Goal: Communication & Community: Answer question/provide support

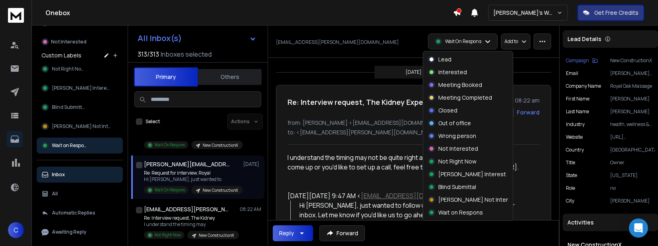
click at [477, 43] on p "Wait On Respons" at bounding box center [463, 41] width 36 height 6
drag, startPoint x: 448, startPoint y: 159, endPoint x: 476, endPoint y: 133, distance: 38.3
click at [448, 159] on p "Not Right Now" at bounding box center [457, 161] width 38 height 8
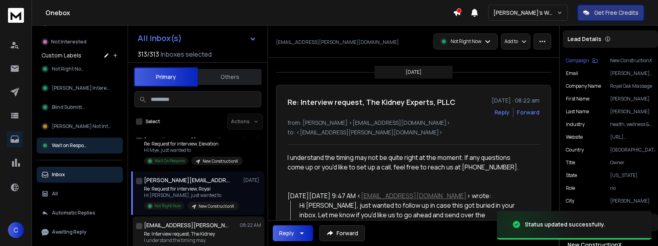
scroll to position [4156, 0]
drag, startPoint x: 198, startPoint y: 151, endPoint x: 242, endPoint y: 222, distance: 83.8
click at [198, 151] on p "Hi Mye, just wanted to" at bounding box center [192, 151] width 96 height 6
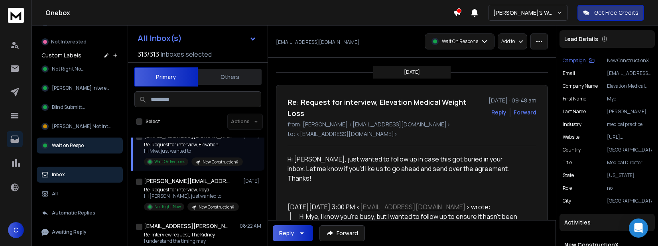
click at [495, 113] on button "Reply" at bounding box center [498, 112] width 15 height 8
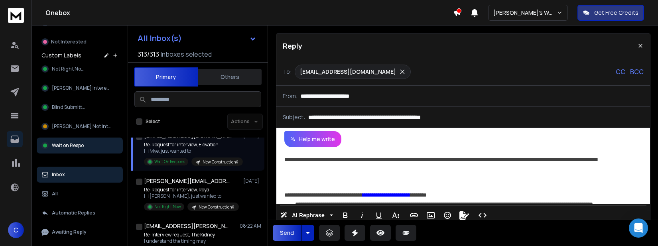
click at [283, 234] on button "Send" at bounding box center [287, 233] width 28 height 16
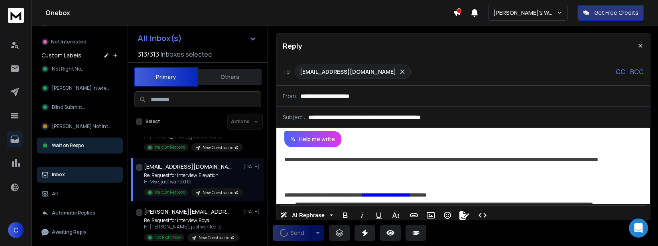
scroll to position [4122, 0]
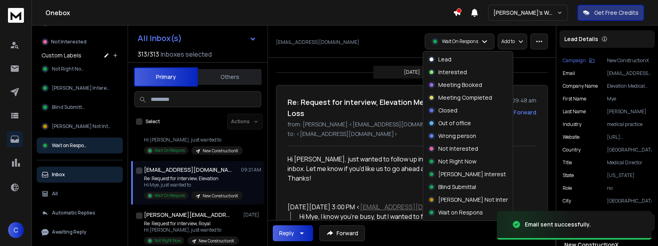
click at [472, 39] on p "Wait On Respons" at bounding box center [460, 41] width 36 height 6
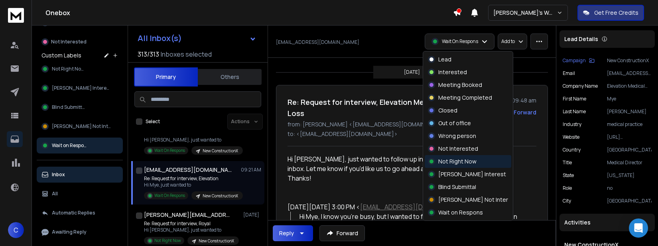
drag, startPoint x: 468, startPoint y: 158, endPoint x: 474, endPoint y: 155, distance: 7.3
click at [468, 158] on p "Not Right Now" at bounding box center [457, 161] width 38 height 8
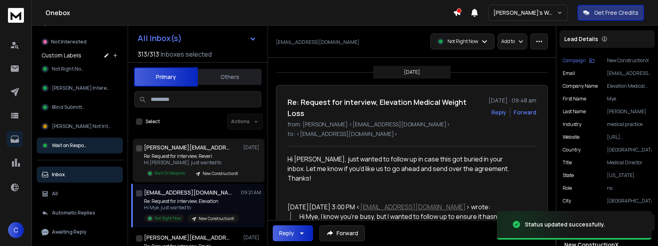
scroll to position [4099, 0]
click at [213, 157] on p "Re: Request for interview, Reveri" at bounding box center [192, 156] width 96 height 6
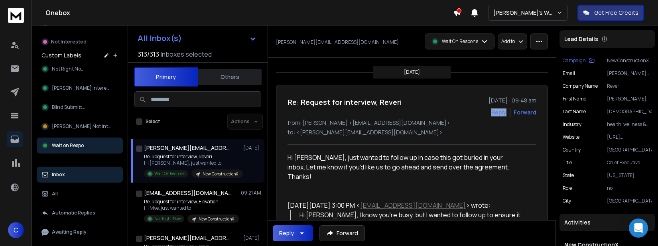
click at [499, 112] on button "Reply" at bounding box center [498, 112] width 15 height 8
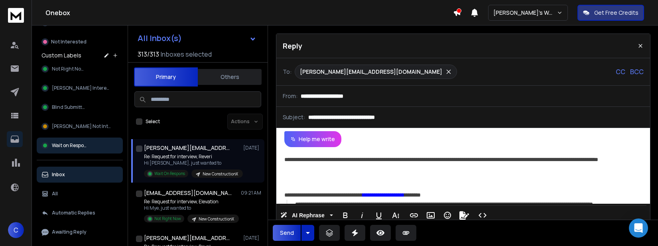
drag, startPoint x: 285, startPoint y: 232, endPoint x: 307, endPoint y: 238, distance: 21.8
click at [285, 232] on button "Send" at bounding box center [287, 233] width 28 height 16
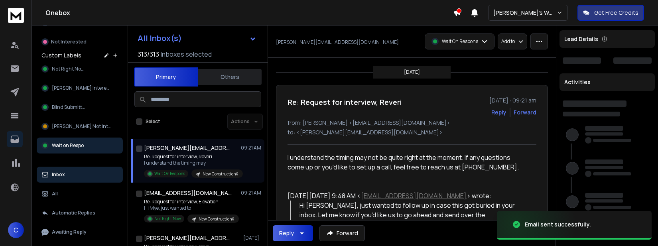
click at [478, 40] on div "Wait On Respons" at bounding box center [459, 41] width 69 height 15
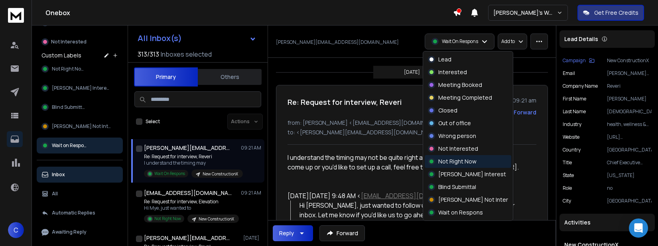
drag, startPoint x: 452, startPoint y: 163, endPoint x: 580, endPoint y: 88, distance: 148.3
click at [452, 163] on p "Not Right Now" at bounding box center [457, 161] width 38 height 8
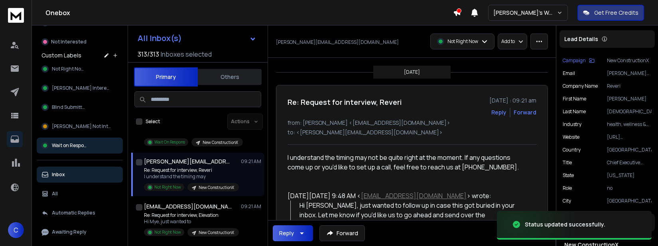
scroll to position [4064, 0]
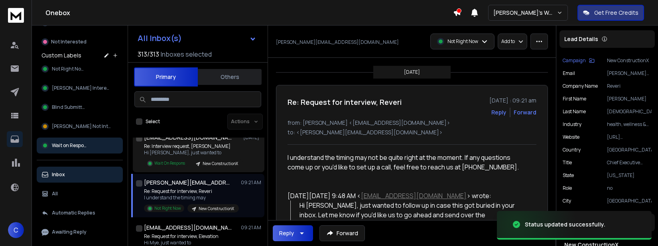
click at [206, 152] on p "Hi [PERSON_NAME], just wanted to" at bounding box center [192, 152] width 96 height 6
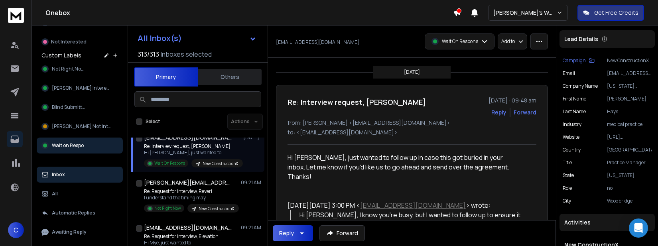
click at [501, 113] on button "Reply" at bounding box center [498, 112] width 15 height 8
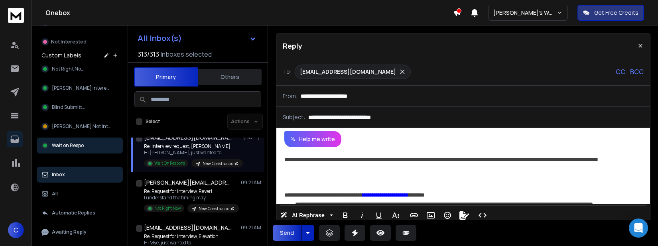
click at [282, 232] on button "Send" at bounding box center [287, 233] width 28 height 16
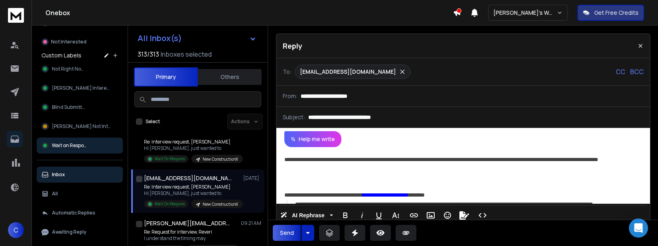
scroll to position [4015, 0]
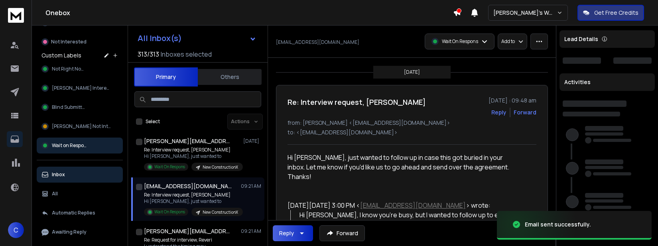
click at [481, 41] on icon at bounding box center [484, 41] width 6 height 6
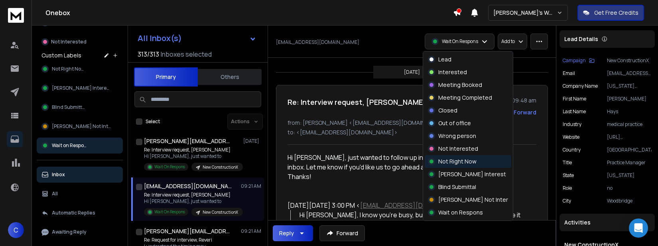
click at [460, 163] on p "Not Right Now" at bounding box center [457, 161] width 38 height 8
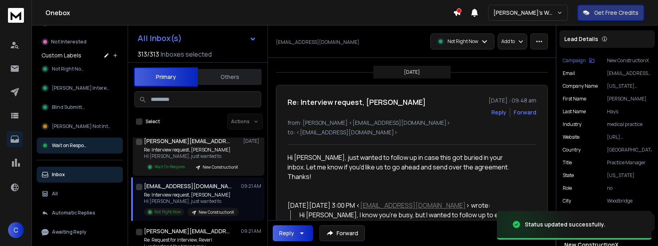
click at [230, 147] on p "Re: Interview request, [PERSON_NAME]" at bounding box center [192, 150] width 96 height 6
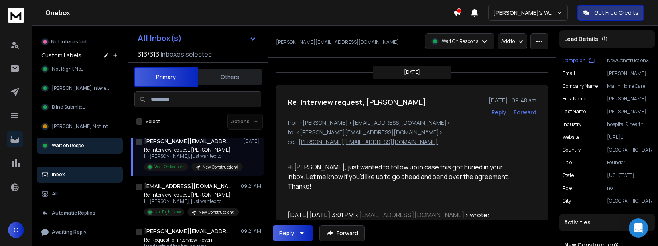
click at [498, 112] on button "Reply" at bounding box center [498, 112] width 15 height 8
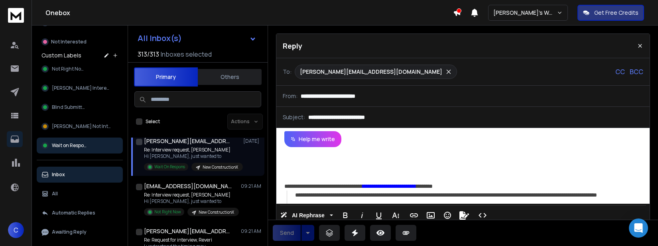
click at [325, 154] on div "**********" at bounding box center [462, 175] width 373 height 57
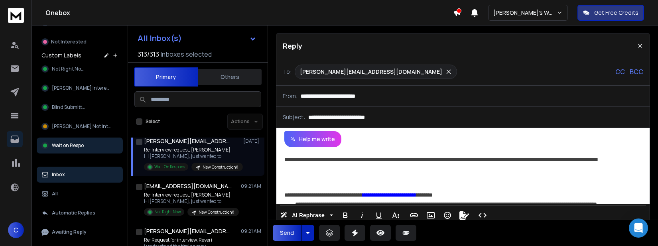
click at [281, 236] on button "Send" at bounding box center [287, 233] width 28 height 16
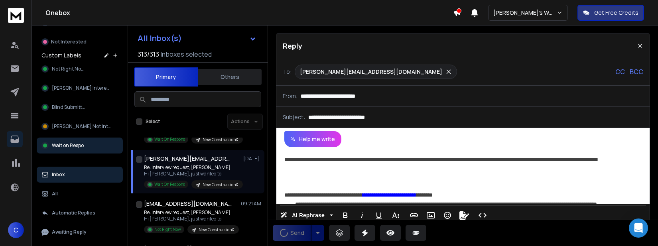
scroll to position [3991, 0]
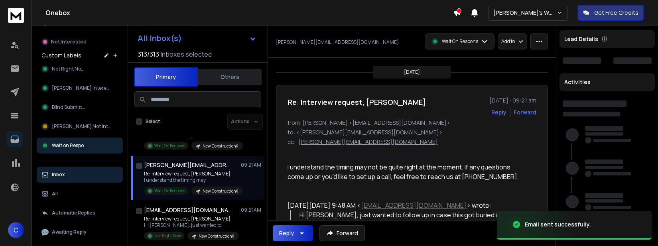
click at [469, 44] on p "Wait On Respons" at bounding box center [460, 41] width 36 height 6
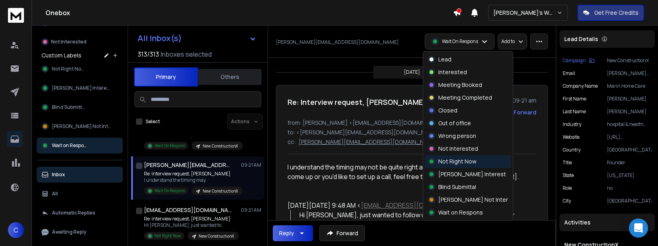
drag, startPoint x: 457, startPoint y: 159, endPoint x: 501, endPoint y: 137, distance: 49.9
click at [457, 159] on p "Not Right Now" at bounding box center [457, 161] width 38 height 8
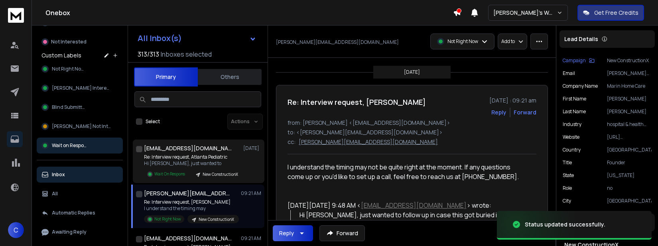
scroll to position [3962, 0]
click at [206, 157] on p "Re: Interview request, Atlanta Pediatric" at bounding box center [192, 158] width 96 height 6
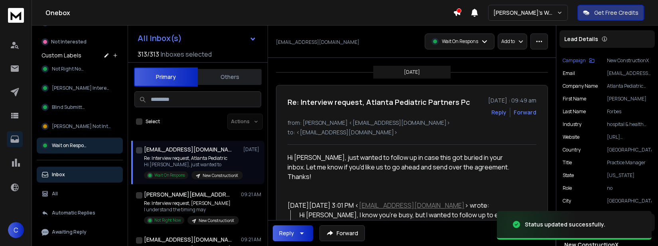
click at [498, 114] on button "Reply" at bounding box center [498, 112] width 15 height 8
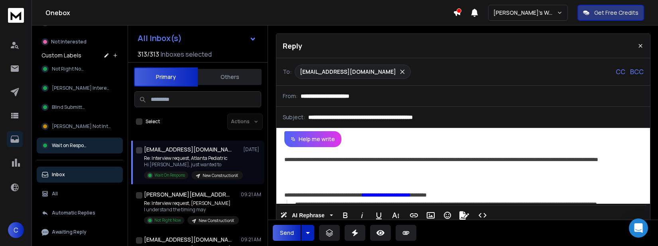
drag, startPoint x: 286, startPoint y: 233, endPoint x: 356, endPoint y: 237, distance: 70.3
click at [285, 233] on button "Send" at bounding box center [287, 233] width 28 height 16
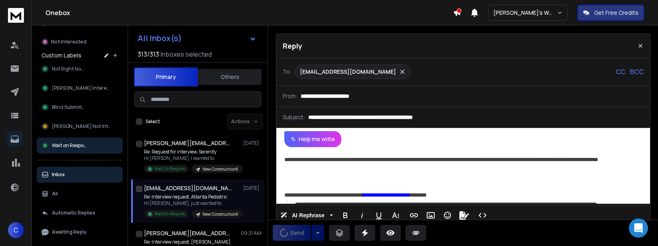
scroll to position [3915, 0]
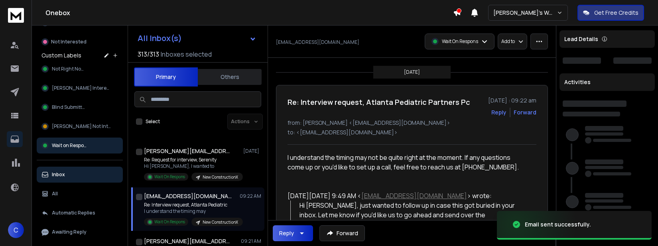
click at [472, 47] on div "Wait On Respons" at bounding box center [459, 41] width 69 height 15
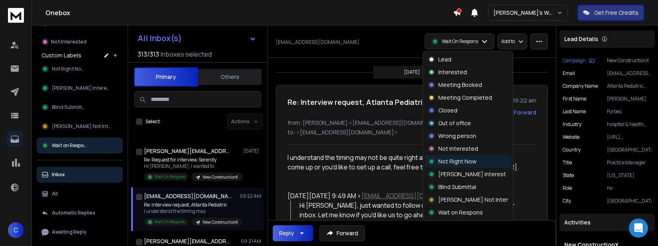
click at [450, 157] on p "Not Right Now" at bounding box center [457, 161] width 38 height 8
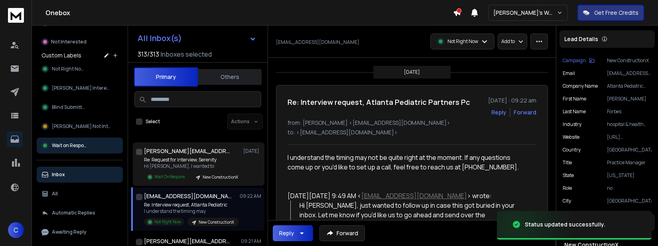
drag, startPoint x: 163, startPoint y: 160, endPoint x: 227, endPoint y: 159, distance: 63.8
click at [163, 160] on p "Re: Request for interview, Serenity" at bounding box center [192, 160] width 96 height 6
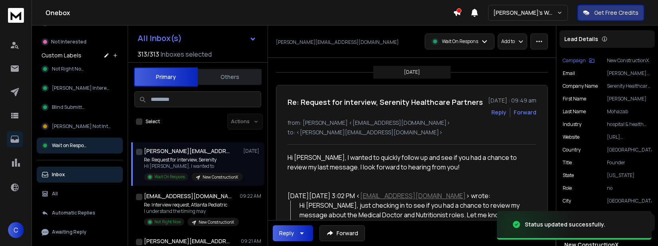
click at [501, 115] on button "Reply" at bounding box center [498, 112] width 15 height 8
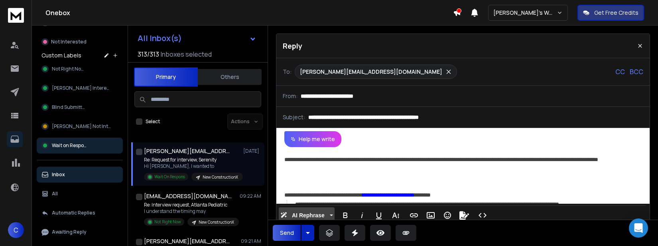
drag, startPoint x: 279, startPoint y: 230, endPoint x: 300, endPoint y: 217, distance: 25.0
click at [279, 230] on button "Send" at bounding box center [287, 233] width 28 height 16
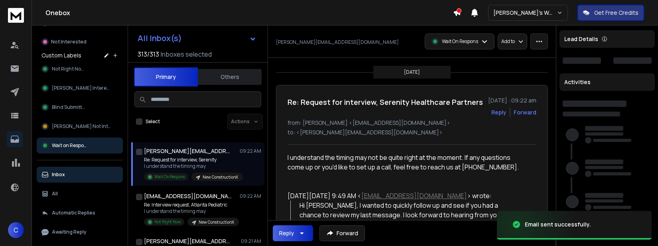
click at [464, 45] on div "Wait On Respons" at bounding box center [459, 41] width 69 height 15
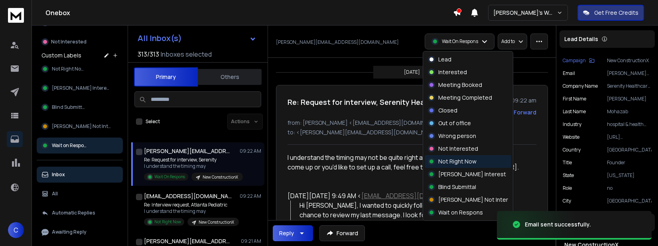
drag, startPoint x: 452, startPoint y: 161, endPoint x: 509, endPoint y: 134, distance: 63.1
click at [452, 161] on p "Not Right Now" at bounding box center [457, 161] width 38 height 8
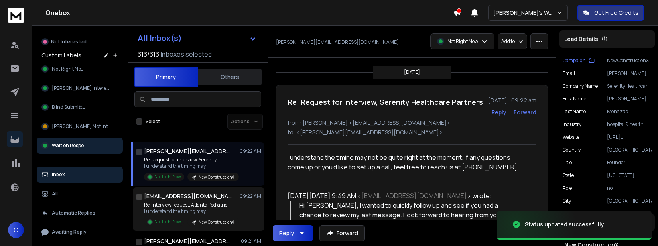
scroll to position [3871, 0]
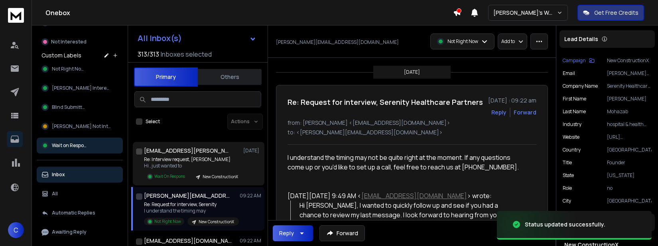
click at [220, 155] on div "[EMAIL_ADDRESS][PERSON_NAME][PERSON_NAME][DOMAIN_NAME] [DATE] Re: Interview req…" at bounding box center [202, 164] width 117 height 34
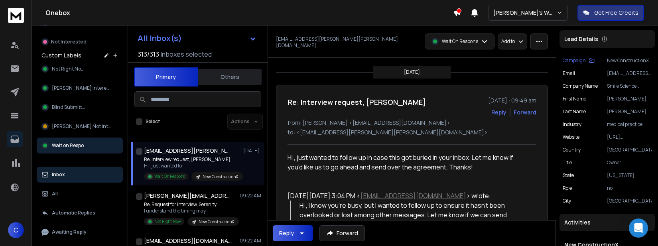
click at [499, 112] on button "Reply" at bounding box center [498, 112] width 15 height 8
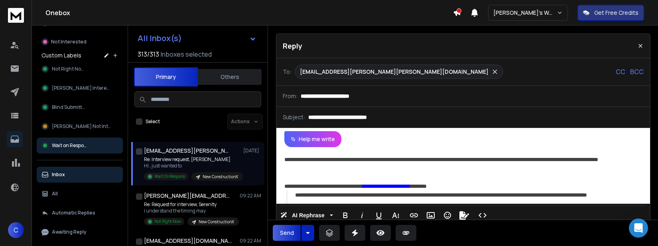
click at [286, 238] on button "Send" at bounding box center [287, 233] width 28 height 16
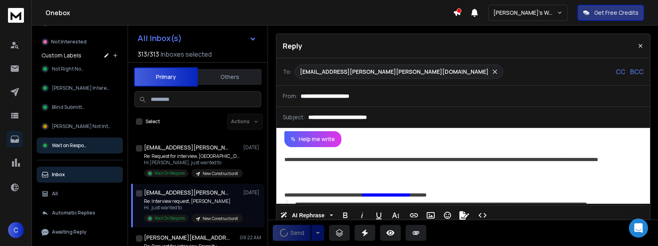
scroll to position [3830, 0]
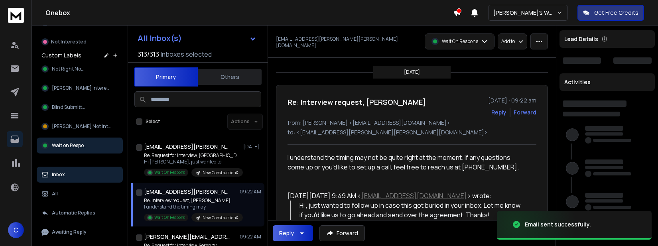
click at [477, 44] on p "Wait On Respons" at bounding box center [460, 41] width 36 height 6
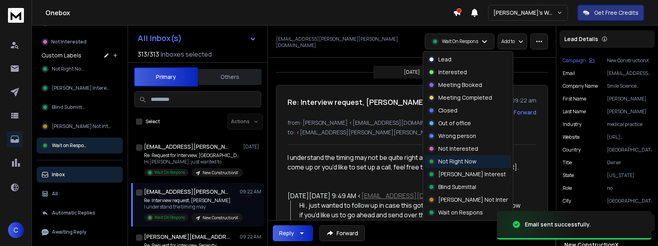
click at [447, 159] on p "Not Right Now" at bounding box center [457, 161] width 38 height 8
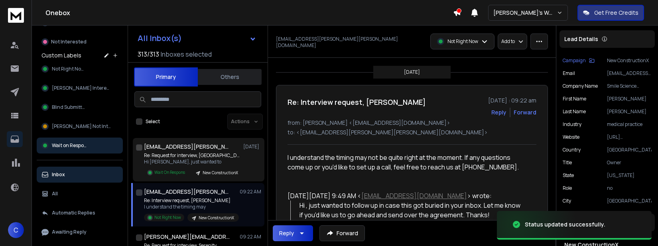
drag, startPoint x: 205, startPoint y: 157, endPoint x: 233, endPoint y: 161, distance: 28.3
click at [205, 157] on p "Re: Request for interview, [GEOGRAPHIC_DATA]" at bounding box center [192, 155] width 96 height 6
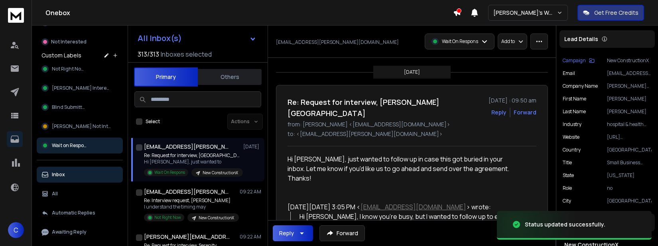
click at [499, 111] on button "Reply" at bounding box center [498, 112] width 15 height 8
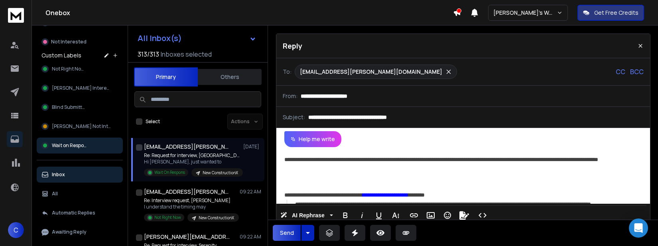
click at [285, 232] on button "Send" at bounding box center [287, 233] width 28 height 16
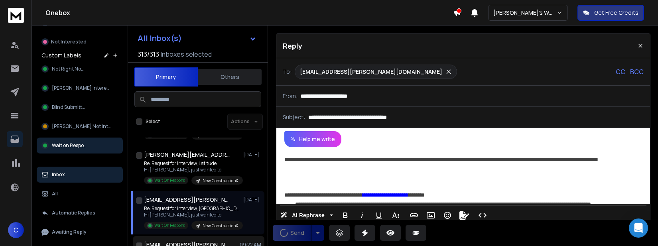
scroll to position [3779, 0]
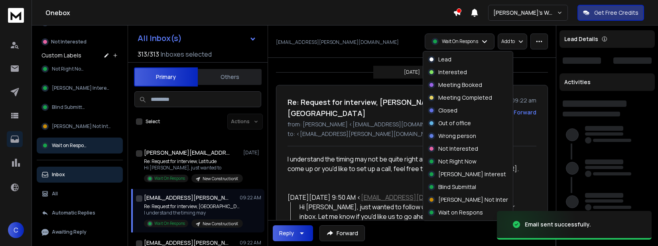
click at [477, 45] on div "Wait On Respons" at bounding box center [459, 41] width 69 height 15
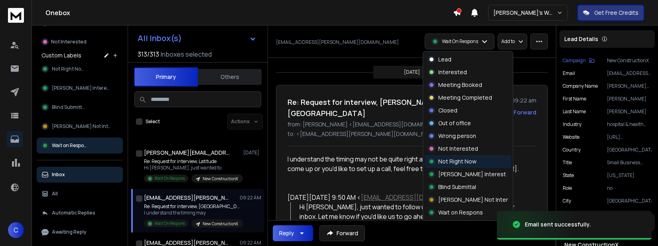
drag, startPoint x: 452, startPoint y: 160, endPoint x: 498, endPoint y: 141, distance: 49.7
click at [453, 160] on p "Not Right Now" at bounding box center [457, 161] width 38 height 8
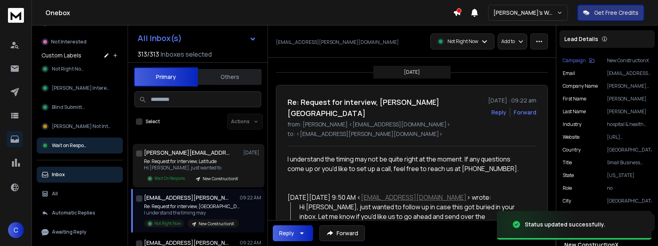
click at [228, 161] on p "Re: Request for interview, Latitude" at bounding box center [192, 161] width 96 height 6
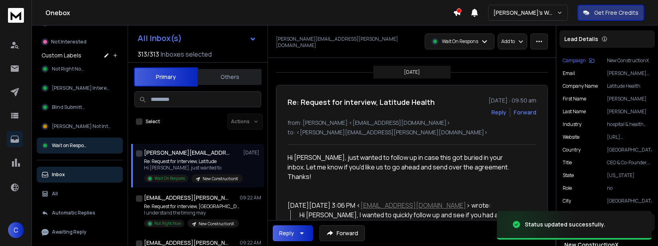
click at [497, 112] on button "Reply" at bounding box center [498, 112] width 15 height 8
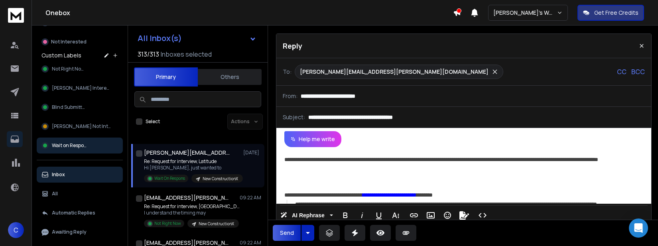
click at [284, 236] on button "Send" at bounding box center [287, 233] width 28 height 16
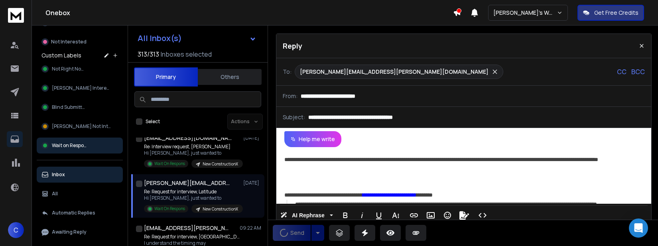
scroll to position [3743, 0]
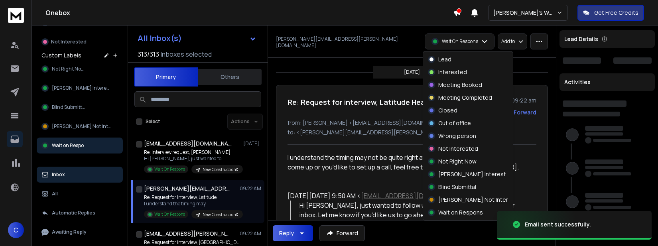
click at [478, 44] on div "Wait On Respons" at bounding box center [459, 41] width 69 height 15
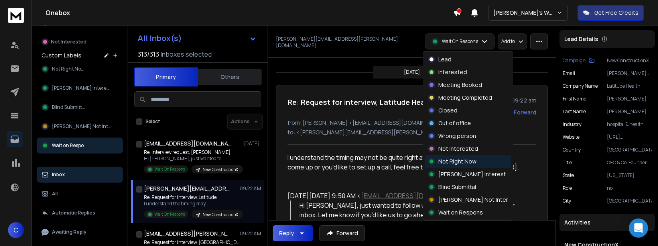
click at [469, 158] on p "Not Right Now" at bounding box center [457, 161] width 38 height 8
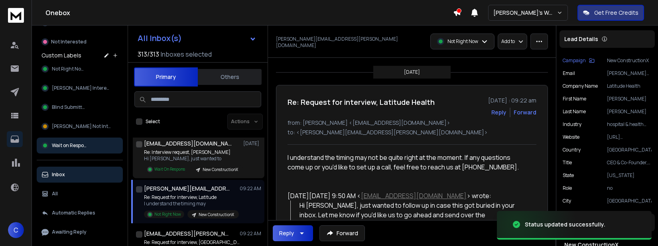
click at [226, 149] on p "Re: Interview request, [PERSON_NAME]" at bounding box center [192, 152] width 96 height 6
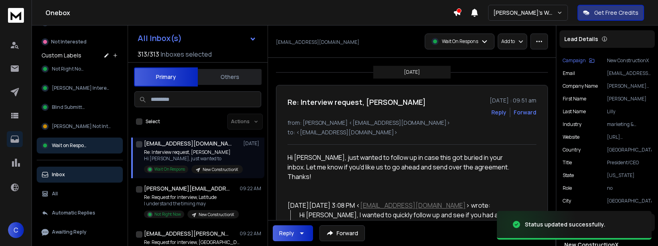
click at [496, 113] on button "Reply" at bounding box center [498, 112] width 15 height 8
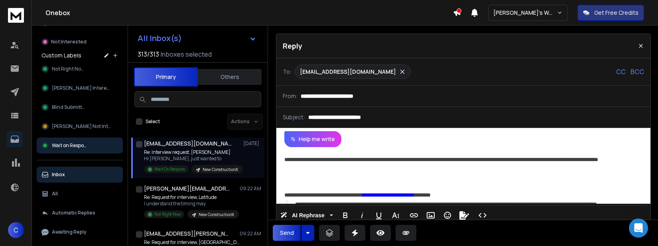
click at [285, 235] on button "Send" at bounding box center [287, 233] width 28 height 16
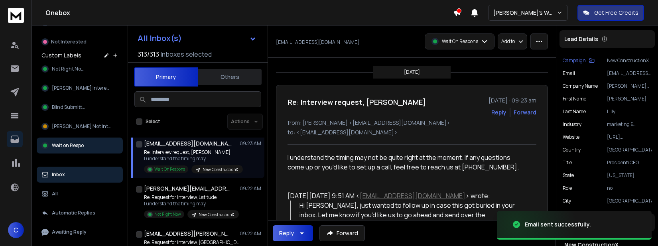
click at [456, 37] on div "Wait On Respons" at bounding box center [459, 41] width 69 height 15
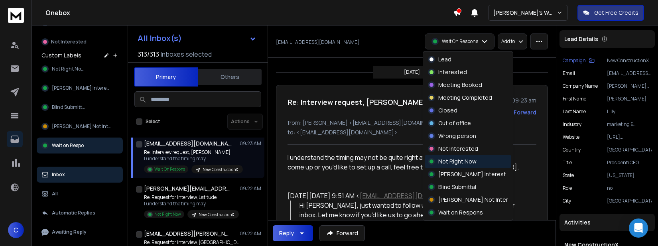
click at [465, 160] on p "Not Right Now" at bounding box center [457, 161] width 38 height 8
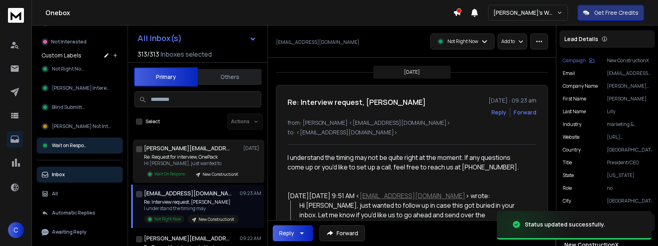
scroll to position [3693, 0]
click at [214, 163] on p "Hi [PERSON_NAME], just wanted to" at bounding box center [192, 163] width 96 height 6
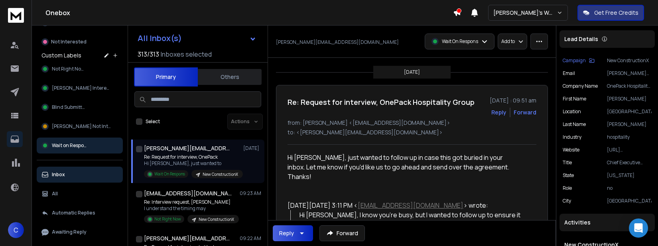
click at [500, 112] on button "Reply" at bounding box center [498, 112] width 15 height 8
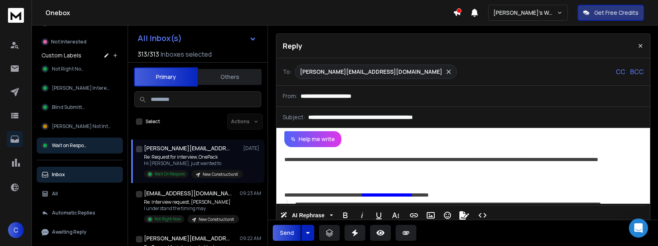
drag, startPoint x: 287, startPoint y: 233, endPoint x: 269, endPoint y: 229, distance: 19.2
click at [287, 233] on button "Send" at bounding box center [287, 233] width 28 height 16
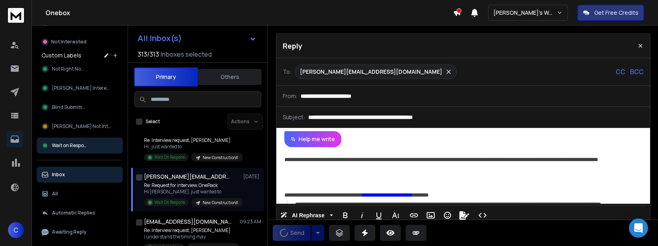
scroll to position [3652, 0]
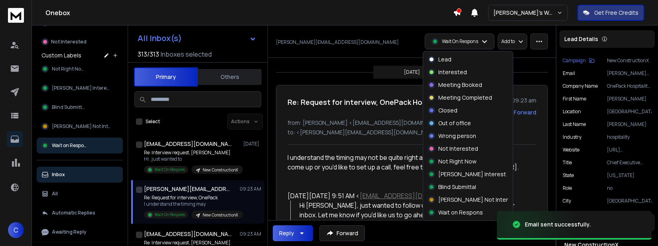
click at [473, 41] on p "Wait On Respons" at bounding box center [460, 41] width 36 height 6
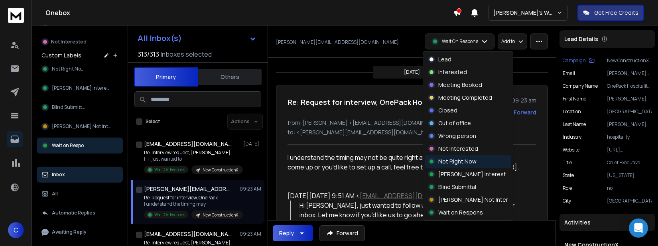
click at [464, 162] on p "Not Right Now" at bounding box center [457, 161] width 38 height 8
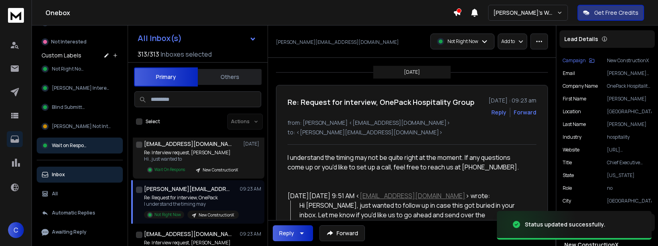
click at [227, 149] on div "[EMAIL_ADDRESS][DOMAIN_NAME] [DATE] Re: Interview request, [PERSON_NAME] Hi , j…" at bounding box center [202, 157] width 117 height 34
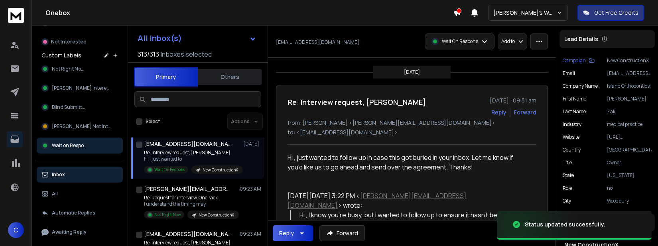
click at [498, 116] on button "Reply" at bounding box center [498, 112] width 15 height 8
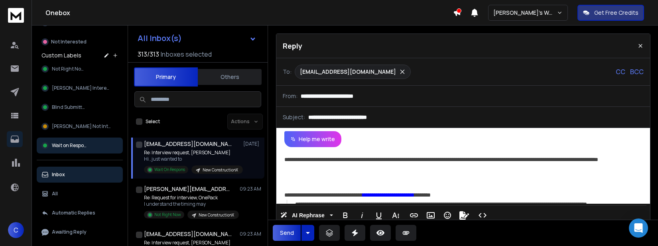
click at [281, 233] on button "Send" at bounding box center [287, 233] width 28 height 16
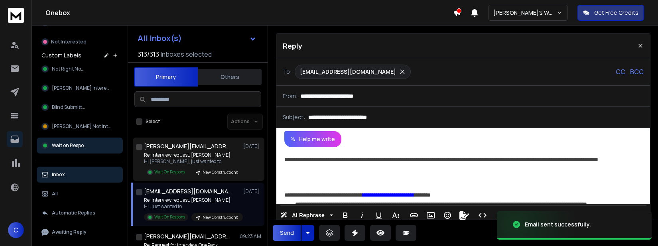
scroll to position [3604, 0]
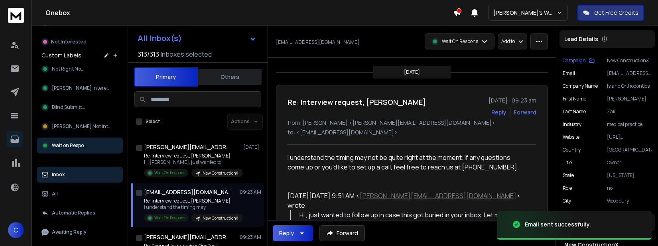
click at [472, 43] on p "Wait On Respons" at bounding box center [460, 41] width 36 height 6
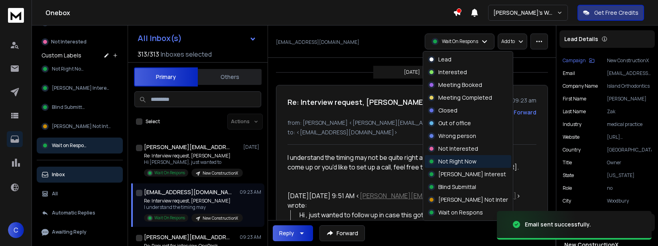
click at [454, 160] on p "Not Right Now" at bounding box center [457, 161] width 38 height 8
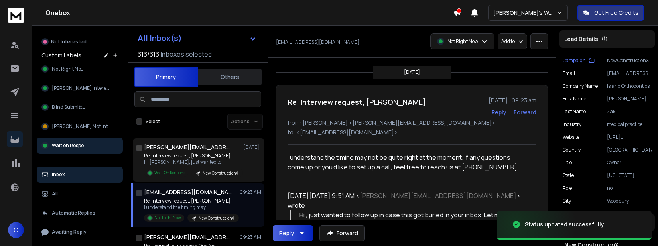
click at [220, 157] on p "Re: Interview request, [PERSON_NAME]" at bounding box center [192, 156] width 96 height 6
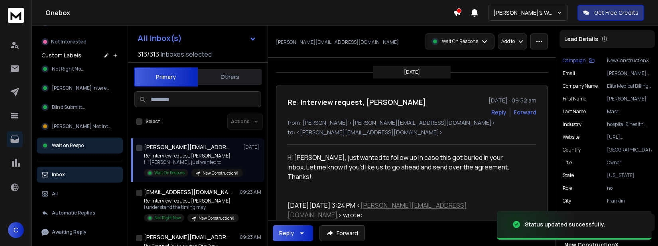
click at [496, 111] on button "Reply" at bounding box center [498, 112] width 15 height 8
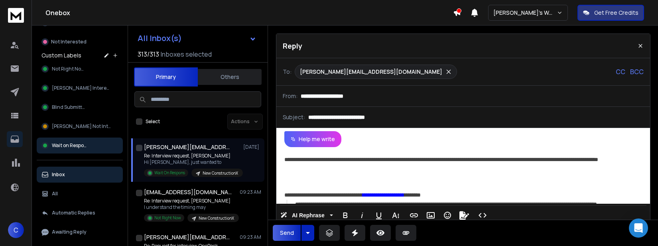
click at [283, 232] on button "Send" at bounding box center [287, 233] width 28 height 16
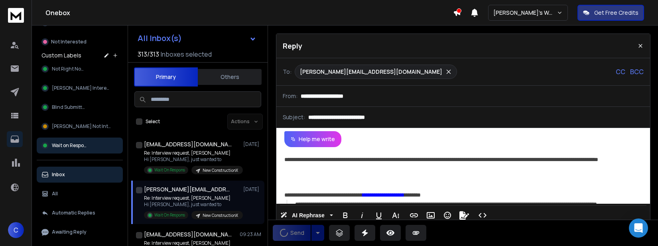
scroll to position [3560, 0]
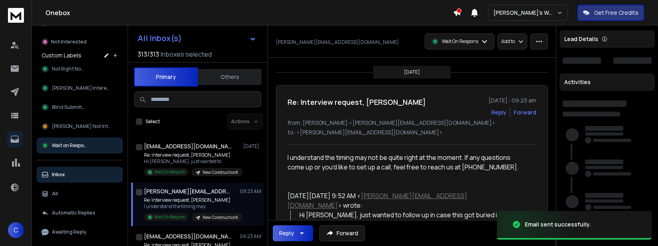
click at [484, 45] on div "Wait On Respons" at bounding box center [459, 41] width 69 height 15
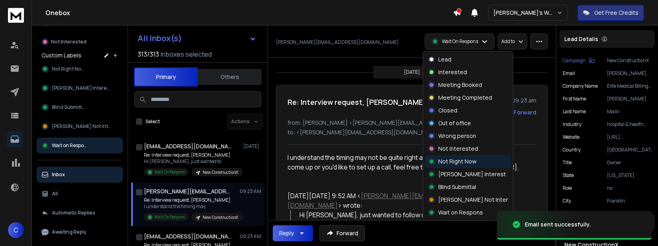
click at [458, 159] on p "Not Right Now" at bounding box center [457, 161] width 38 height 8
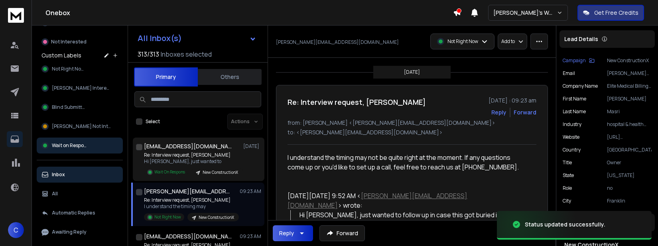
click at [192, 153] on p "Re: Interview request, [PERSON_NAME]" at bounding box center [192, 155] width 96 height 6
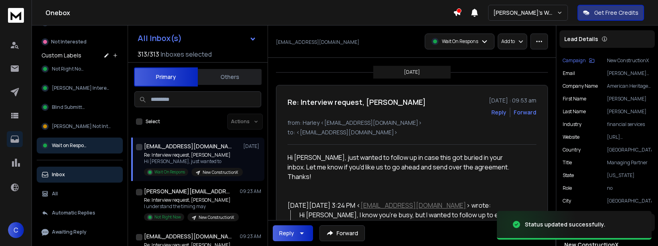
click at [498, 116] on button "Reply" at bounding box center [498, 112] width 15 height 8
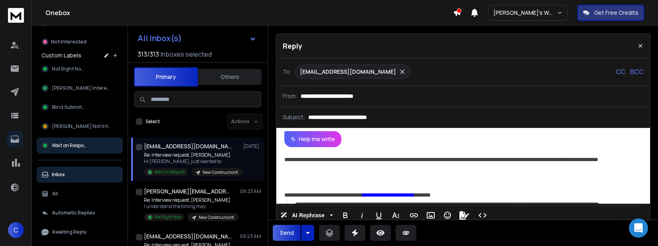
click at [282, 230] on button "Send" at bounding box center [287, 233] width 28 height 16
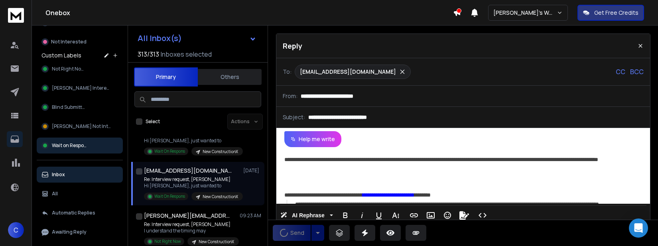
scroll to position [3521, 0]
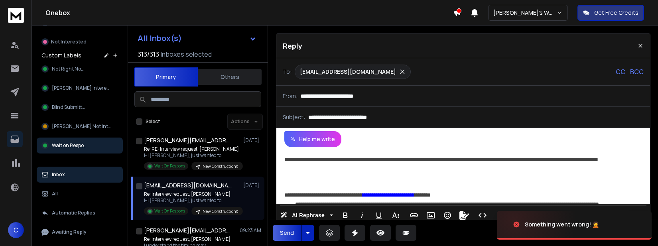
click at [292, 234] on button "Send" at bounding box center [287, 233] width 28 height 16
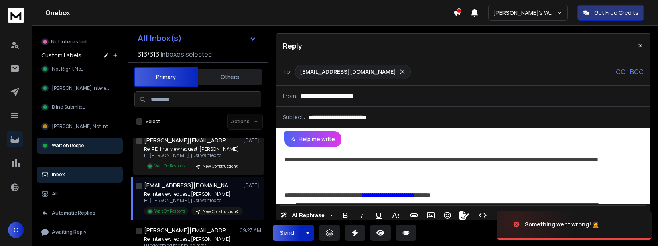
drag, startPoint x: 231, startPoint y: 146, endPoint x: 234, endPoint y: 154, distance: 8.6
click at [231, 146] on p "Re: RE: Interview request, [PERSON_NAME]" at bounding box center [192, 149] width 96 height 6
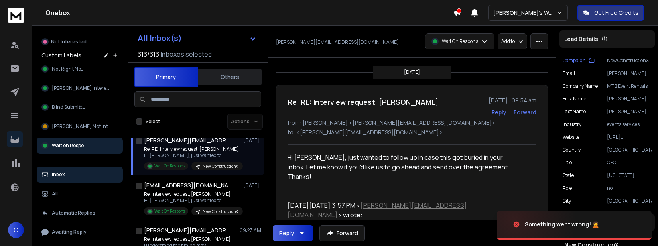
click at [496, 113] on button "Reply" at bounding box center [498, 112] width 15 height 8
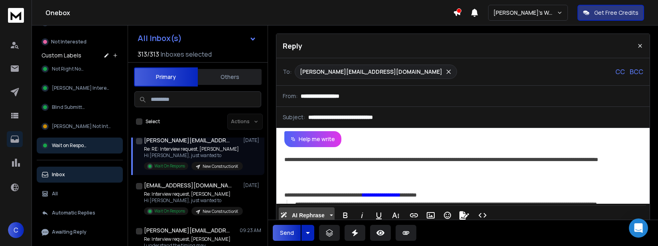
drag, startPoint x: 288, startPoint y: 231, endPoint x: 327, endPoint y: 215, distance: 41.8
click at [288, 231] on button "Send" at bounding box center [287, 233] width 28 height 16
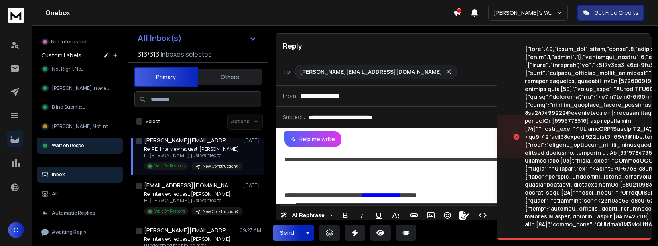
click at [287, 233] on button "Send" at bounding box center [287, 233] width 28 height 16
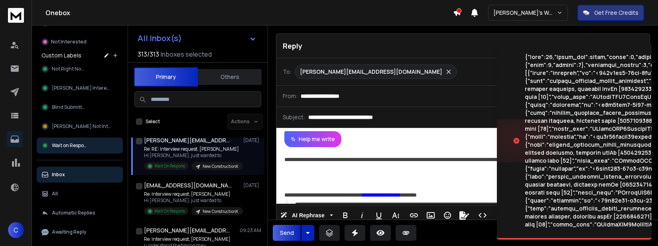
click at [291, 236] on button "Send" at bounding box center [287, 233] width 28 height 16
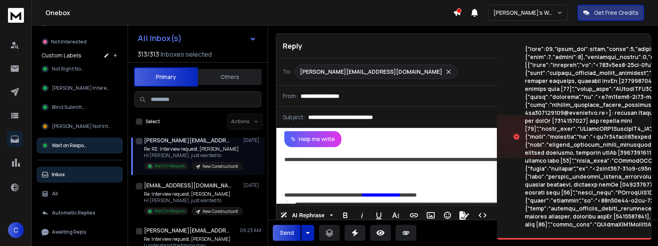
click at [291, 236] on button "Send" at bounding box center [287, 233] width 28 height 16
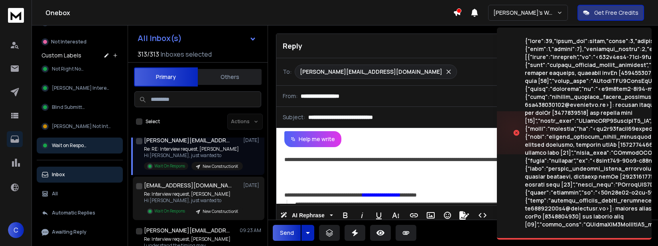
drag, startPoint x: 201, startPoint y: 196, endPoint x: 217, endPoint y: 195, distance: 16.0
click at [200, 196] on p "Re: Interview request, [PERSON_NAME]" at bounding box center [192, 194] width 96 height 6
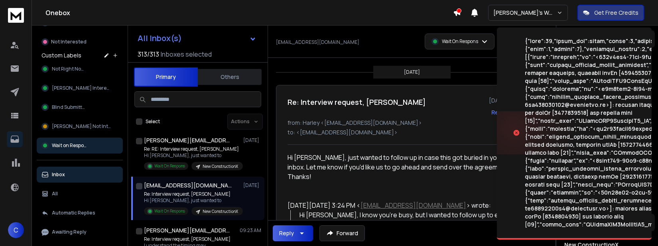
drag, startPoint x: 458, startPoint y: 167, endPoint x: 477, endPoint y: 117, distance: 53.9
click at [458, 167] on div "Hi [PERSON_NAME], just wanted to follow up in case this got buried in your inbo…" at bounding box center [403, 167] width 233 height 29
click at [493, 114] on ol "Notifications (F8)" at bounding box center [573, 133] width 167 height 225
click at [517, 129] on icon "Notifications (F8)" at bounding box center [516, 132] width 7 height 7
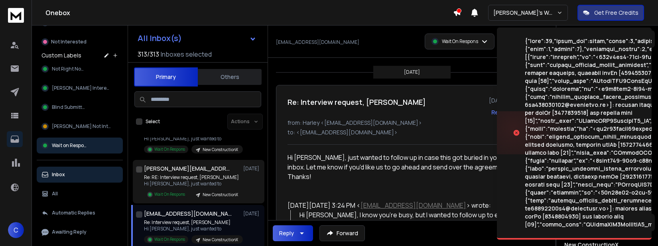
scroll to position [3490, 0]
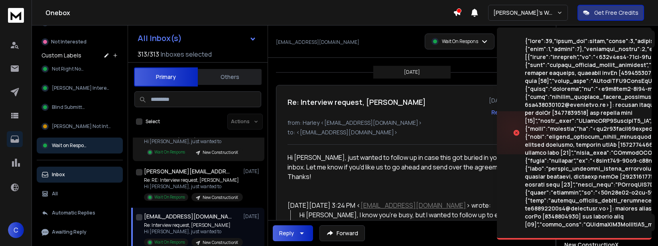
click at [211, 140] on p "Hi [PERSON_NAME], just wanted to" at bounding box center [192, 141] width 96 height 6
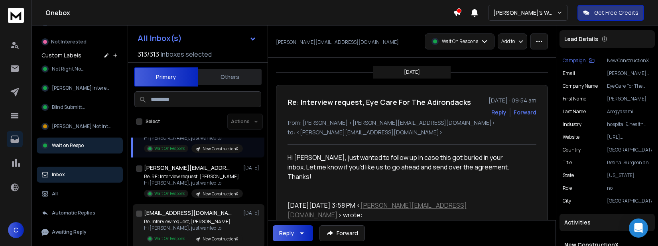
scroll to position [3503, 0]
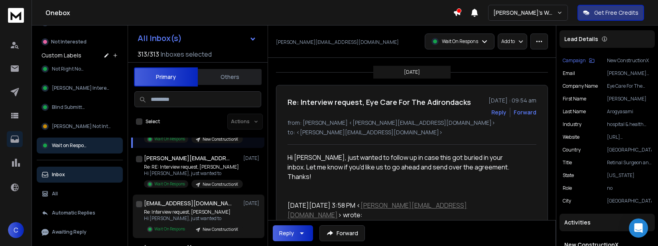
click at [193, 218] on p "Hi [PERSON_NAME], just wanted to" at bounding box center [192, 218] width 96 height 6
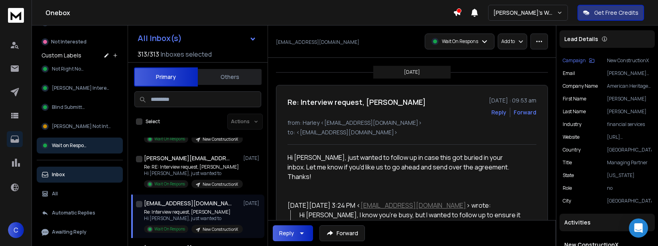
click at [495, 112] on button "Reply" at bounding box center [498, 112] width 15 height 8
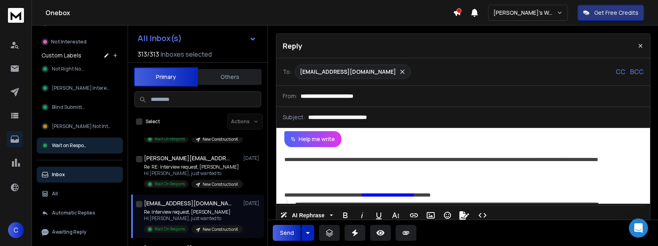
click at [280, 234] on button "Send" at bounding box center [287, 233] width 28 height 16
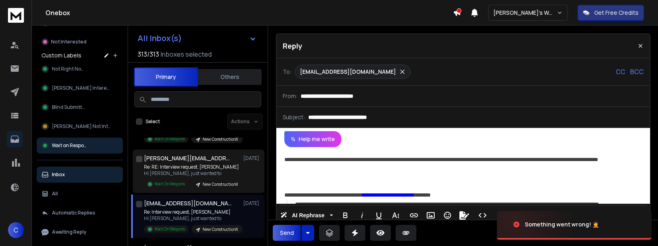
drag, startPoint x: 189, startPoint y: 163, endPoint x: 233, endPoint y: 181, distance: 47.2
click at [189, 163] on div "[PERSON_NAME][EMAIL_ADDRESS][DOMAIN_NAME] [DATE] Re: RE: Interview request, [PE…" at bounding box center [202, 171] width 117 height 34
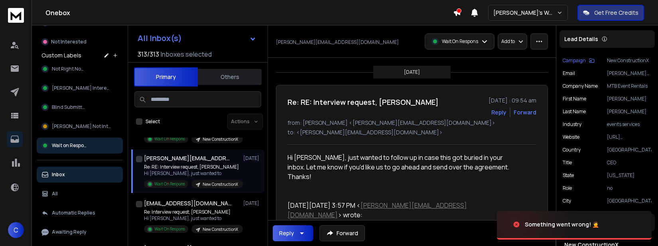
click at [497, 113] on button "Reply" at bounding box center [498, 112] width 15 height 8
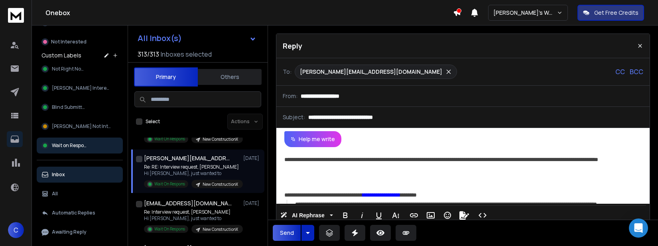
click at [284, 232] on button "Send" at bounding box center [287, 233] width 28 height 16
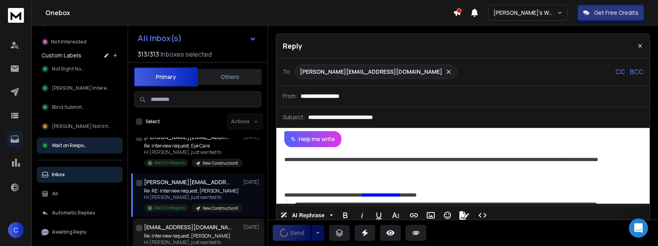
scroll to position [3478, 0]
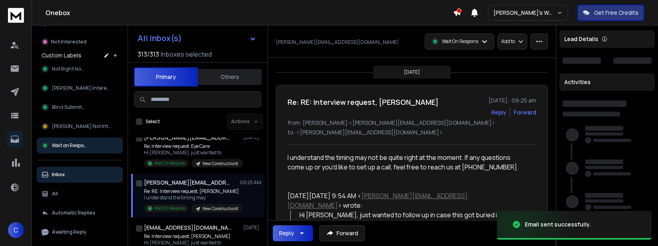
click at [481, 46] on div "Wait On Respons" at bounding box center [459, 41] width 69 height 15
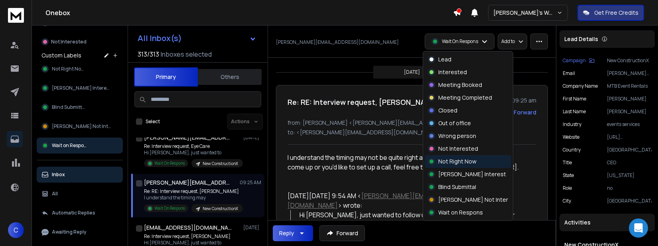
click at [433, 161] on span at bounding box center [431, 161] width 7 height 7
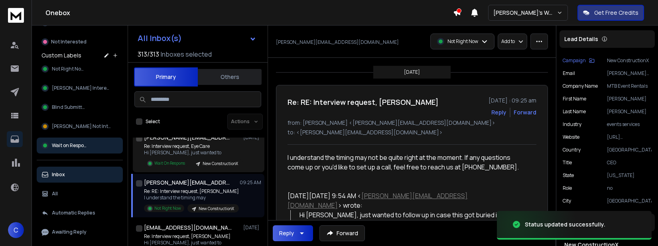
scroll to position [3465, 0]
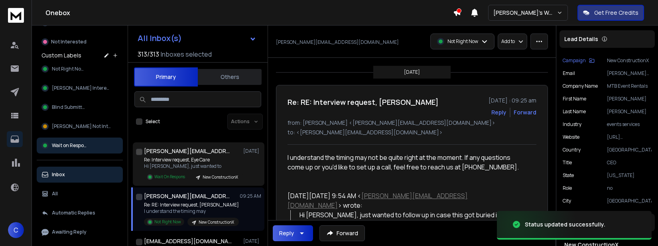
click at [204, 161] on p "Re: Interview request, Eye Care" at bounding box center [192, 160] width 96 height 6
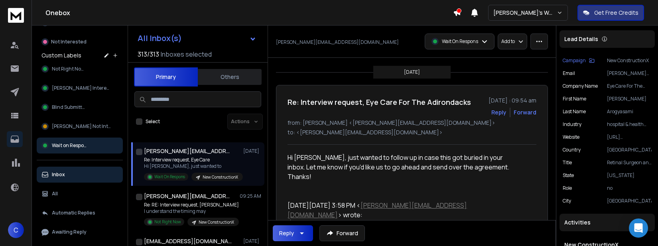
click at [496, 114] on button "Reply" at bounding box center [498, 112] width 15 height 8
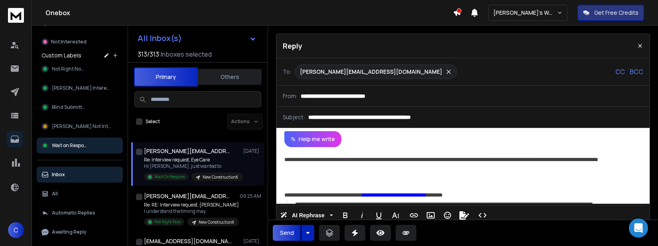
click at [287, 236] on button "Send" at bounding box center [287, 233] width 28 height 16
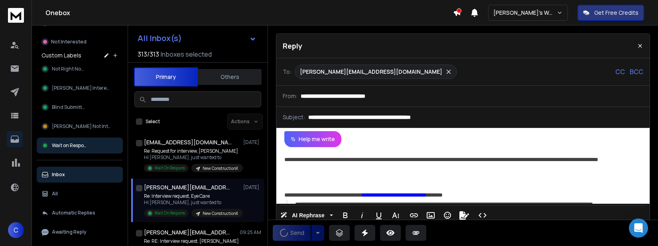
scroll to position [3430, 0]
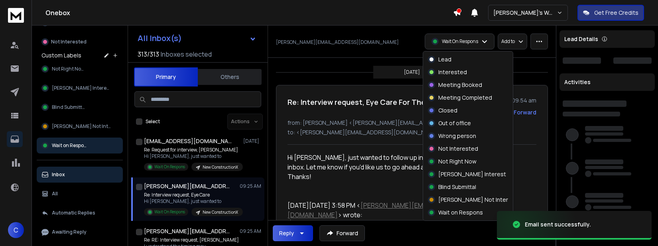
click at [476, 43] on p "Wait On Respons" at bounding box center [460, 41] width 36 height 6
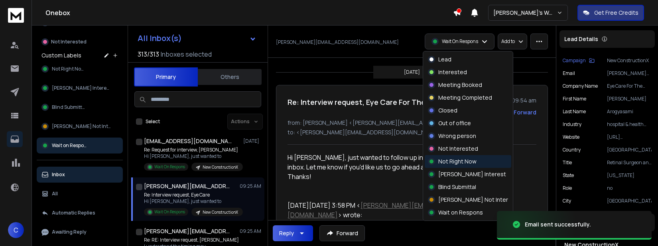
click at [438, 160] on div "Not Right Now" at bounding box center [452, 161] width 49 height 8
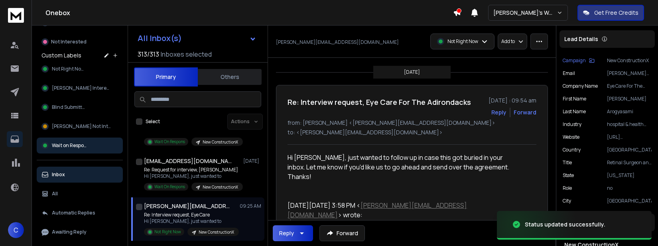
scroll to position [3408, 0]
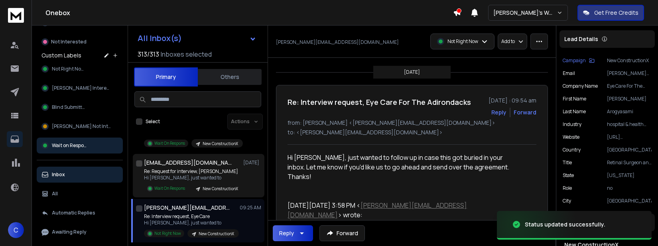
click at [216, 171] on p "Re: Request for interview, [PERSON_NAME]" at bounding box center [192, 171] width 96 height 6
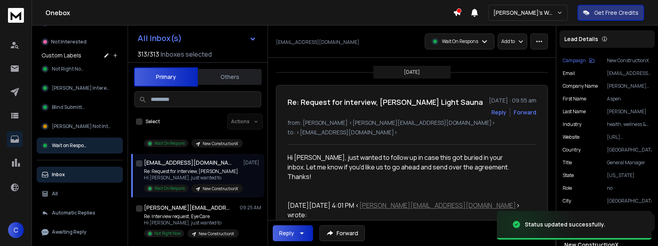
click at [497, 111] on button "Reply" at bounding box center [498, 112] width 15 height 8
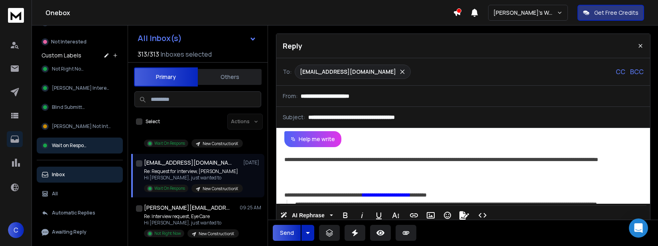
click at [280, 237] on button "Send" at bounding box center [287, 233] width 28 height 16
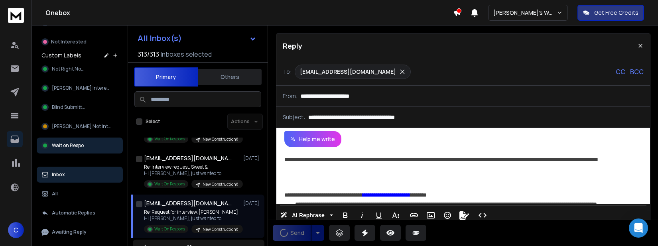
scroll to position [3368, 0]
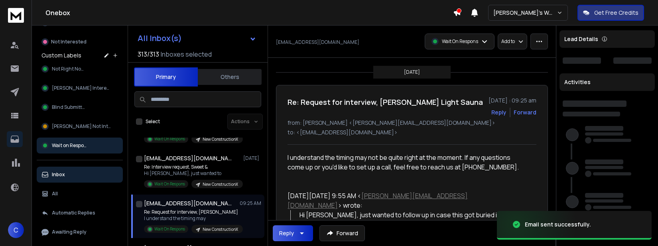
click at [480, 45] on div "Wait On Respons" at bounding box center [459, 41] width 69 height 15
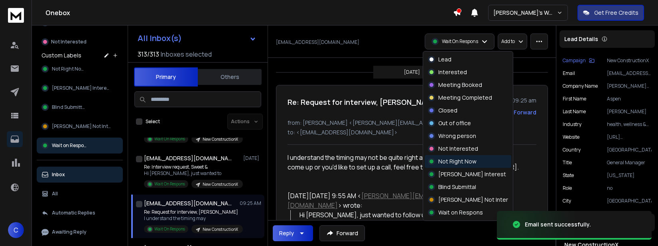
click at [439, 159] on p "Not Right Now" at bounding box center [457, 161] width 38 height 8
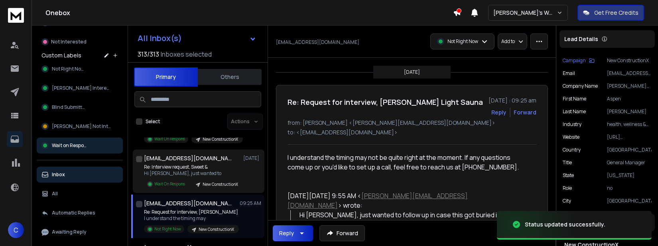
click at [211, 168] on p "Re: Interview request, Sweet &" at bounding box center [192, 167] width 96 height 6
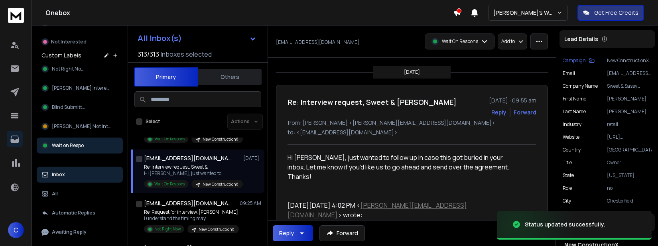
click at [502, 113] on button "Reply" at bounding box center [498, 112] width 15 height 8
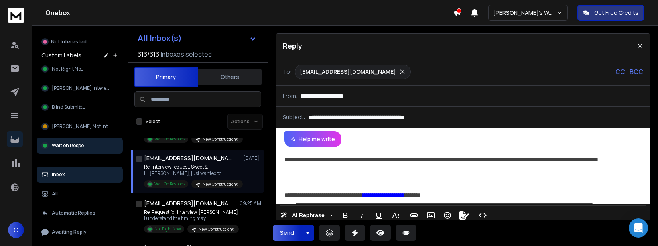
click at [283, 237] on button "Send" at bounding box center [287, 233] width 28 height 16
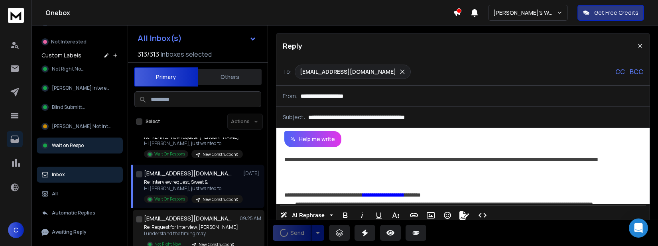
scroll to position [3338, 0]
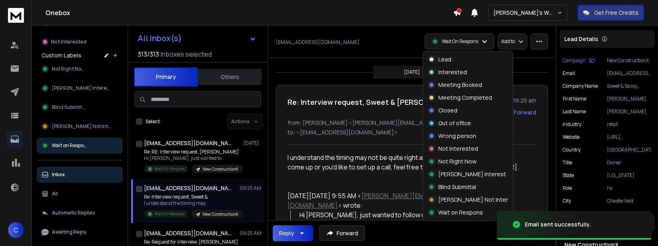
click at [481, 43] on icon at bounding box center [484, 41] width 6 height 6
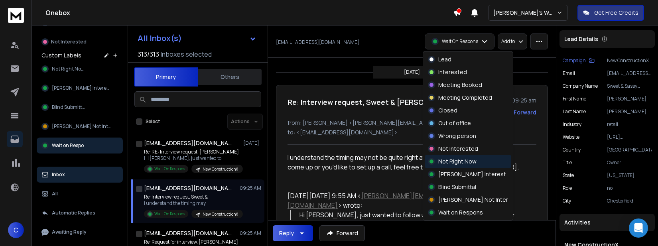
click at [439, 159] on p "Not Right Now" at bounding box center [457, 161] width 38 height 8
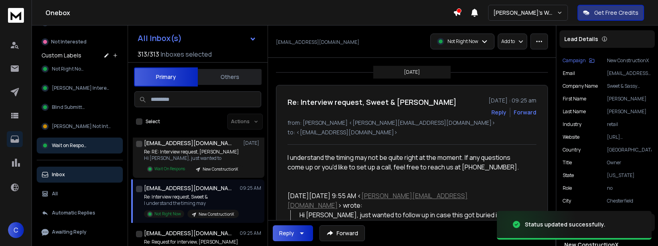
click at [183, 153] on p "Re: RE: Interview request, [PERSON_NAME]" at bounding box center [192, 152] width 96 height 6
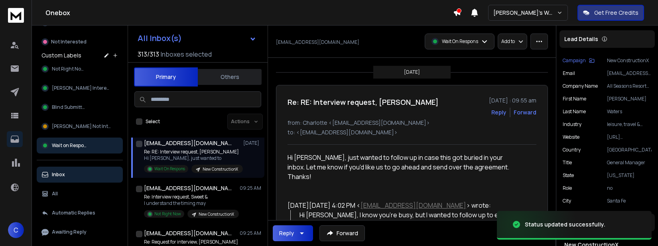
click at [502, 111] on button "Reply" at bounding box center [498, 112] width 15 height 8
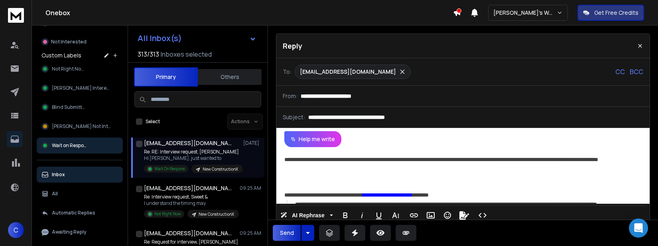
click at [284, 234] on button "Send" at bounding box center [287, 233] width 28 height 16
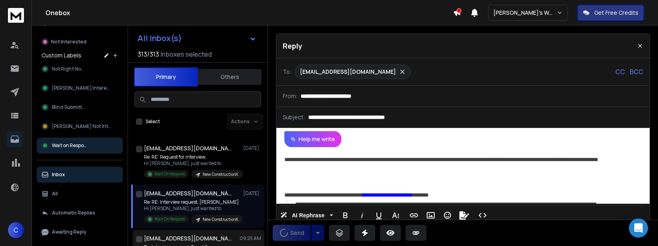
scroll to position [3287, 0]
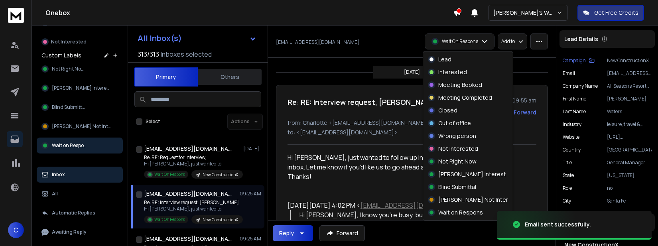
click at [473, 42] on p "Wait On Respons" at bounding box center [460, 41] width 36 height 6
click at [458, 161] on p "Not Right Now" at bounding box center [457, 161] width 38 height 8
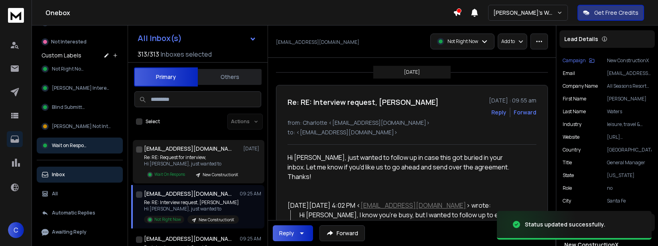
drag, startPoint x: 216, startPoint y: 159, endPoint x: 218, endPoint y: 163, distance: 4.8
click at [216, 159] on p "Re: RE: Request for interview," at bounding box center [192, 157] width 96 height 6
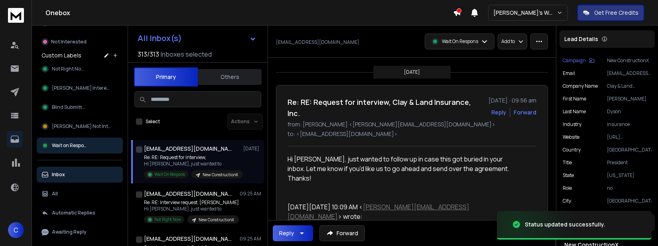
click at [494, 111] on div "Reply Forward" at bounding box center [512, 113] width 48 height 10
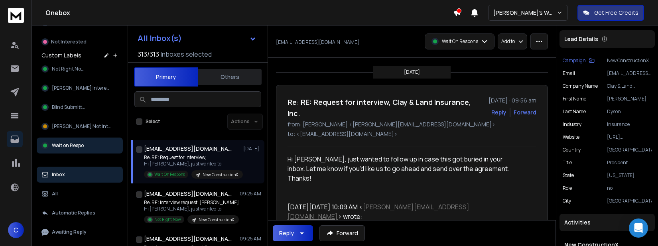
click at [505, 113] on button "Reply" at bounding box center [498, 112] width 15 height 8
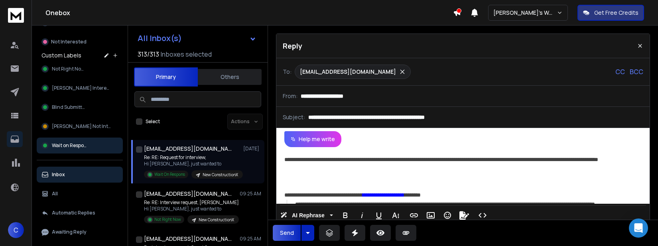
click at [289, 234] on button "Send" at bounding box center [287, 233] width 28 height 16
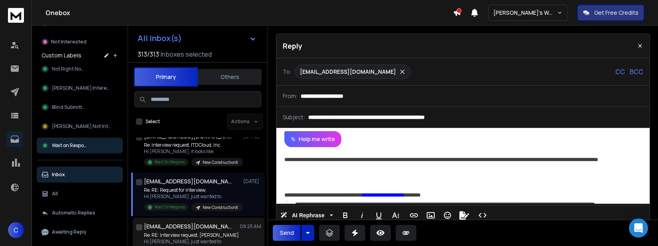
scroll to position [3254, 0]
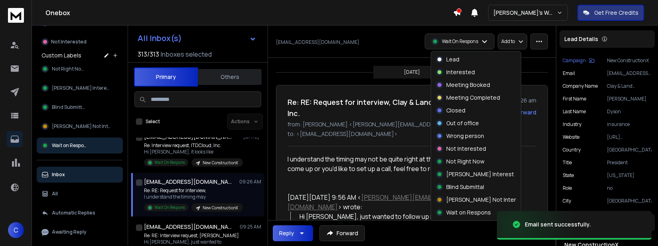
click at [477, 42] on p "Wait On Respons" at bounding box center [460, 41] width 36 height 6
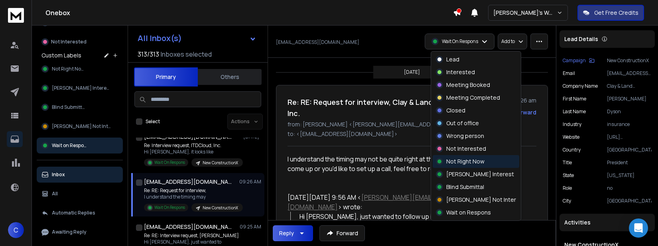
click at [460, 163] on p "Not Right Now" at bounding box center [465, 161] width 38 height 8
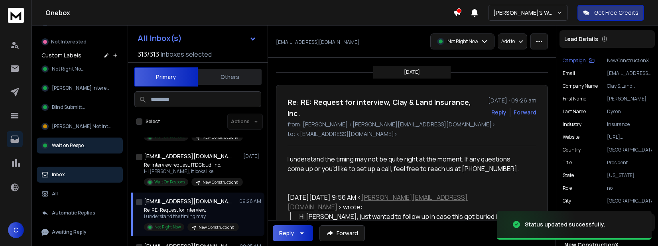
scroll to position [3217, 0]
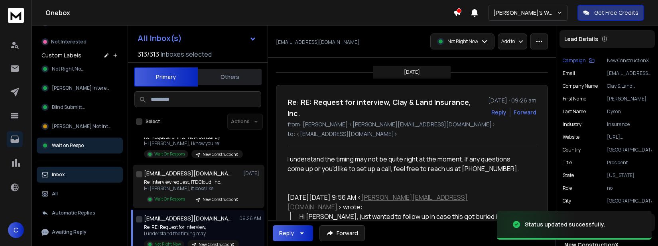
click at [193, 174] on h1 "[EMAIL_ADDRESS][DOMAIN_NAME]" at bounding box center [188, 173] width 88 height 8
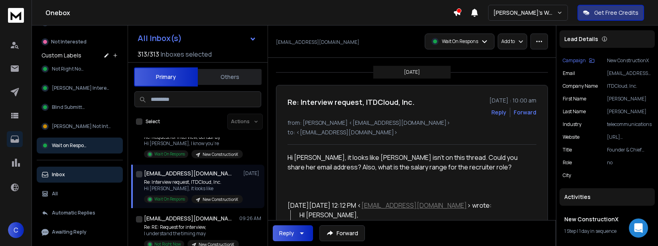
click at [499, 114] on button "Reply" at bounding box center [498, 112] width 15 height 8
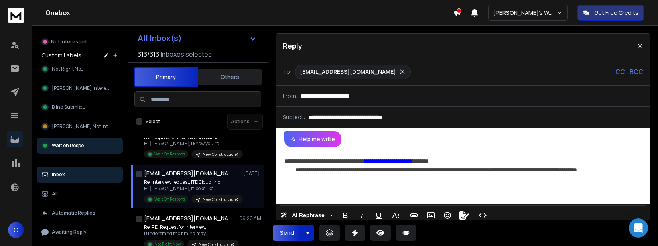
scroll to position [28, 0]
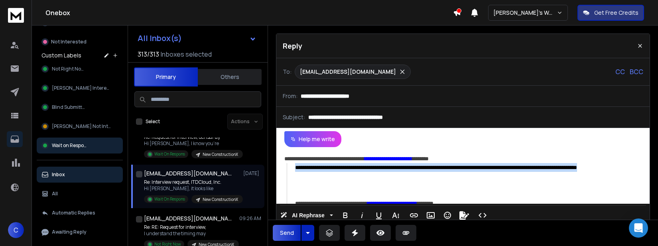
drag, startPoint x: 562, startPoint y: 166, endPoint x: 294, endPoint y: 168, distance: 267.5
click at [295, 168] on div "**********" at bounding box center [467, 167] width 345 height 9
copy div "**********"
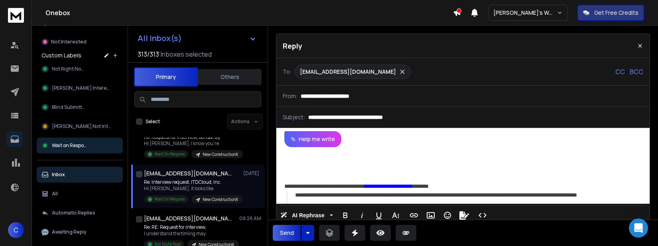
click at [392, 155] on div at bounding box center [461, 159] width 355 height 9
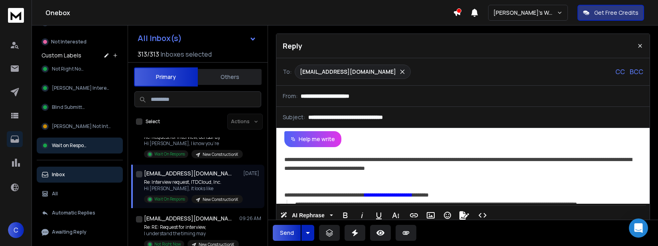
drag, startPoint x: 281, startPoint y: 230, endPoint x: 286, endPoint y: 224, distance: 7.9
click at [281, 230] on button "Send" at bounding box center [287, 233] width 28 height 16
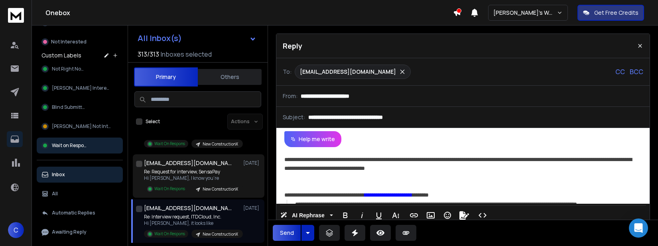
scroll to position [3182, 0]
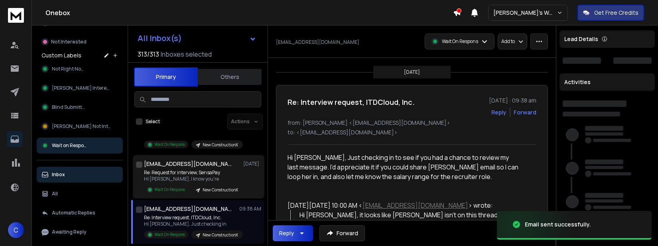
click at [208, 174] on p "Re: Request for interview, SensaPay" at bounding box center [192, 172] width 96 height 6
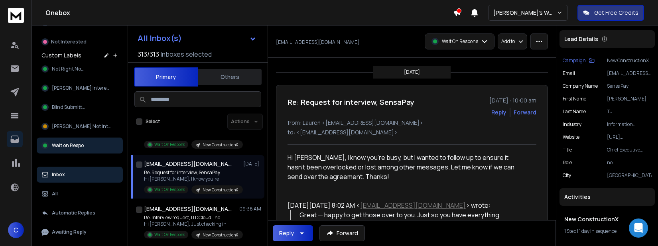
click at [496, 110] on button "Reply" at bounding box center [498, 112] width 15 height 8
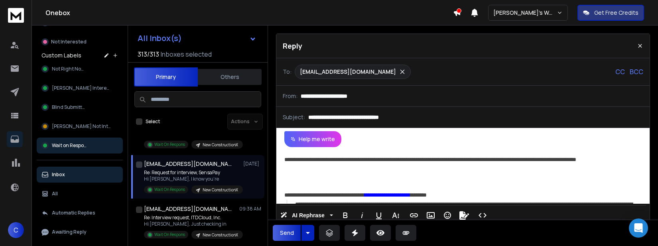
click at [291, 161] on div "**********" at bounding box center [461, 164] width 355 height 18
drag, startPoint x: 284, startPoint y: 234, endPoint x: 337, endPoint y: 199, distance: 63.6
click at [284, 234] on button "Send" at bounding box center [287, 233] width 28 height 16
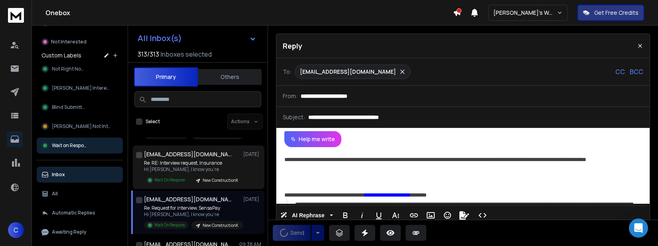
scroll to position [3146, 0]
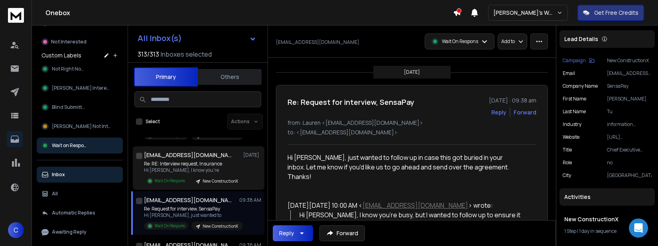
click at [198, 171] on p "Hi [PERSON_NAME], I know you're" at bounding box center [192, 170] width 96 height 6
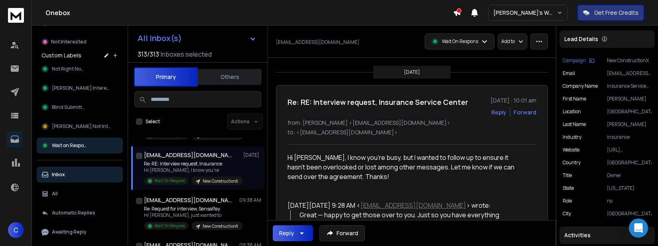
click at [499, 114] on button "Reply" at bounding box center [498, 112] width 15 height 8
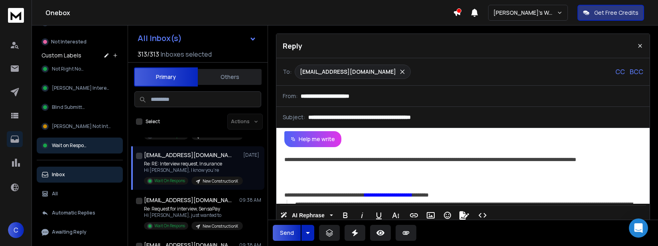
click at [291, 162] on div "**********" at bounding box center [461, 164] width 355 height 18
drag, startPoint x: 286, startPoint y: 232, endPoint x: 334, endPoint y: 229, distance: 47.9
click at [286, 232] on button "Send" at bounding box center [287, 233] width 28 height 16
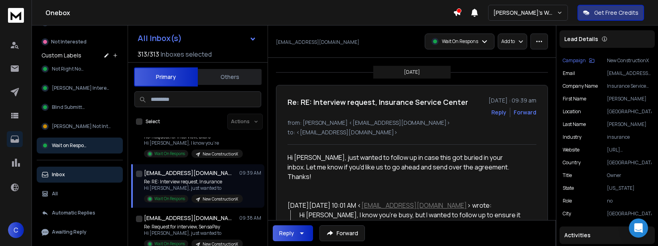
scroll to position [3103, 0]
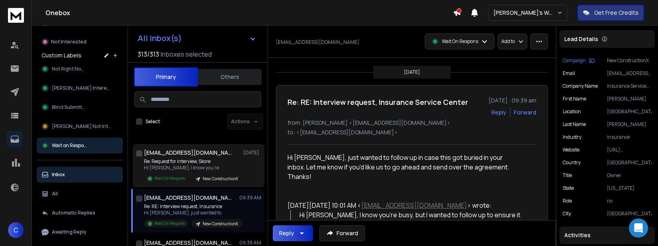
click at [219, 159] on p "Re: Request for interview, Skore" at bounding box center [192, 161] width 96 height 6
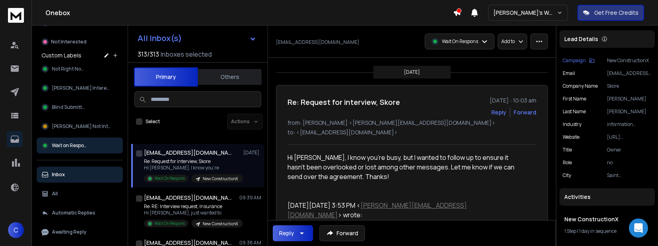
click at [499, 110] on button "Reply" at bounding box center [498, 112] width 15 height 8
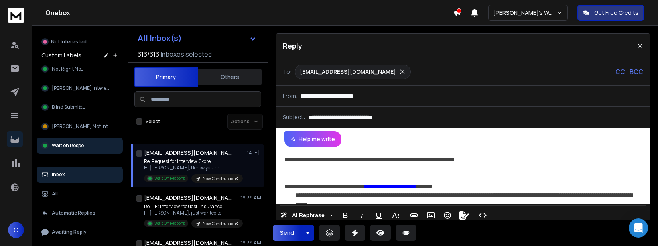
drag, startPoint x: 358, startPoint y: 155, endPoint x: 438, endPoint y: 24, distance: 153.5
click at [0, 0] on div "C Onebox [PERSON_NAME]'s Workspace Get Free Credits Press Cmd + Shift + k to ch…" at bounding box center [329, 135] width 658 height 271
drag, startPoint x: 497, startPoint y: 155, endPoint x: 301, endPoint y: 161, distance: 196.6
click at [278, 158] on div "**********" at bounding box center [462, 175] width 373 height 57
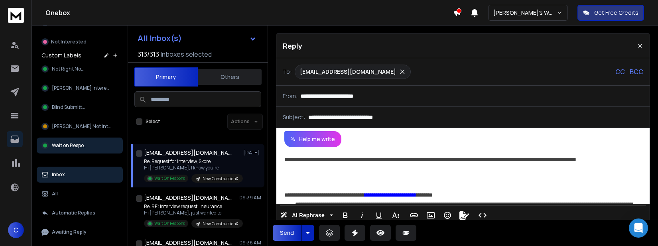
click at [290, 161] on div "**********" at bounding box center [461, 164] width 355 height 18
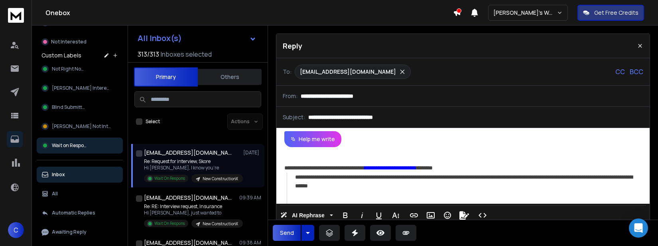
scroll to position [0, 0]
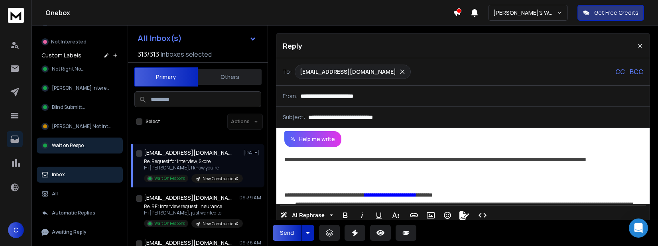
click at [286, 233] on button "Send" at bounding box center [287, 233] width 28 height 16
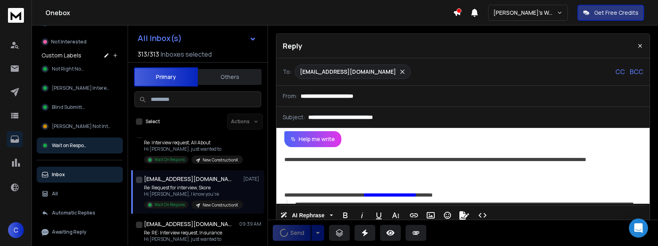
scroll to position [3057, 0]
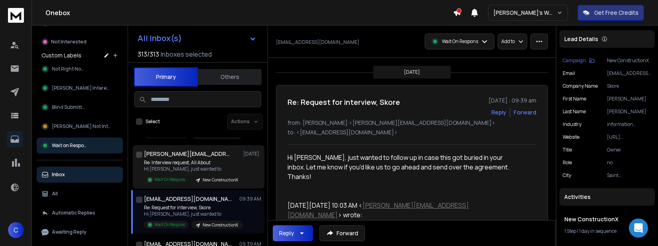
click at [224, 164] on p "Re: Interview request, All About" at bounding box center [192, 162] width 96 height 6
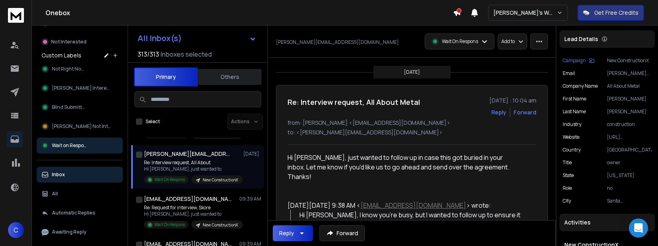
click at [494, 112] on button "Reply" at bounding box center [498, 112] width 15 height 8
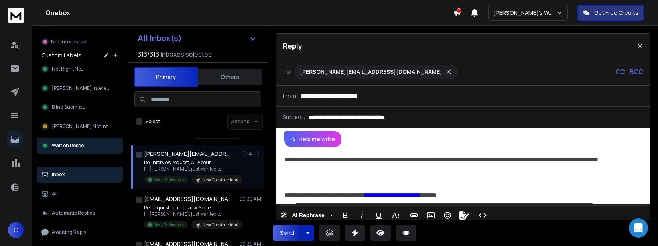
click at [281, 232] on button "Send" at bounding box center [287, 233] width 28 height 16
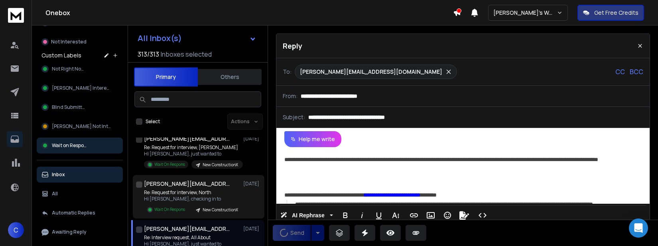
scroll to position [2981, 0]
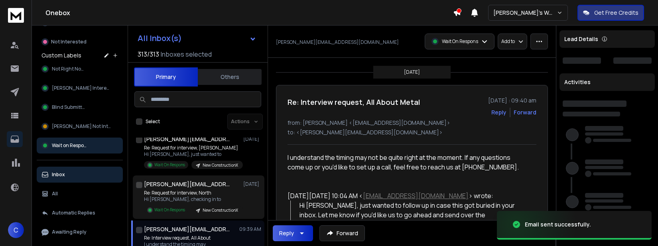
click at [200, 195] on p "Re: Request for interview, North" at bounding box center [192, 193] width 96 height 6
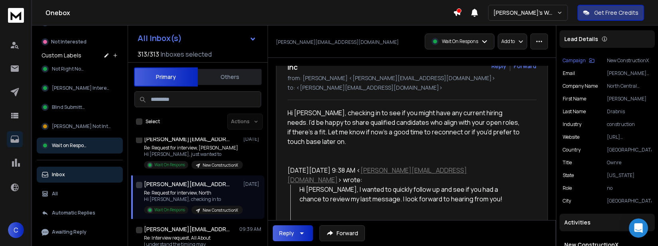
scroll to position [48, 0]
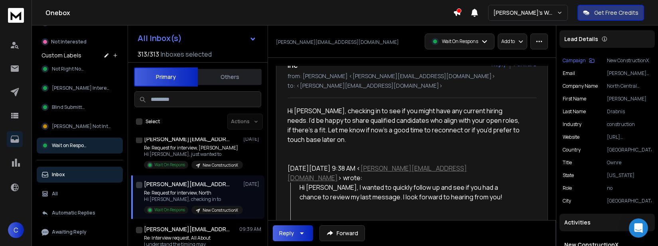
click at [496, 66] on button "Reply" at bounding box center [498, 64] width 15 height 8
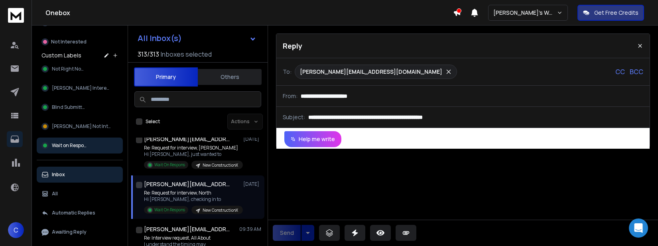
scroll to position [0, 0]
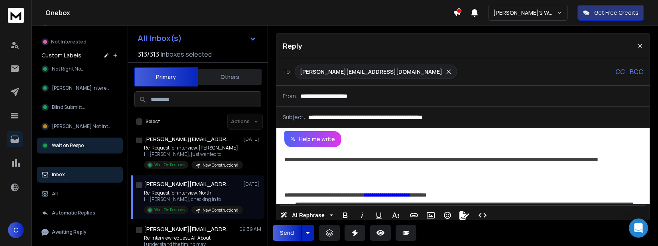
click at [281, 232] on button "Send" at bounding box center [287, 233] width 28 height 16
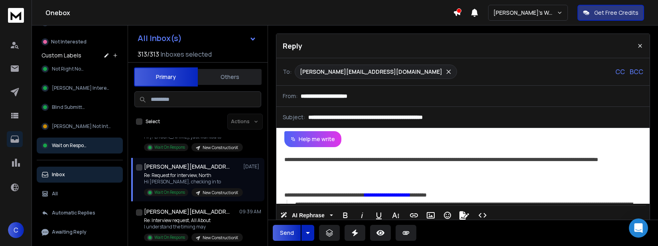
scroll to position [3003, 0]
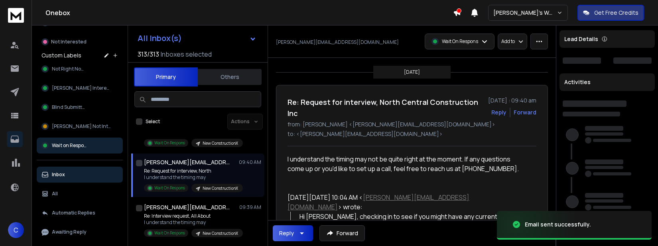
click at [464, 47] on div "Wait On Respons" at bounding box center [459, 41] width 69 height 15
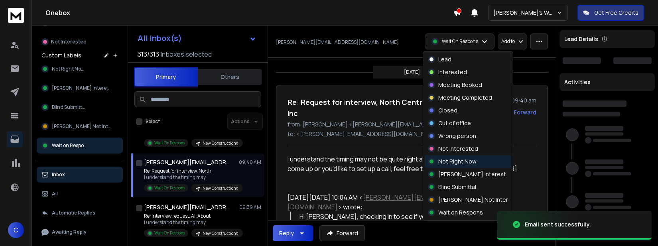
click at [455, 163] on p "Not Right Now" at bounding box center [457, 161] width 38 height 8
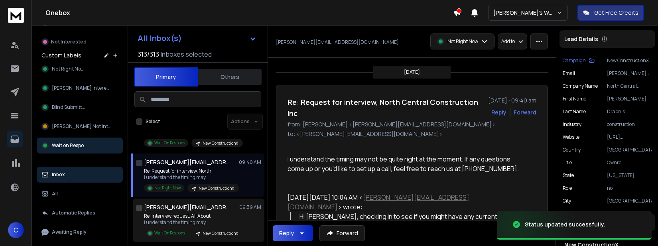
drag, startPoint x: 177, startPoint y: 219, endPoint x: 211, endPoint y: 213, distance: 34.4
click at [177, 219] on p "I understand the timing may" at bounding box center [192, 222] width 96 height 6
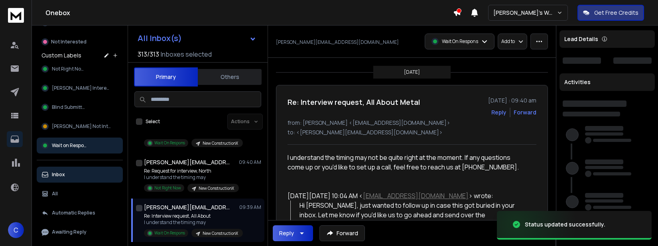
click at [465, 43] on p "Wait On Respons" at bounding box center [460, 41] width 36 height 6
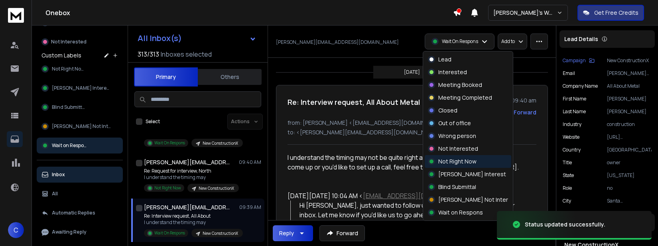
drag, startPoint x: 447, startPoint y: 163, endPoint x: 458, endPoint y: 157, distance: 12.9
click at [447, 163] on p "Not Right Now" at bounding box center [457, 161] width 38 height 8
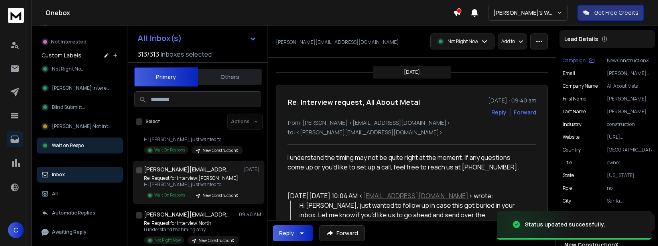
scroll to position [2949, 0]
click at [203, 183] on p "Hi [PERSON_NAME], just wanted to" at bounding box center [192, 186] width 96 height 6
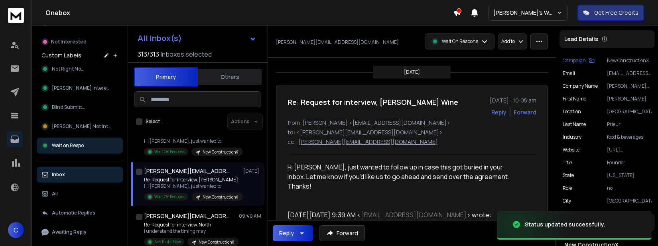
click at [497, 113] on button "Reply" at bounding box center [498, 112] width 15 height 8
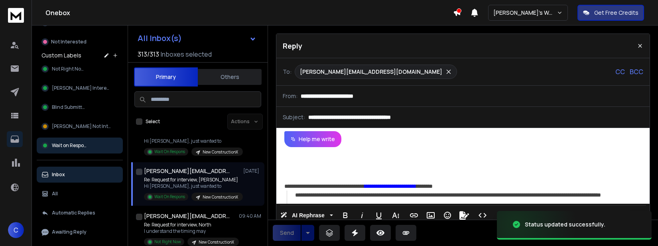
click at [330, 155] on div at bounding box center [462, 159] width 357 height 9
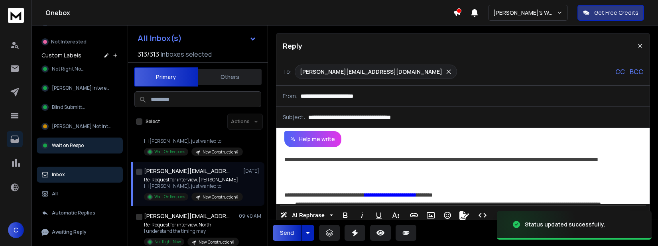
click at [286, 234] on button "Send" at bounding box center [287, 233] width 28 height 16
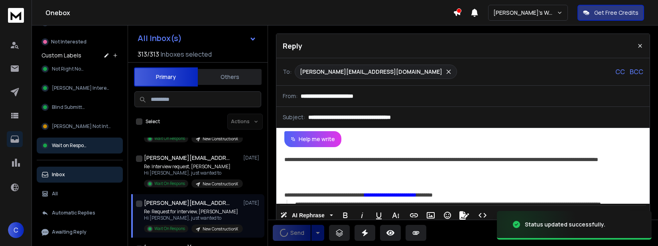
scroll to position [2917, 0]
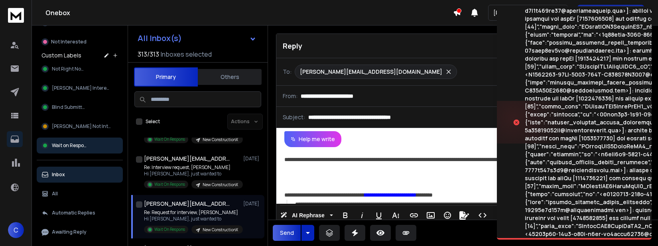
click at [286, 234] on button "Send" at bounding box center [287, 233] width 28 height 16
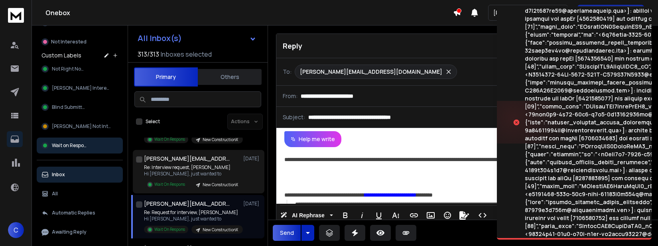
scroll to position [2912, 0]
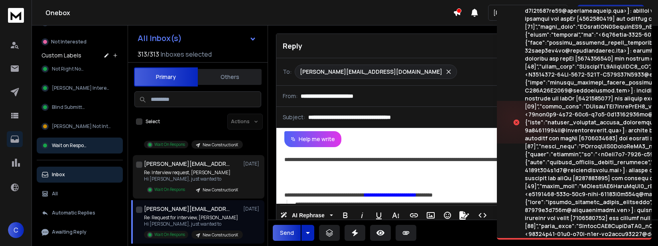
click at [180, 177] on p "Hi [PERSON_NAME], just wanted to" at bounding box center [192, 179] width 96 height 6
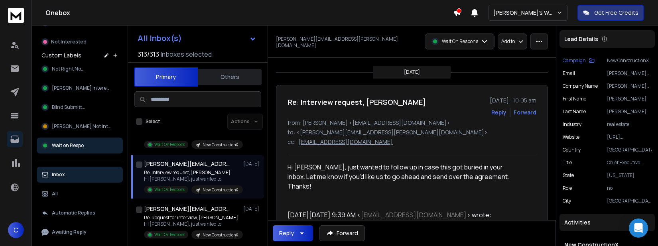
click at [497, 113] on button "Reply" at bounding box center [498, 112] width 15 height 8
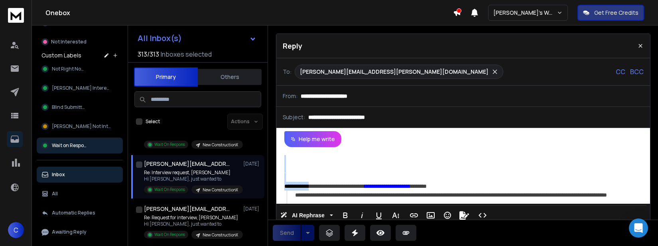
click at [302, 157] on div at bounding box center [463, 159] width 358 height 9
click at [301, 156] on div at bounding box center [463, 159] width 358 height 9
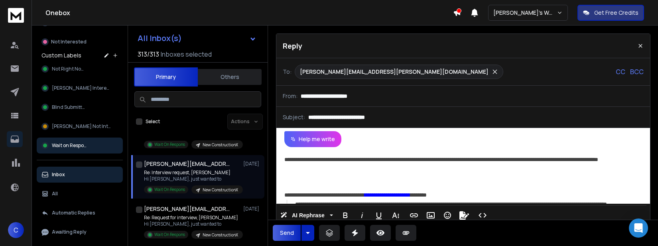
click at [283, 230] on button "Send" at bounding box center [287, 233] width 28 height 16
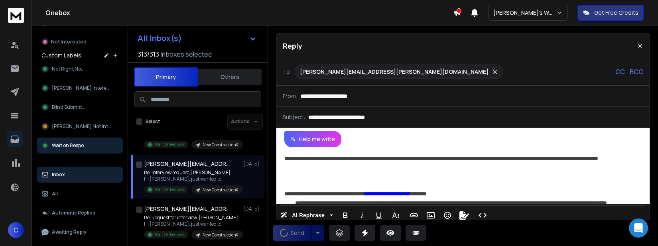
scroll to position [0, 0]
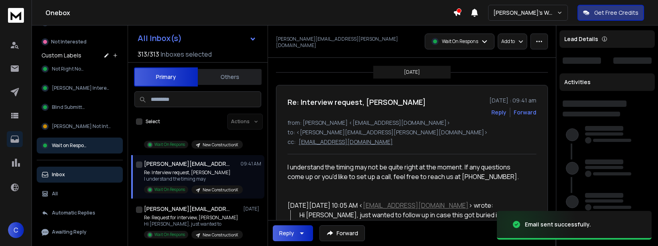
click at [466, 41] on p "Wait On Respons" at bounding box center [460, 41] width 36 height 6
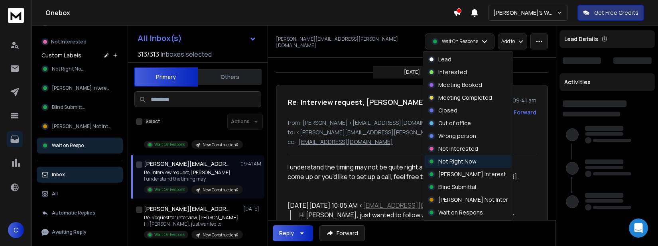
drag, startPoint x: 449, startPoint y: 161, endPoint x: 488, endPoint y: 142, distance: 43.5
click at [449, 161] on p "Not Right Now" at bounding box center [457, 161] width 38 height 8
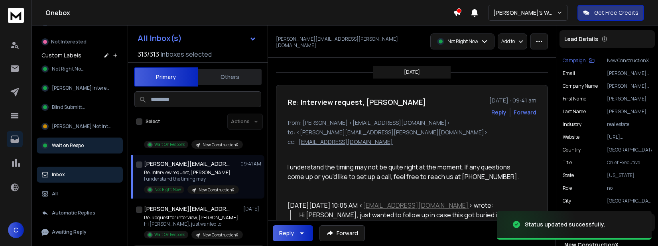
click at [208, 217] on p "Re: Request for interview, [PERSON_NAME]" at bounding box center [192, 217] width 96 height 6
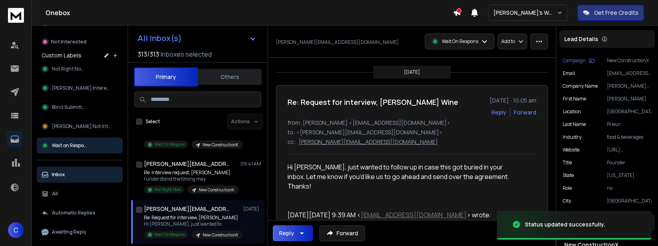
click at [499, 111] on button "Reply" at bounding box center [498, 112] width 15 height 8
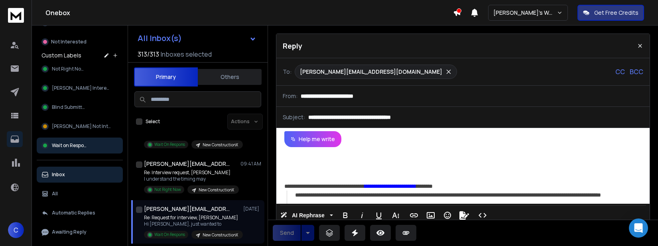
click at [306, 160] on div at bounding box center [462, 159] width 357 height 9
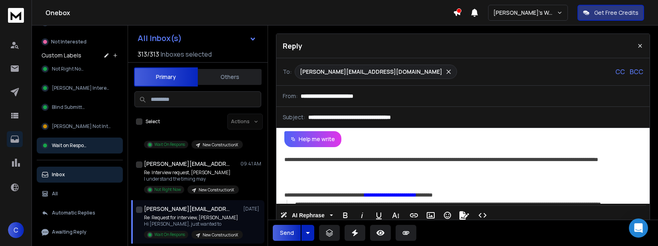
click at [284, 236] on button "Send" at bounding box center [287, 233] width 28 height 16
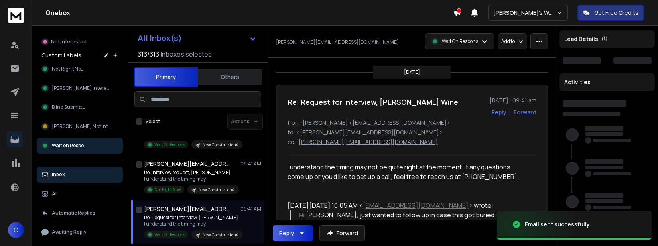
click at [465, 42] on p "Wait On Respons" at bounding box center [460, 41] width 36 height 6
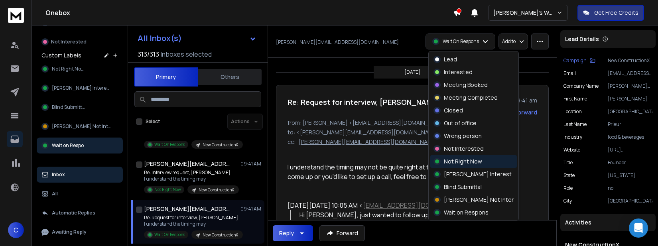
click at [452, 158] on p "Not Right Now" at bounding box center [463, 161] width 38 height 8
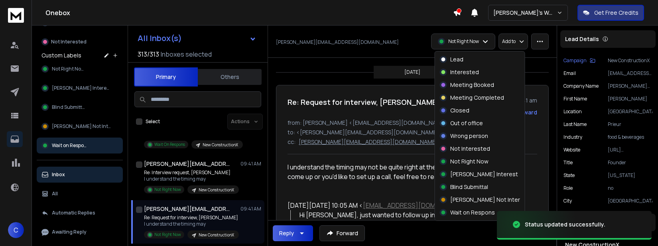
click at [461, 43] on p "Not Right Now" at bounding box center [463, 41] width 31 height 6
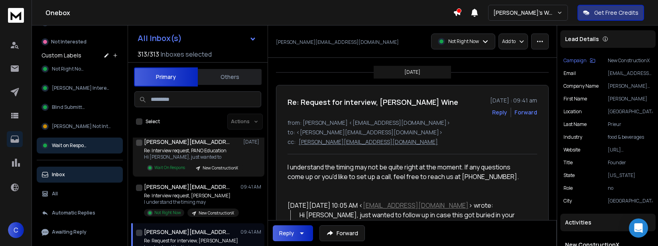
scroll to position [2884, 0]
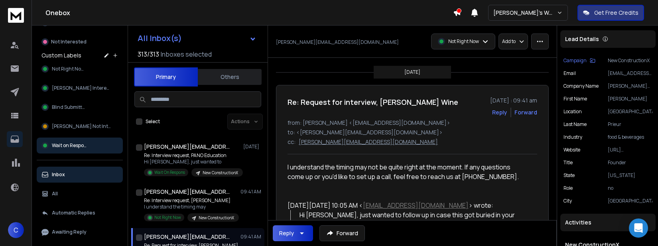
click at [210, 159] on p "Hi [PERSON_NAME], just wanted to" at bounding box center [192, 162] width 96 height 6
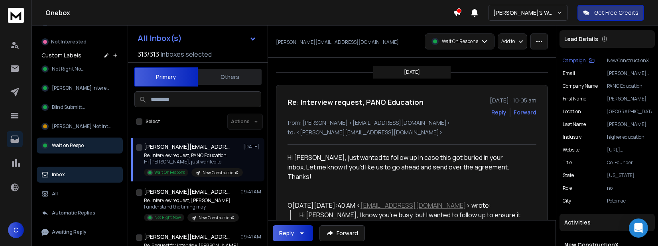
click at [501, 112] on button "Reply" at bounding box center [498, 112] width 15 height 8
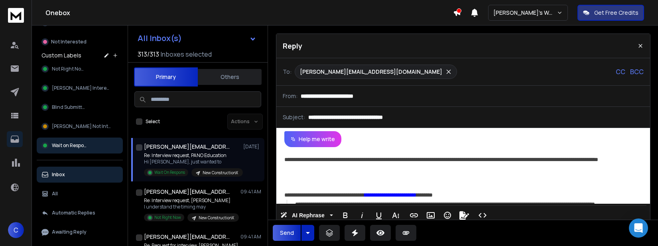
click at [282, 237] on button "Send" at bounding box center [287, 233] width 28 height 16
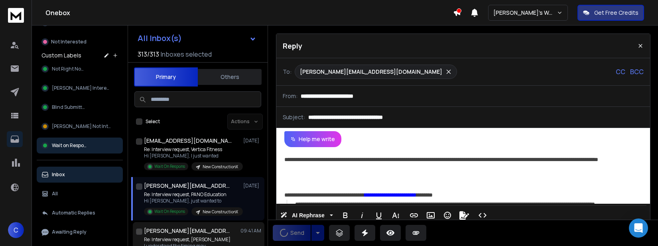
scroll to position [2844, 0]
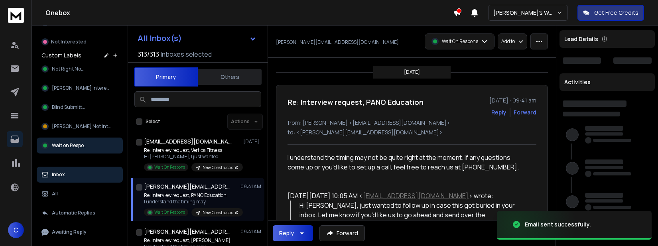
click at [464, 44] on p "Wait On Respons" at bounding box center [460, 41] width 36 height 6
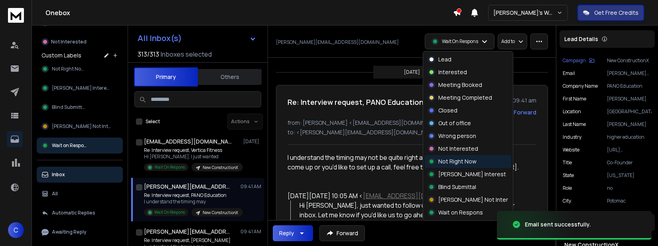
click at [461, 160] on p "Not Right Now" at bounding box center [457, 161] width 38 height 8
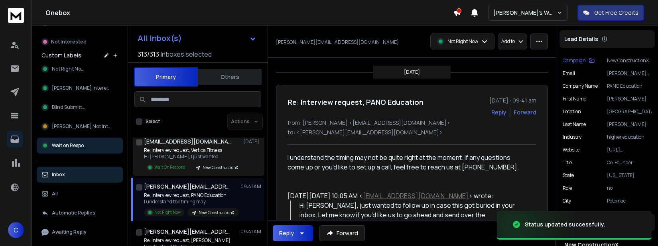
click at [223, 149] on p "Re: Interview request, Vertica Fitness" at bounding box center [192, 150] width 96 height 6
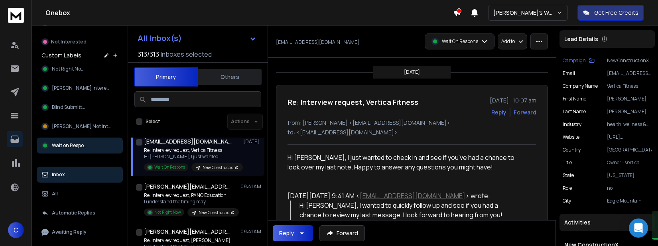
click at [498, 113] on button "Reply" at bounding box center [498, 112] width 15 height 8
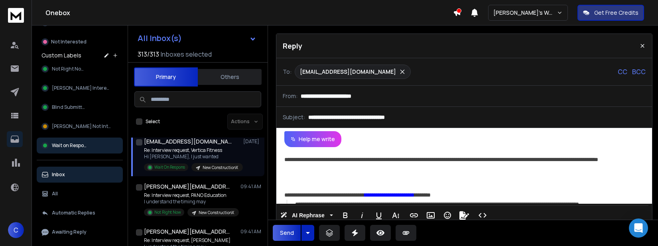
click at [281, 234] on button "Send" at bounding box center [287, 233] width 28 height 16
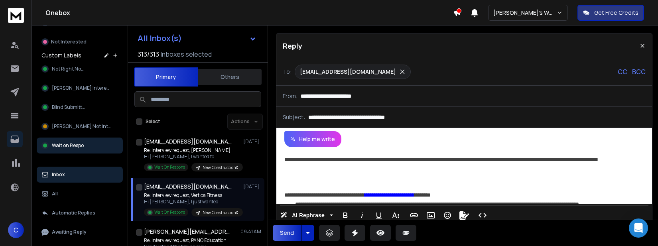
scroll to position [2799, 0]
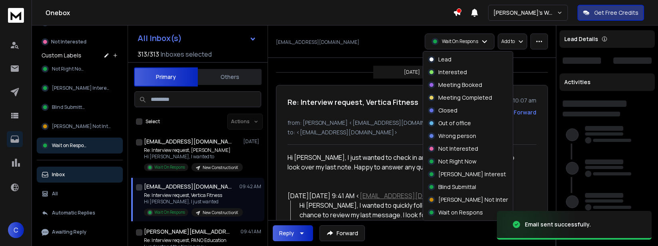
click at [466, 44] on p "Wait On Respons" at bounding box center [460, 41] width 36 height 6
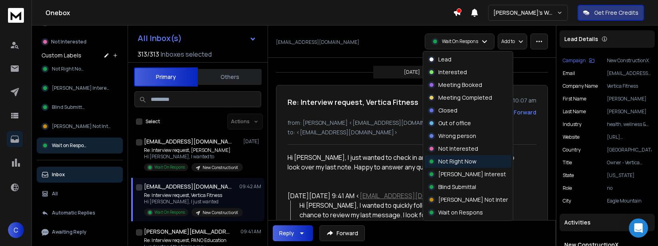
drag, startPoint x: 458, startPoint y: 162, endPoint x: 466, endPoint y: 165, distance: 8.8
click at [458, 162] on p "Not Right Now" at bounding box center [457, 161] width 38 height 8
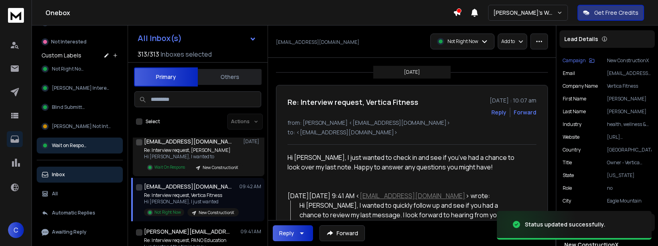
scroll to position [2777, 0]
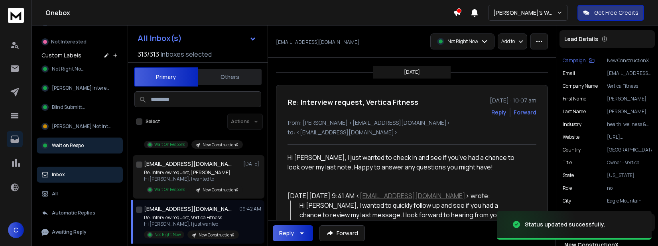
drag, startPoint x: 208, startPoint y: 171, endPoint x: 224, endPoint y: 178, distance: 17.8
click at [208, 171] on p "Re: Interview request, [PERSON_NAME]" at bounding box center [192, 172] width 96 height 6
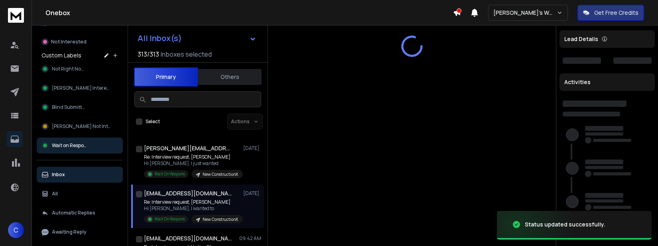
scroll to position [2746, 0]
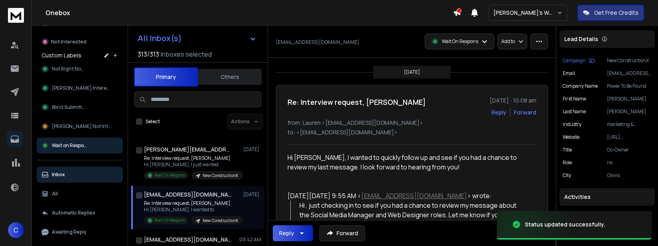
click at [494, 111] on button "Reply" at bounding box center [498, 112] width 15 height 8
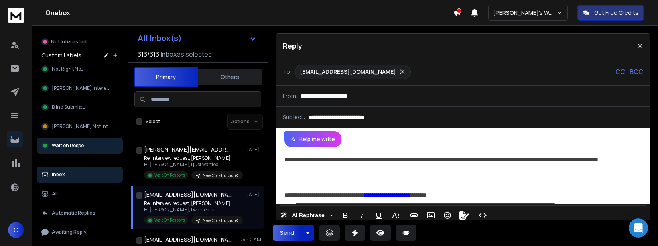
click at [281, 232] on button "Send" at bounding box center [287, 233] width 28 height 16
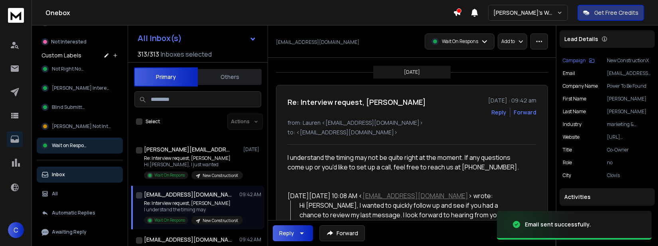
click at [467, 41] on p "Wait On Respons" at bounding box center [460, 41] width 36 height 6
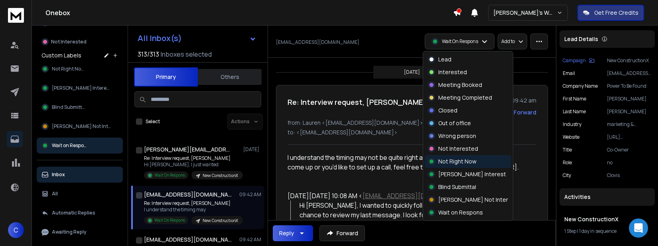
click at [440, 163] on p "Not Right Now" at bounding box center [457, 161] width 38 height 8
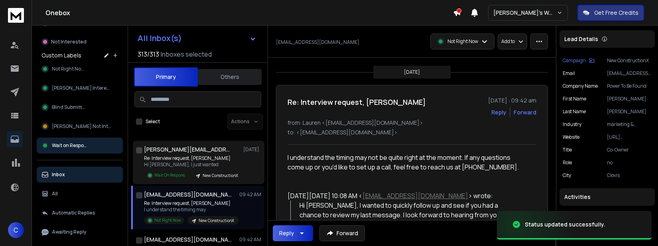
click at [189, 160] on p "Re: Interview request, [PERSON_NAME]" at bounding box center [192, 158] width 96 height 6
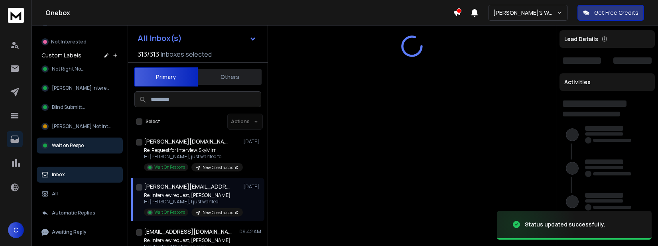
scroll to position [2708, 0]
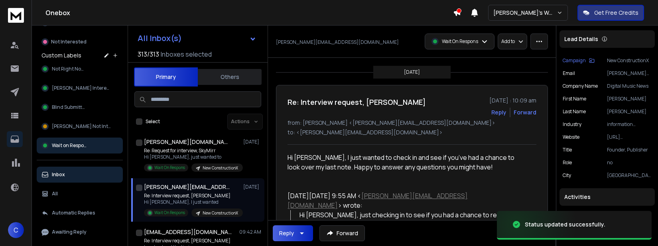
click at [497, 112] on button "Reply" at bounding box center [498, 112] width 15 height 8
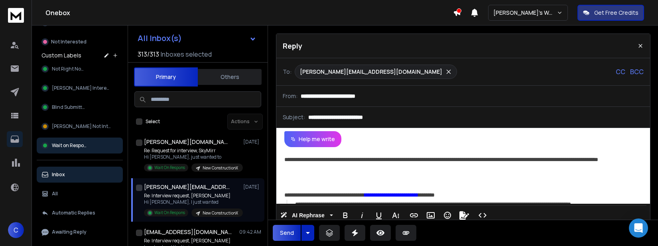
click at [279, 234] on button "Send" at bounding box center [287, 233] width 28 height 16
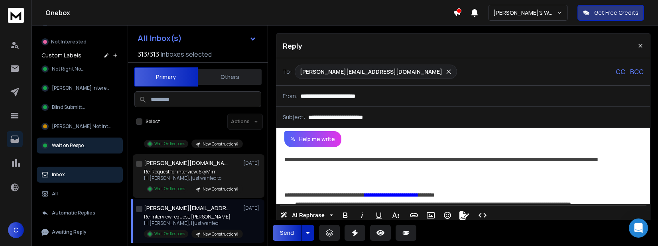
scroll to position [2673, 0]
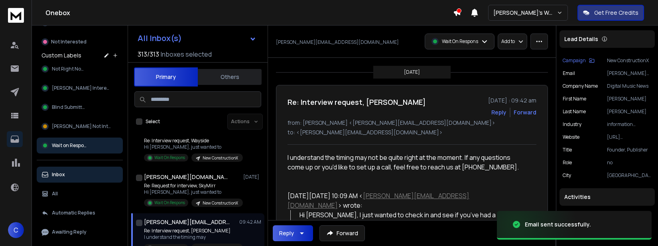
click at [480, 43] on div "Wait On Respons" at bounding box center [459, 41] width 69 height 15
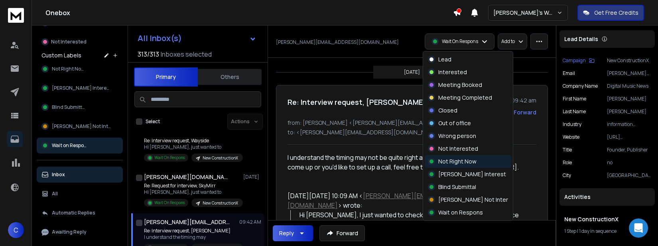
click at [455, 163] on p "Not Right Now" at bounding box center [457, 161] width 38 height 8
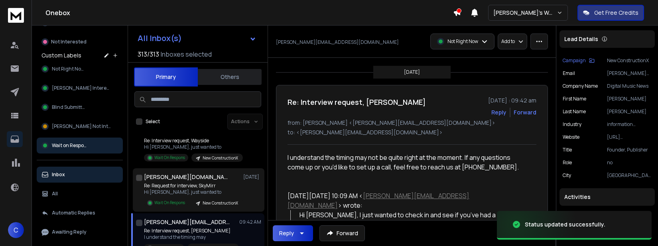
click at [208, 192] on p "Hi [PERSON_NAME], just wanted to" at bounding box center [192, 192] width 96 height 6
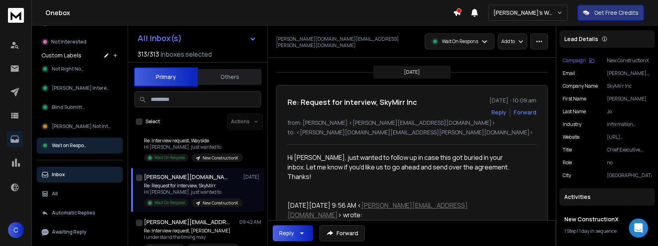
click at [499, 112] on button "Reply" at bounding box center [498, 112] width 15 height 8
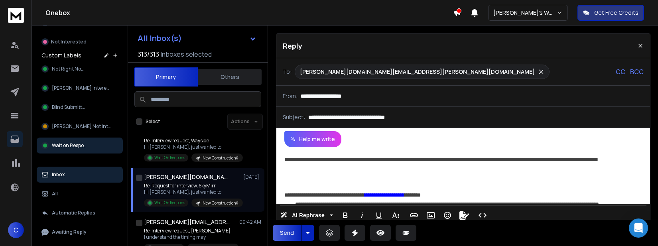
click at [288, 234] on button "Send" at bounding box center [287, 233] width 28 height 16
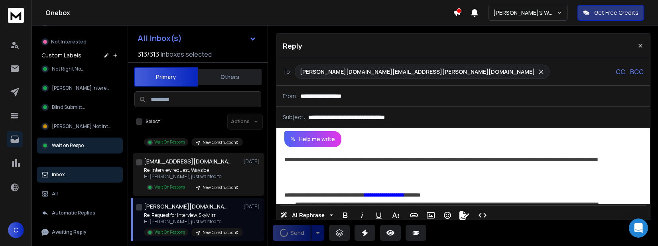
scroll to position [2643, 0]
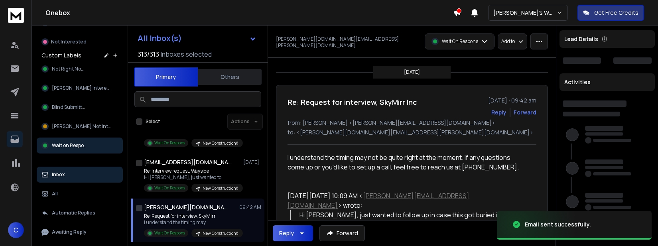
click at [485, 41] on icon at bounding box center [484, 41] width 6 height 6
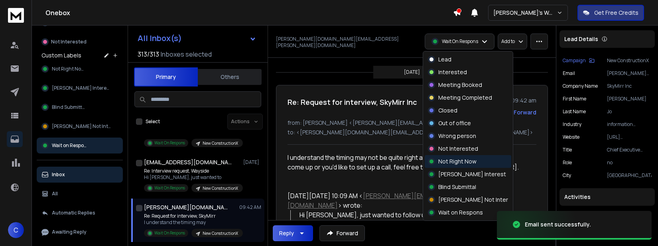
click at [451, 160] on p "Not Right Now" at bounding box center [457, 161] width 38 height 8
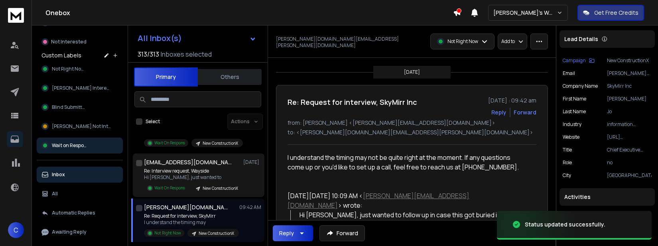
click at [172, 171] on p "Re: Interview request, Wayside" at bounding box center [192, 171] width 96 height 6
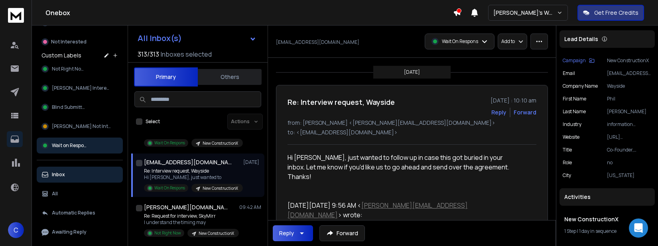
scroll to position [24, 0]
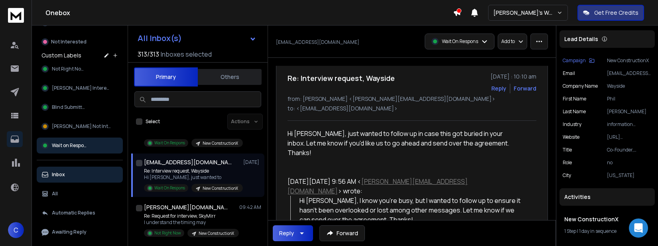
click at [493, 87] on button "Reply" at bounding box center [498, 88] width 15 height 8
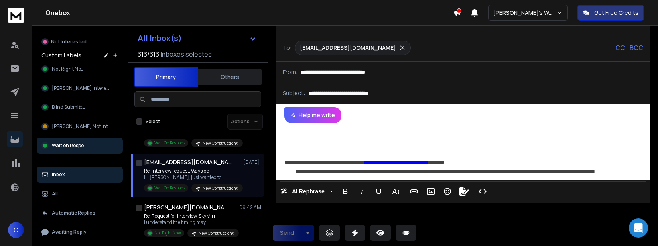
scroll to position [0, 0]
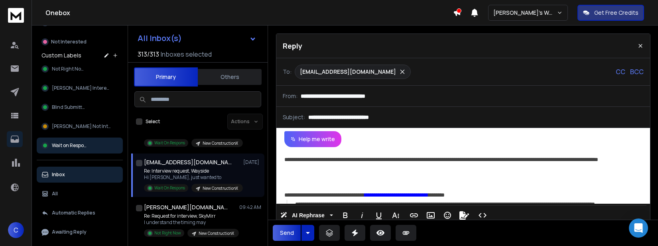
click at [288, 232] on button "Send" at bounding box center [287, 233] width 28 height 16
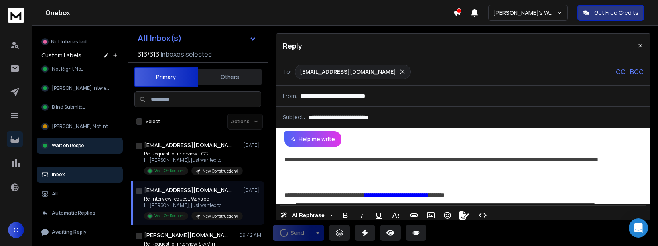
scroll to position [2614, 0]
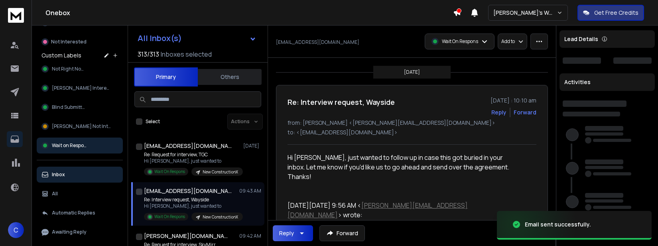
click at [472, 45] on div "Wait On Respons" at bounding box center [459, 41] width 69 height 15
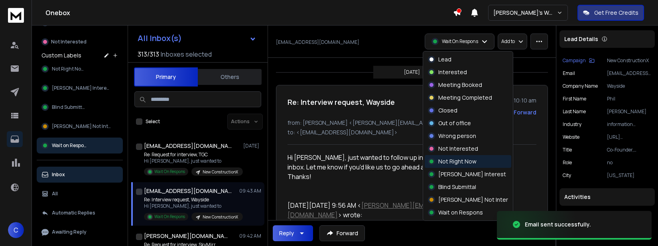
click at [462, 161] on p "Not Right Now" at bounding box center [457, 161] width 38 height 8
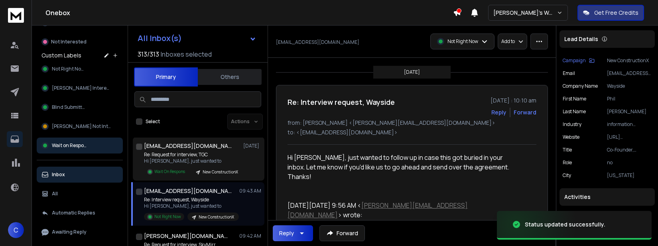
click at [217, 161] on p "Hi [PERSON_NAME], just wanted to" at bounding box center [192, 161] width 96 height 6
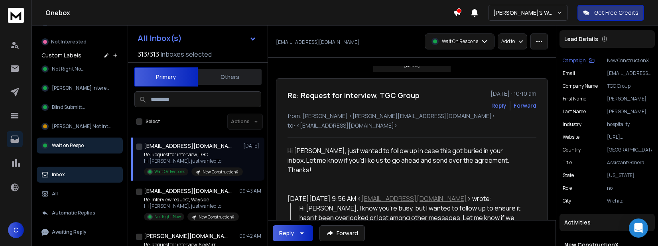
scroll to position [8, 0]
click at [496, 106] on button "Reply" at bounding box center [498, 105] width 15 height 8
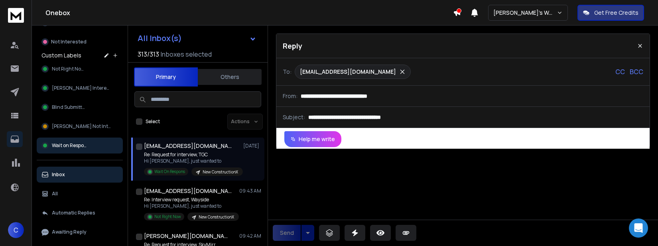
scroll to position [0, 0]
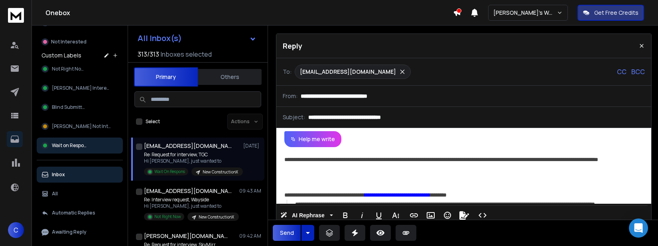
click at [285, 232] on button "Send" at bounding box center [287, 233] width 28 height 16
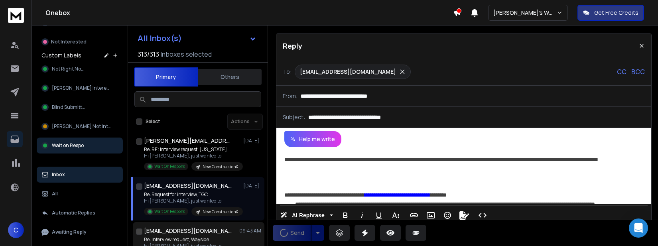
scroll to position [2573, 0]
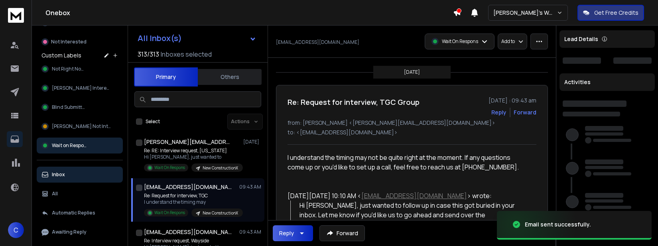
click at [458, 47] on div "Wait On Respons" at bounding box center [459, 41] width 69 height 15
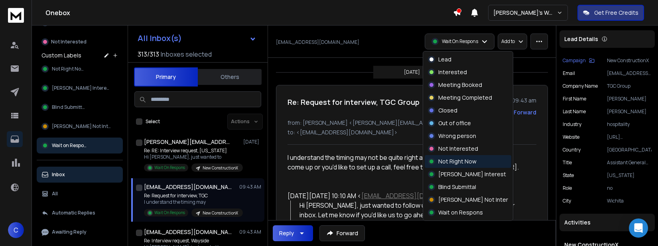
click at [452, 156] on div "Not Right Now" at bounding box center [467, 161] width 86 height 13
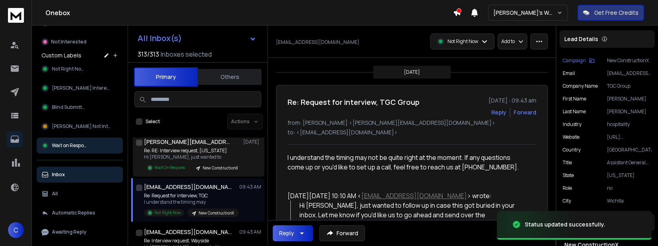
click at [195, 154] on p "Hi [PERSON_NAME], just wanted to" at bounding box center [192, 157] width 96 height 6
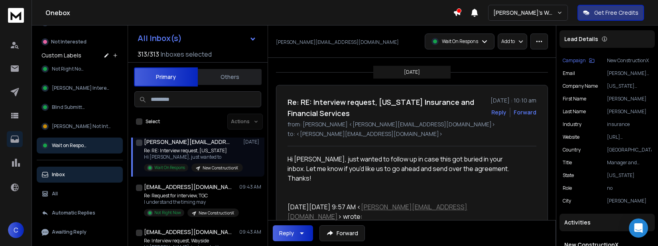
click at [496, 113] on button "Reply" at bounding box center [498, 112] width 15 height 8
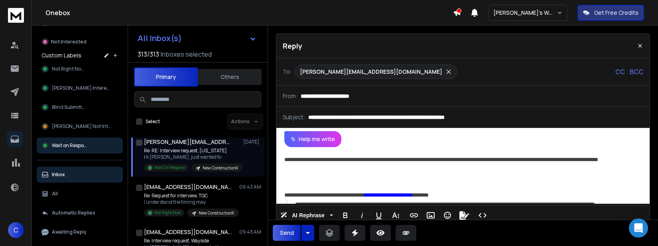
click at [281, 234] on button "Send" at bounding box center [287, 233] width 28 height 16
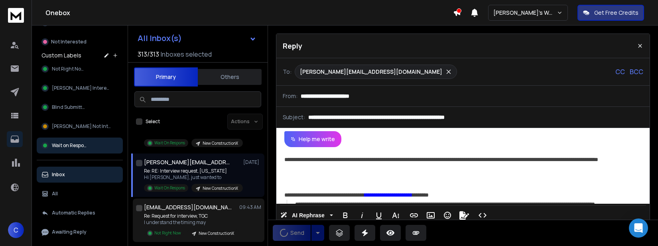
scroll to position [2538, 0]
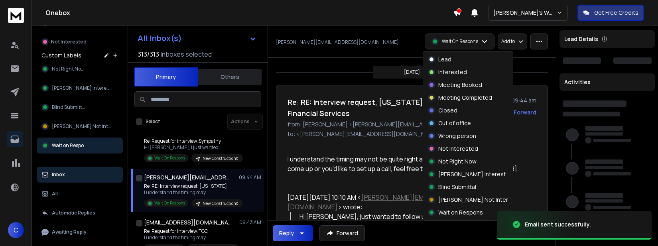
click at [472, 41] on p "Wait On Respons" at bounding box center [460, 41] width 36 height 6
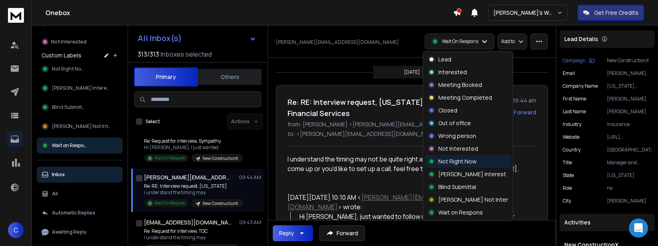
click at [460, 160] on p "Not Right Now" at bounding box center [457, 161] width 38 height 8
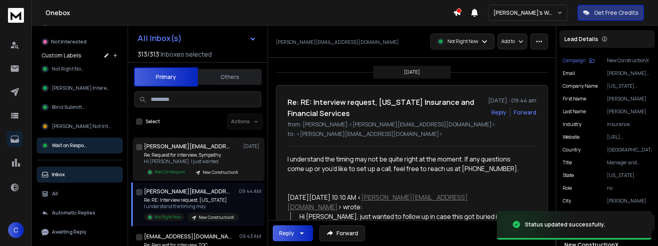
scroll to position [2522, 0]
click at [222, 166] on div "Re: Request for interview, Sympathy Hi [PERSON_NAME], I just wanted Wait On Res…" at bounding box center [193, 165] width 99 height 24
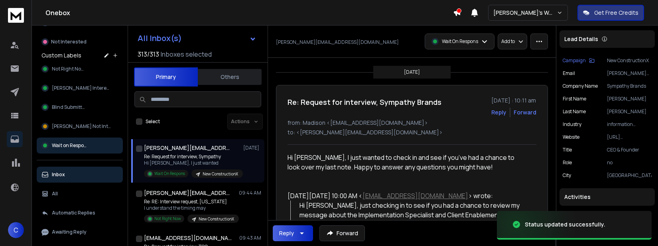
click at [495, 113] on button "Reply" at bounding box center [498, 112] width 15 height 8
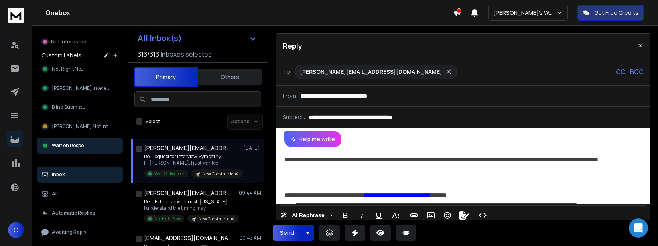
click at [284, 235] on button "Send" at bounding box center [287, 233] width 28 height 16
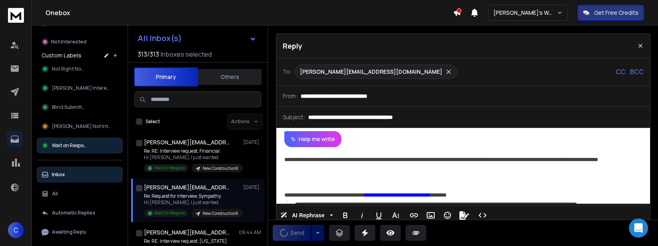
scroll to position [2482, 0]
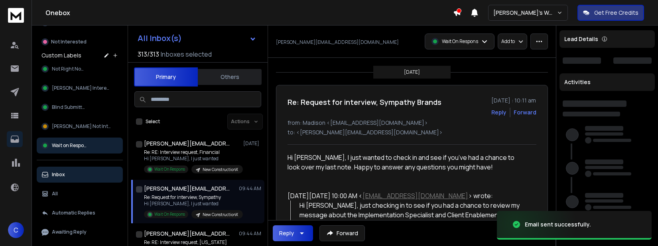
click at [476, 47] on div "Wait On Respons" at bounding box center [459, 41] width 69 height 15
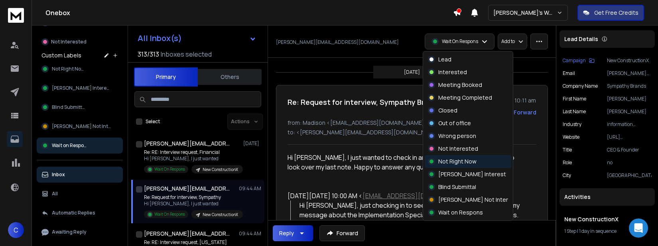
drag, startPoint x: 463, startPoint y: 161, endPoint x: 476, endPoint y: 155, distance: 14.3
click at [462, 161] on p "Not Right Now" at bounding box center [457, 161] width 38 height 8
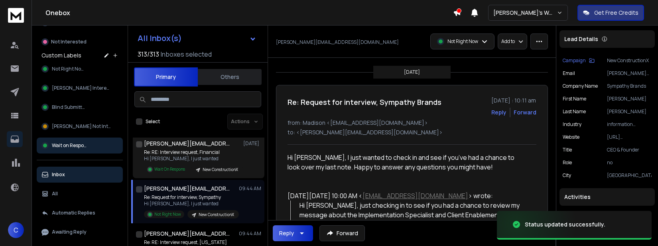
drag, startPoint x: 192, startPoint y: 152, endPoint x: 226, endPoint y: 152, distance: 33.9
click at [192, 152] on p "Re: RE: Interview request, Financial" at bounding box center [192, 152] width 96 height 6
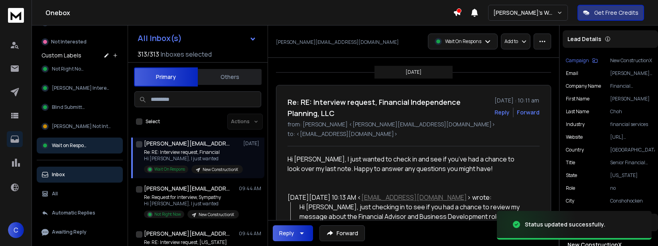
click at [504, 111] on button "Reply" at bounding box center [501, 112] width 15 height 8
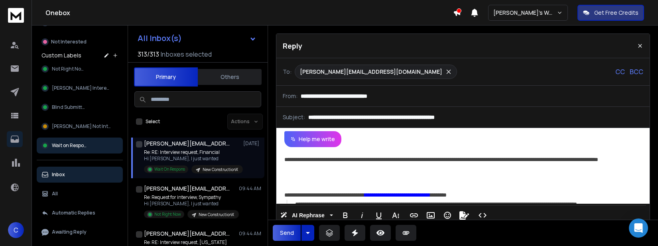
click at [289, 236] on button "Send" at bounding box center [287, 233] width 28 height 16
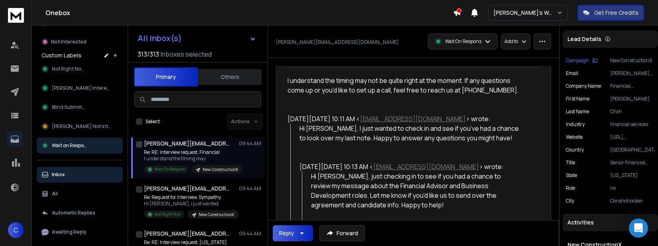
scroll to position [0, 0]
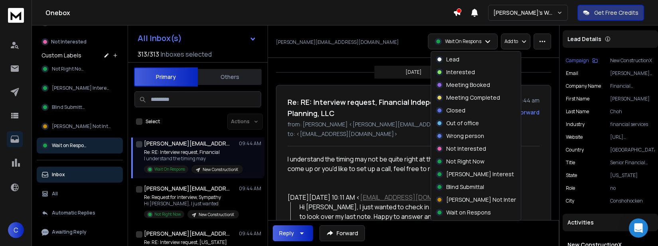
click at [471, 38] on div "Wait On Respons" at bounding box center [462, 41] width 69 height 15
click at [462, 160] on p "Not Right Now" at bounding box center [465, 161] width 38 height 8
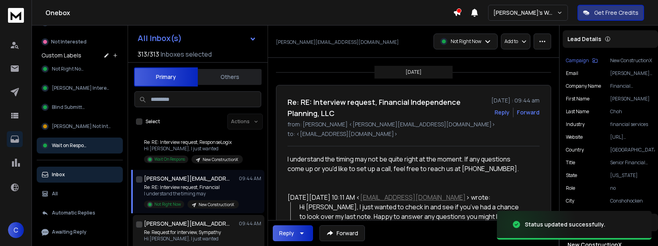
scroll to position [2429, 0]
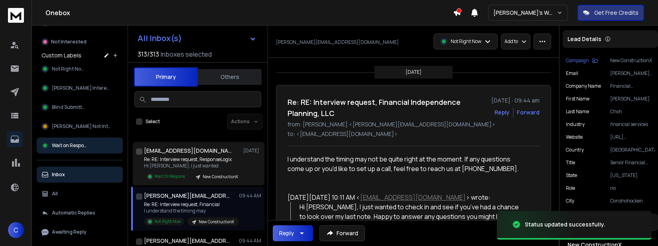
click at [215, 158] on p "Re: RE: Interview request, ResponseLogix" at bounding box center [192, 159] width 96 height 6
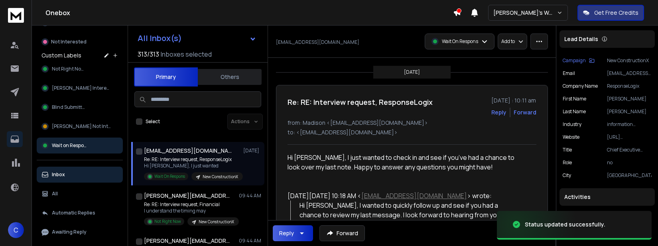
click at [494, 114] on button "Reply" at bounding box center [498, 112] width 15 height 8
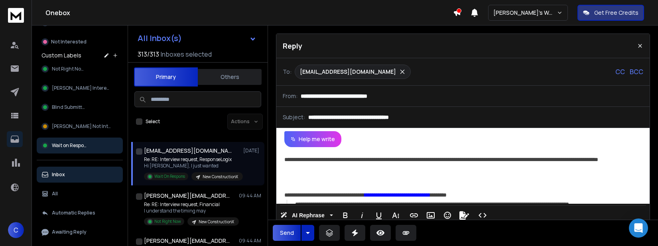
click at [289, 236] on button "Send" at bounding box center [287, 233] width 28 height 16
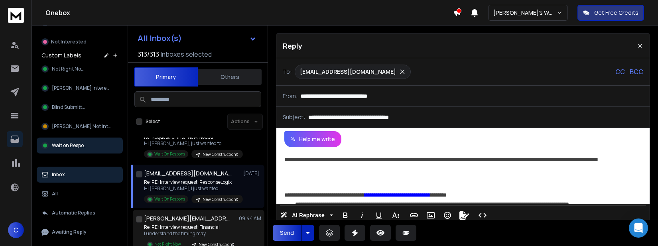
scroll to position [2390, 0]
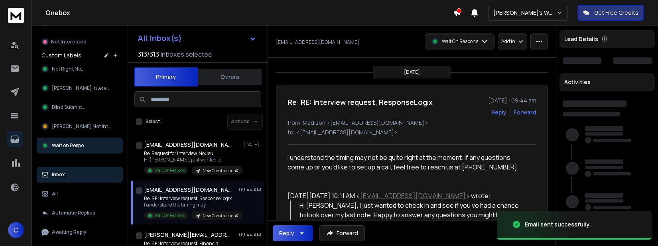
click at [478, 43] on div "Wait On Respons" at bounding box center [459, 41] width 69 height 15
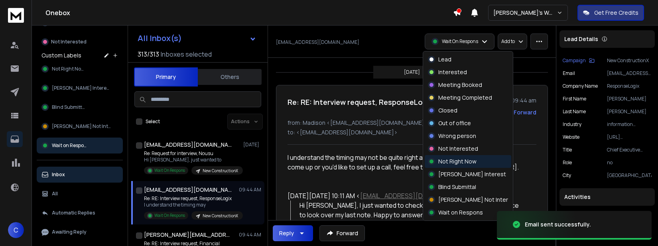
click at [456, 159] on p "Not Right Now" at bounding box center [457, 161] width 38 height 8
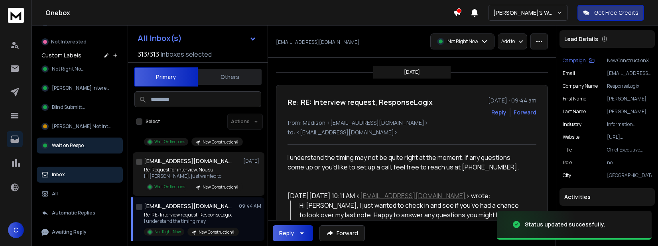
scroll to position [2370, 0]
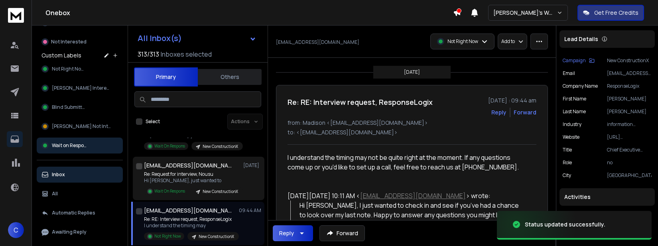
click at [220, 178] on p "Hi [PERSON_NAME], just wanted to" at bounding box center [192, 180] width 96 height 6
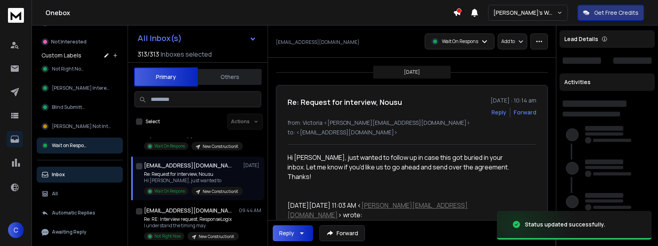
click at [498, 114] on button "Reply" at bounding box center [498, 112] width 15 height 8
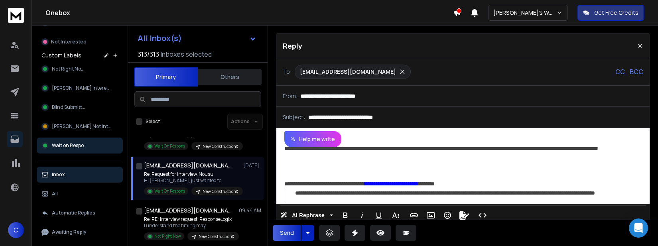
scroll to position [0, 0]
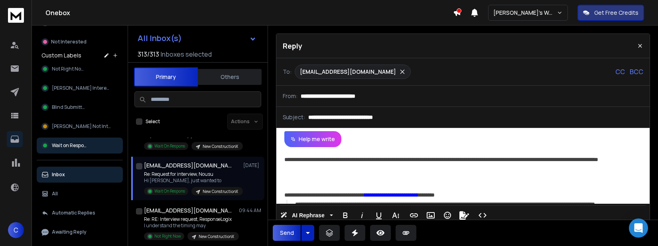
click at [293, 229] on button "Send" at bounding box center [287, 233] width 28 height 16
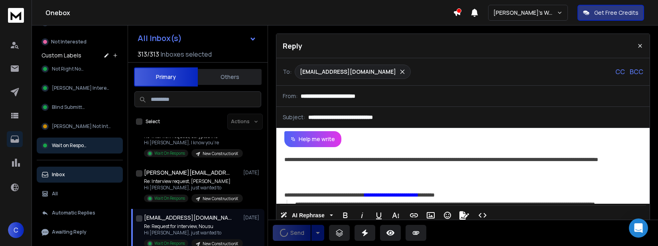
scroll to position [2315, 0]
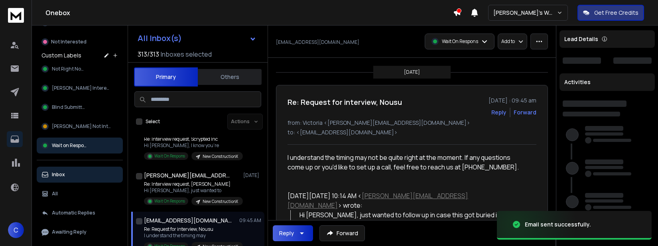
click at [470, 43] on p "Wait On Respons" at bounding box center [460, 41] width 36 height 6
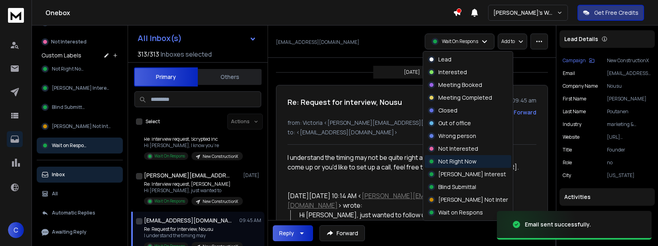
click at [474, 162] on p "Not Right Now" at bounding box center [457, 161] width 38 height 8
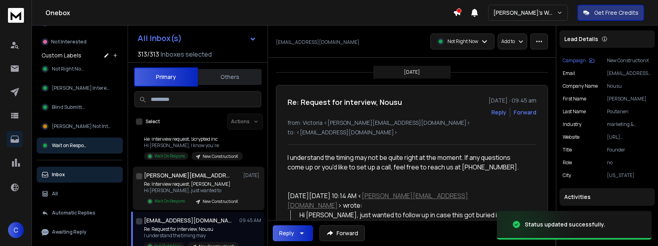
click at [198, 183] on p "Re: Interview request, [PERSON_NAME]" at bounding box center [192, 184] width 96 height 6
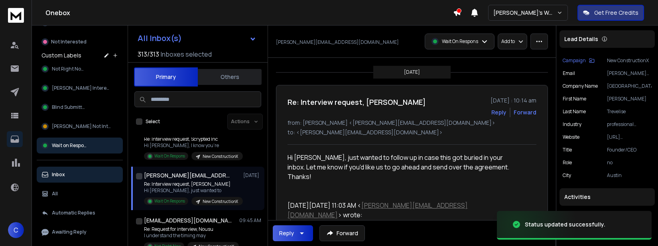
scroll to position [6, 0]
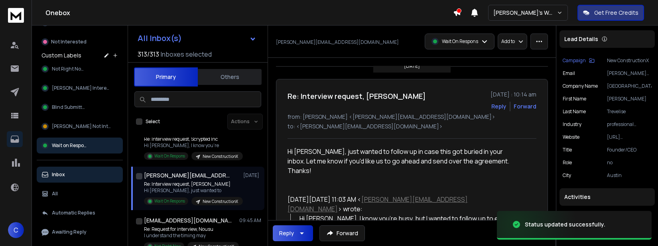
click at [499, 105] on button "Reply" at bounding box center [498, 106] width 15 height 8
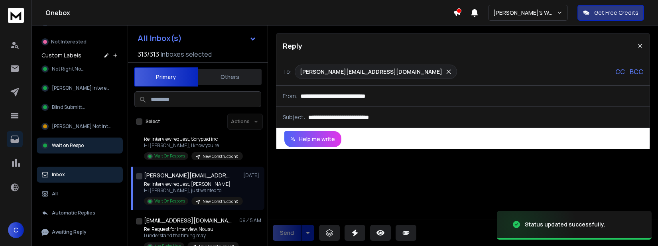
scroll to position [0, 0]
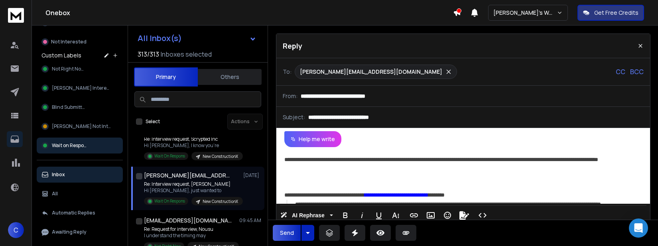
click at [283, 234] on button "Send" at bounding box center [287, 233] width 28 height 16
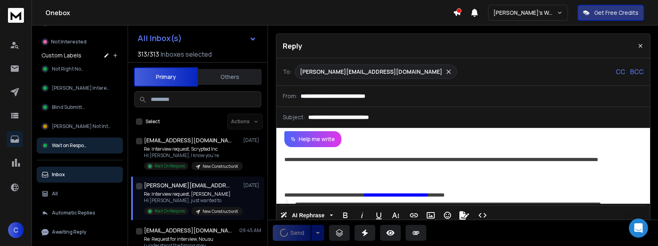
scroll to position [2304, 0]
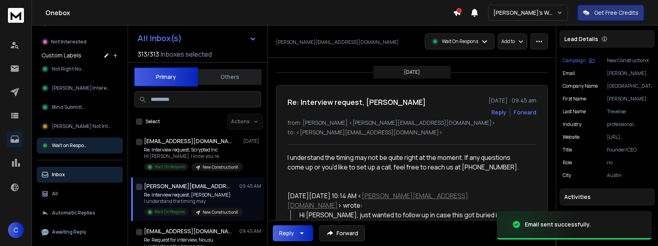
click at [466, 45] on div "Wait On Respons" at bounding box center [459, 41] width 69 height 15
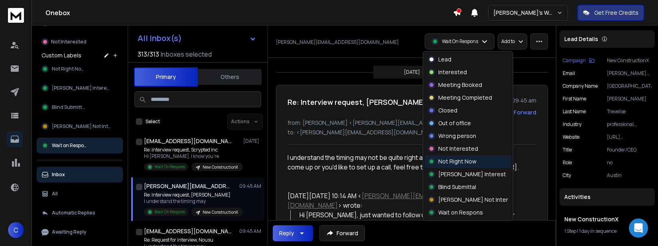
click at [458, 161] on p "Not Right Now" at bounding box center [457, 161] width 38 height 8
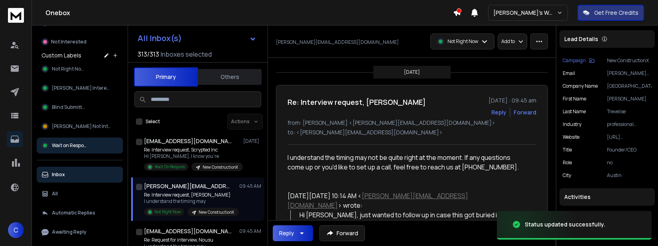
click at [214, 154] on p "Hi [PERSON_NAME], I know you're" at bounding box center [192, 156] width 96 height 6
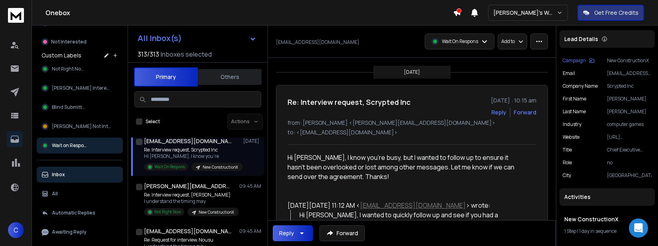
click at [495, 114] on button "Reply" at bounding box center [498, 112] width 15 height 8
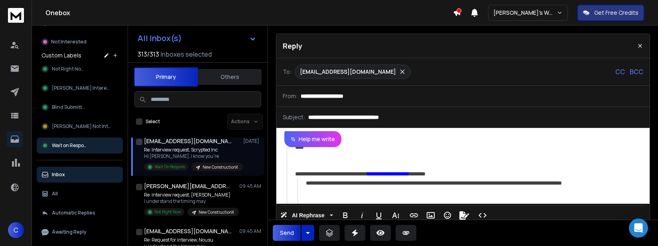
scroll to position [0, 0]
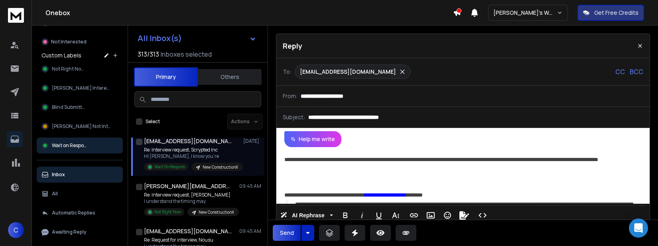
click at [285, 236] on button "Send" at bounding box center [287, 233] width 28 height 16
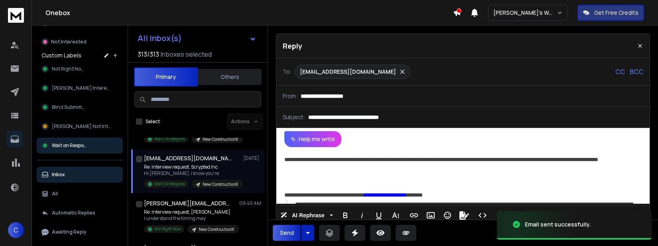
scroll to position [2274, 0]
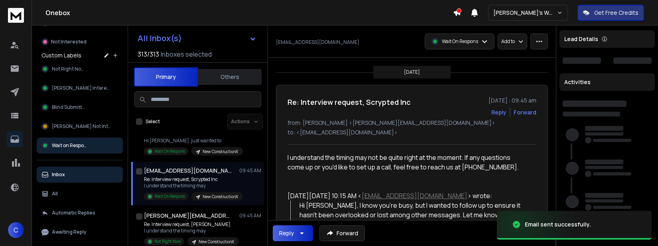
click at [461, 43] on p "Wait On Respons" at bounding box center [460, 41] width 36 height 6
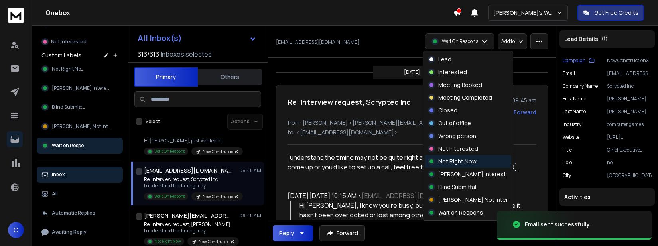
click at [467, 164] on p "Not Right Now" at bounding box center [457, 161] width 38 height 8
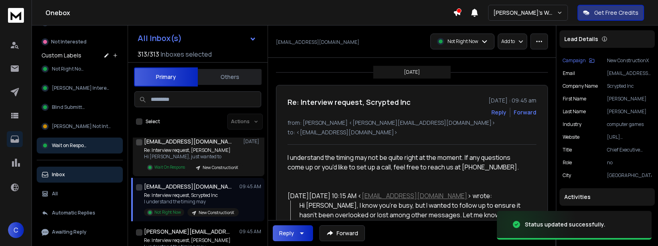
scroll to position [2256, 0]
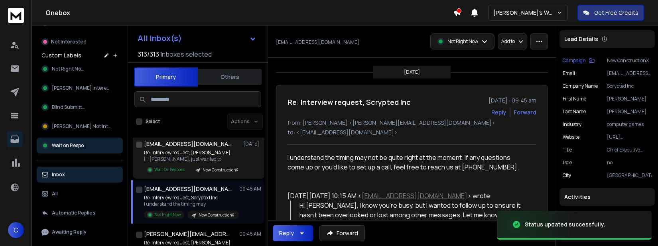
drag, startPoint x: 220, startPoint y: 156, endPoint x: 229, endPoint y: 169, distance: 15.8
click at [220, 156] on p "Hi [PERSON_NAME], just wanted to" at bounding box center [192, 159] width 96 height 6
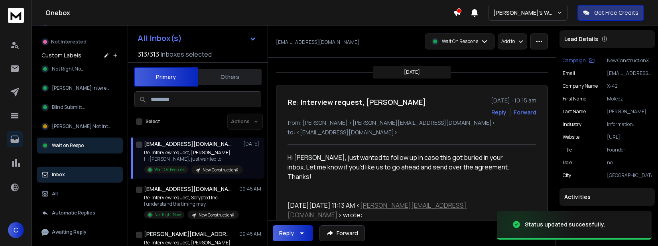
click at [495, 112] on button "Reply" at bounding box center [498, 112] width 15 height 8
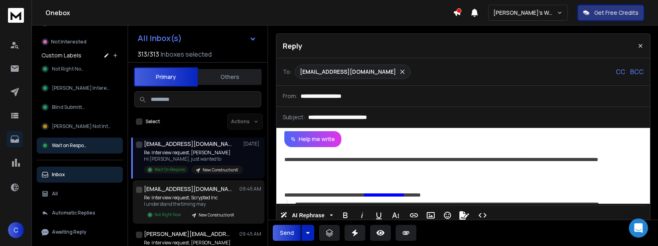
drag, startPoint x: 284, startPoint y: 236, endPoint x: 240, endPoint y: 216, distance: 48.4
click at [284, 236] on button "Send" at bounding box center [287, 233] width 28 height 16
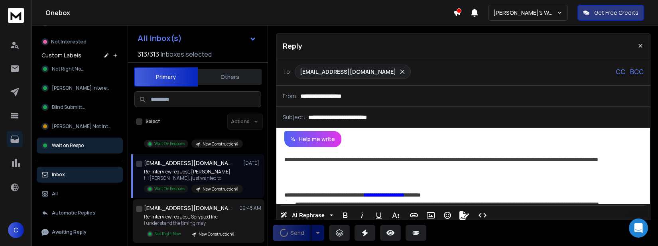
scroll to position [2216, 0]
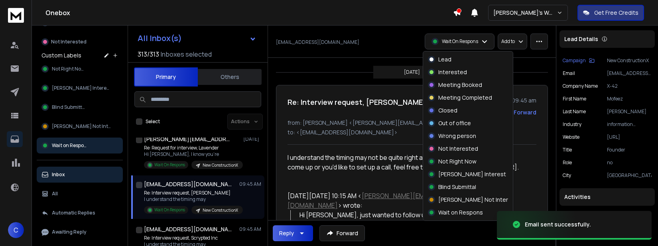
click at [458, 47] on div "Wait On Respons" at bounding box center [459, 41] width 69 height 15
click at [471, 164] on p "Not Right Now" at bounding box center [457, 161] width 38 height 8
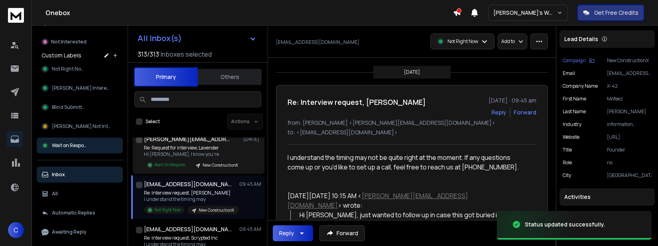
click at [218, 150] on p "Re: Request for interview, Lavender" at bounding box center [192, 148] width 96 height 6
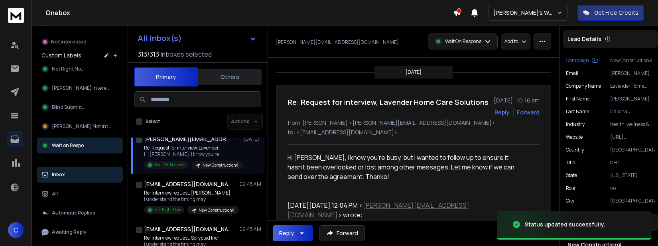
scroll to position [20, 0]
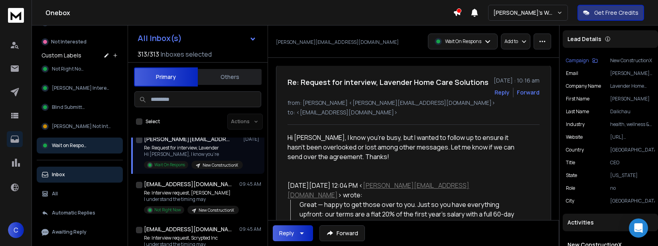
click at [502, 92] on button "Reply" at bounding box center [501, 92] width 15 height 8
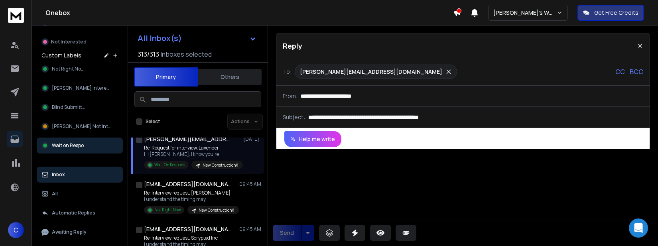
scroll to position [0, 0]
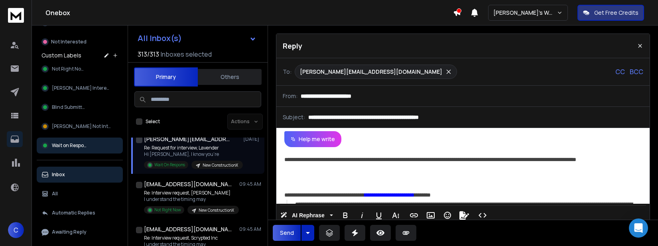
click at [292, 159] on div "**********" at bounding box center [461, 164] width 355 height 18
click at [283, 231] on button "Send" at bounding box center [287, 233] width 28 height 16
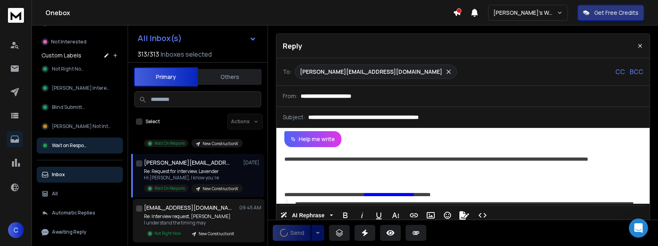
scroll to position [2162, 0]
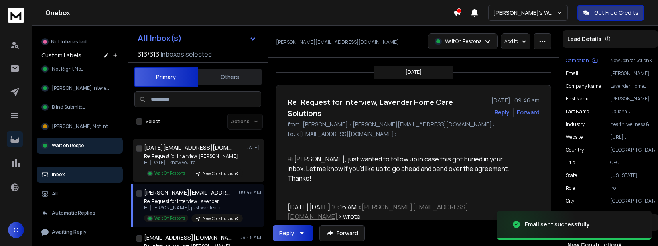
click at [213, 163] on p "Hi [DATE], I know you're" at bounding box center [192, 162] width 96 height 6
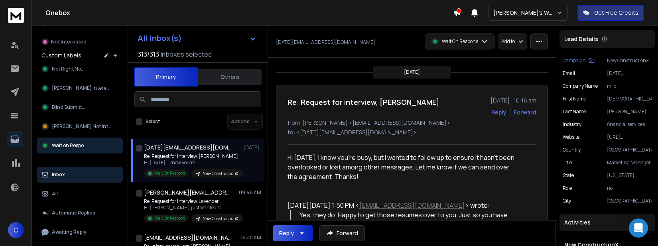
click at [498, 113] on button "Reply" at bounding box center [498, 112] width 15 height 8
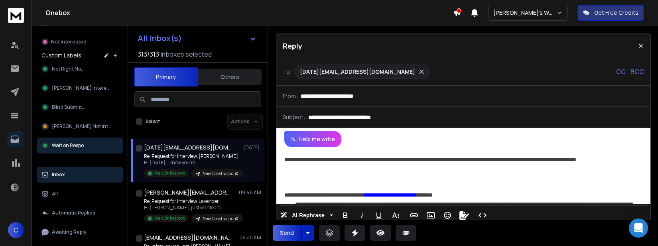
click at [291, 162] on div "**********" at bounding box center [461, 164] width 355 height 18
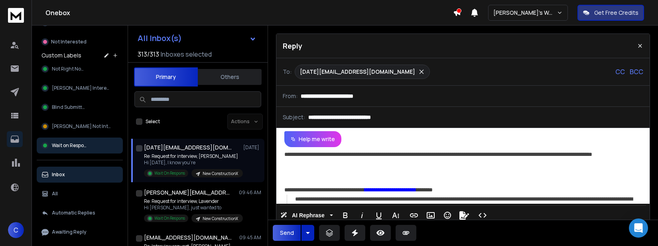
click at [302, 155] on div "**********" at bounding box center [461, 159] width 355 height 18
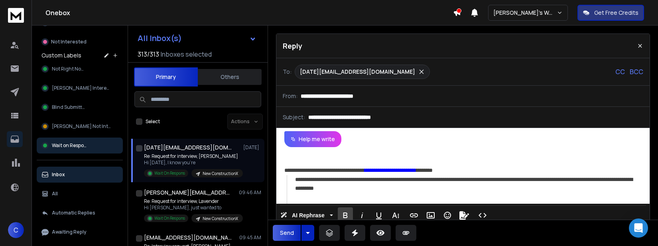
scroll to position [0, 0]
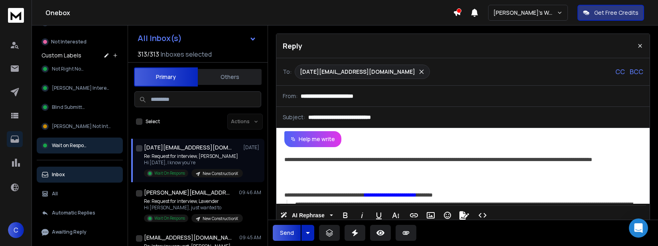
click at [286, 233] on button "Send" at bounding box center [287, 233] width 28 height 16
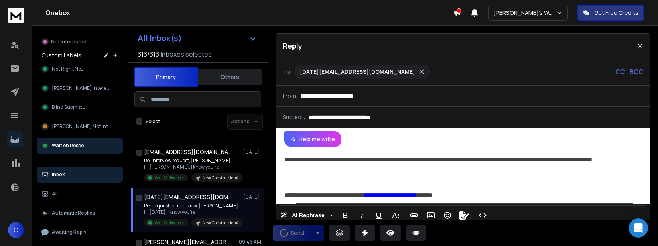
scroll to position [2097, 0]
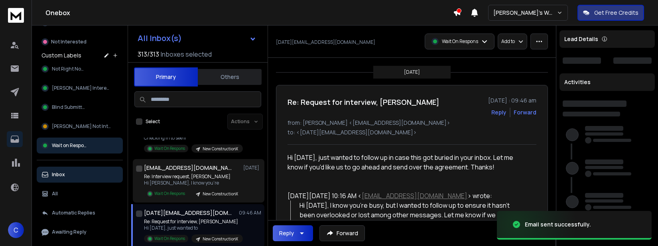
drag, startPoint x: 207, startPoint y: 181, endPoint x: 208, endPoint y: 185, distance: 4.1
click at [207, 181] on p "Hi [PERSON_NAME], I know you're" at bounding box center [192, 183] width 96 height 6
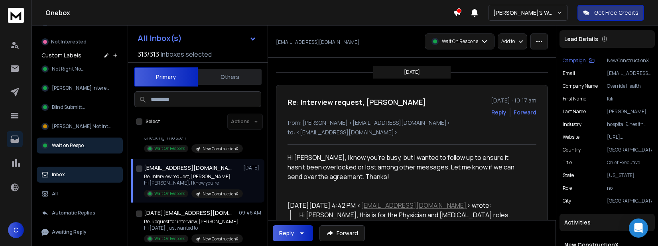
click at [499, 115] on button "Reply" at bounding box center [498, 112] width 15 height 8
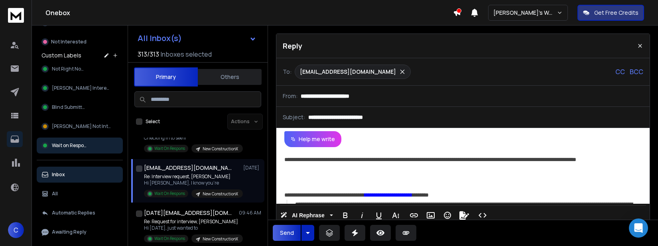
click at [291, 162] on div "**********" at bounding box center [461, 164] width 355 height 18
click at [287, 236] on button "Send" at bounding box center [287, 233] width 28 height 16
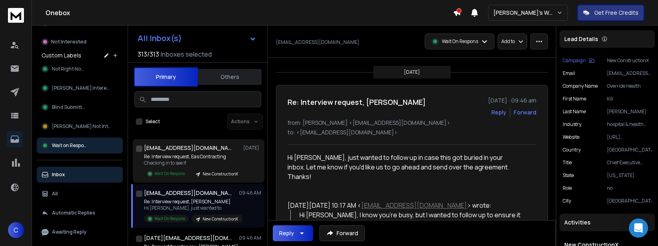
scroll to position [2072, 0]
click at [207, 154] on p "Re: Interview request, Eas Contracting" at bounding box center [192, 156] width 96 height 6
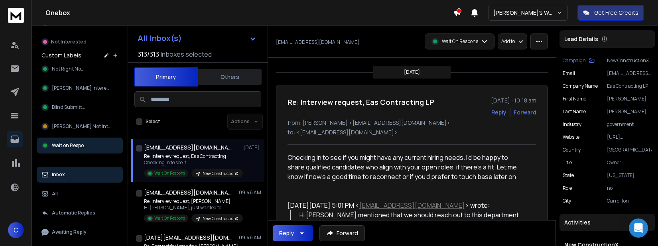
click at [497, 112] on button "Reply" at bounding box center [498, 112] width 15 height 8
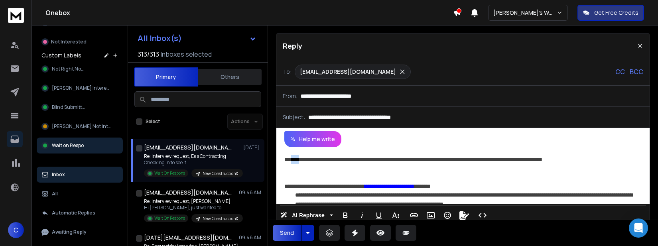
drag, startPoint x: 296, startPoint y: 160, endPoint x: 292, endPoint y: 161, distance: 4.4
click at [292, 161] on div "**********" at bounding box center [461, 159] width 355 height 9
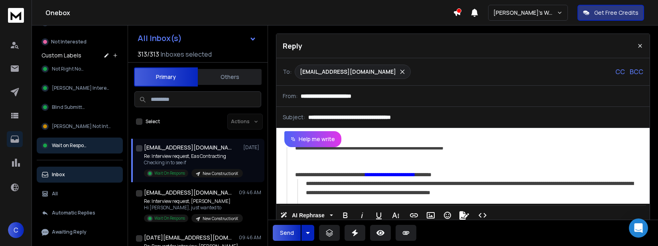
scroll to position [59, 0]
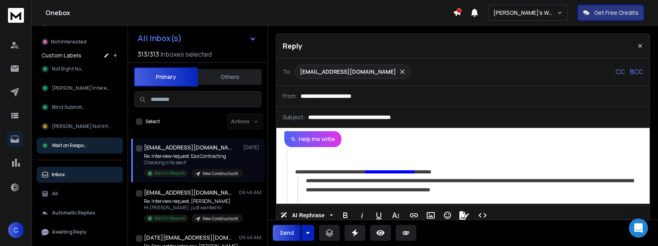
click at [288, 230] on button "Send" at bounding box center [287, 233] width 28 height 16
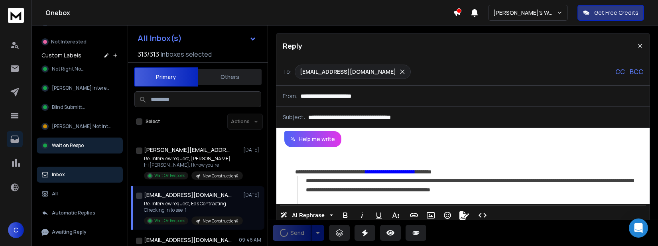
scroll to position [2022, 0]
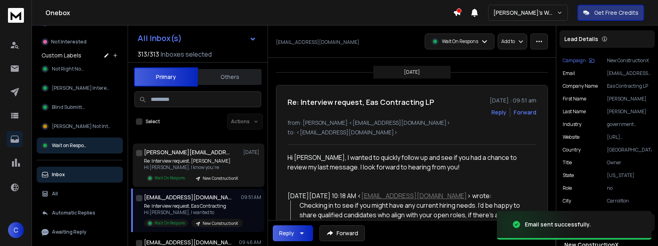
click at [204, 165] on p "Hi [PERSON_NAME], I know you're" at bounding box center [192, 167] width 96 height 6
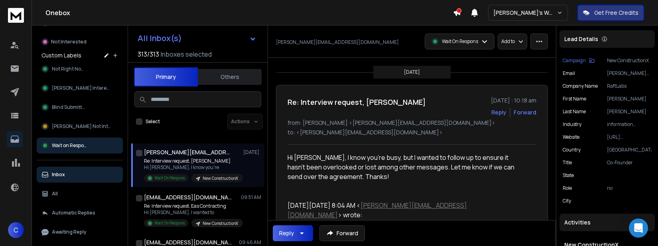
click at [495, 112] on button "Reply" at bounding box center [498, 112] width 15 height 8
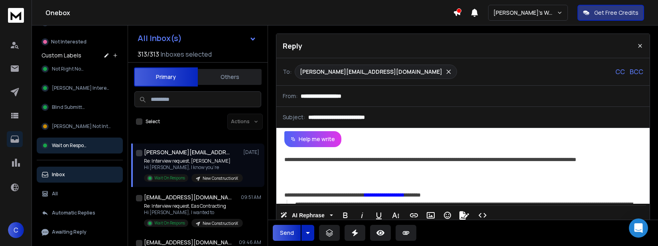
click at [291, 161] on div "**********" at bounding box center [461, 164] width 355 height 18
click at [288, 232] on button "Send" at bounding box center [287, 233] width 28 height 16
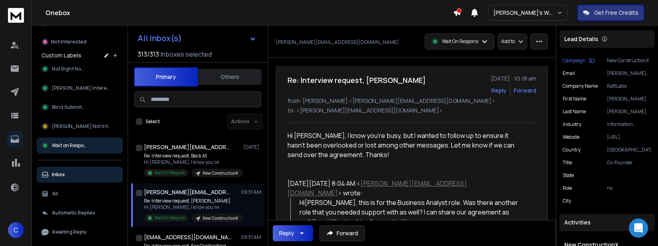
scroll to position [13, 0]
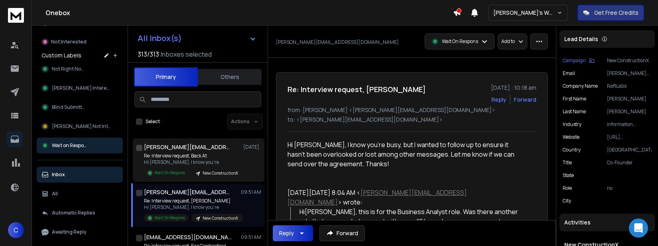
click at [204, 151] on div "[PERSON_NAME][EMAIL_ADDRESS][PERSON_NAME][DOMAIN_NAME] [DATE] Re: Interview req…" at bounding box center [202, 160] width 117 height 34
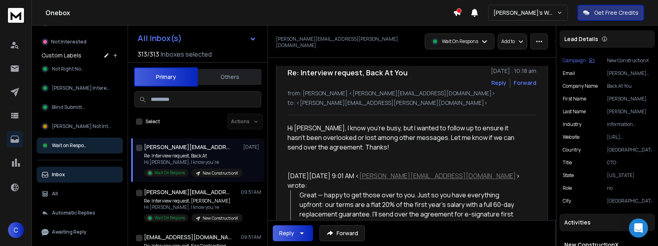
scroll to position [0, 0]
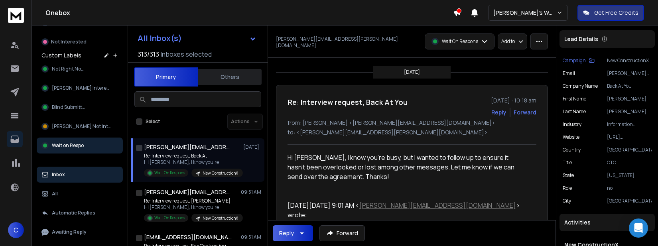
click at [498, 114] on button "Reply" at bounding box center [498, 112] width 15 height 8
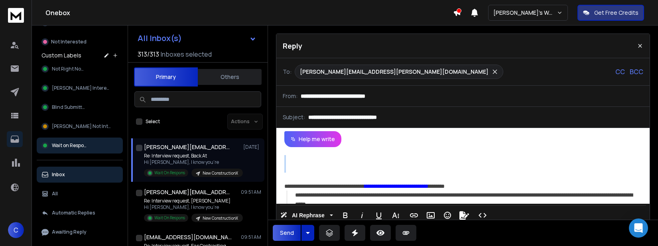
paste div
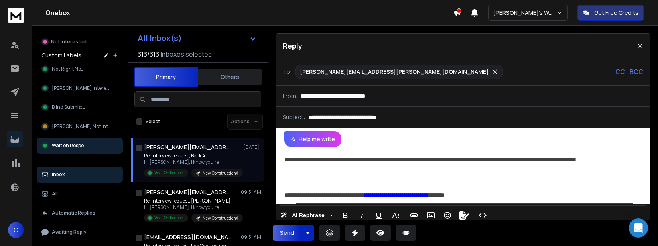
click at [291, 161] on div "**********" at bounding box center [461, 164] width 355 height 18
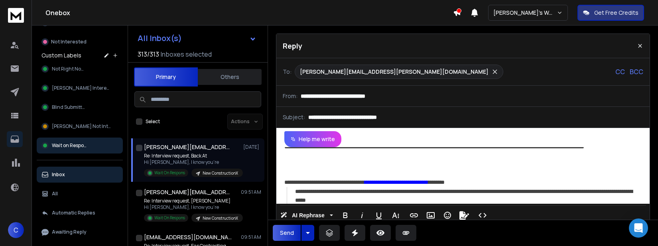
click at [286, 232] on button "Send" at bounding box center [287, 233] width 28 height 16
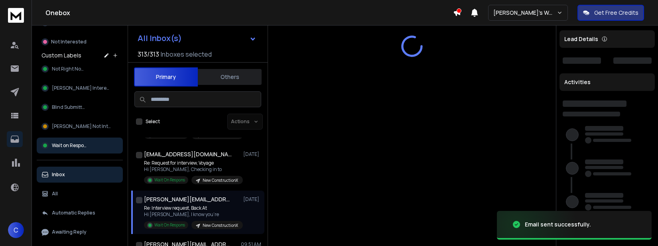
scroll to position [1929, 0]
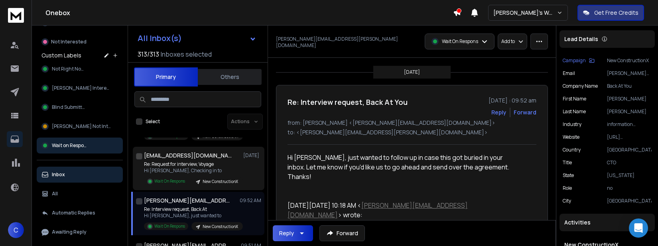
click at [192, 169] on p "Hi [PERSON_NAME], Checking in to" at bounding box center [192, 170] width 96 height 6
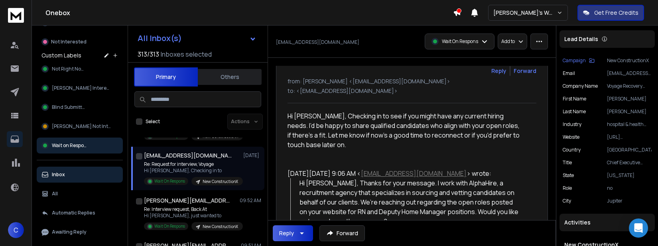
scroll to position [42, 0]
click at [498, 71] on button "Reply" at bounding box center [498, 70] width 15 height 8
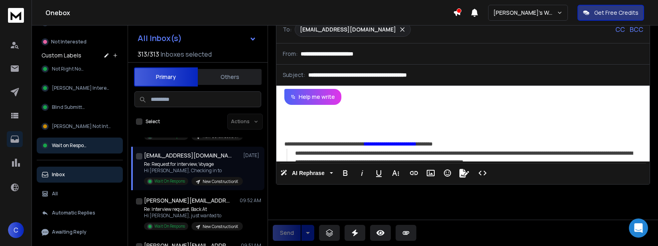
scroll to position [0, 0]
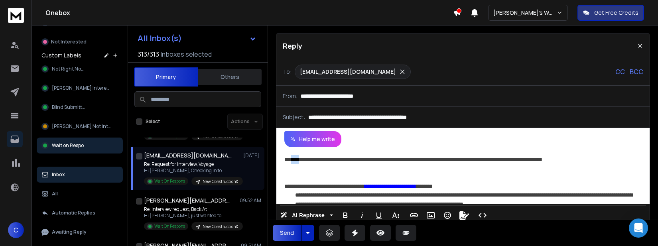
drag, startPoint x: 300, startPoint y: 158, endPoint x: 292, endPoint y: 159, distance: 8.5
click at [292, 159] on div "**********" at bounding box center [461, 159] width 355 height 9
click at [279, 229] on button "Send" at bounding box center [287, 233] width 28 height 16
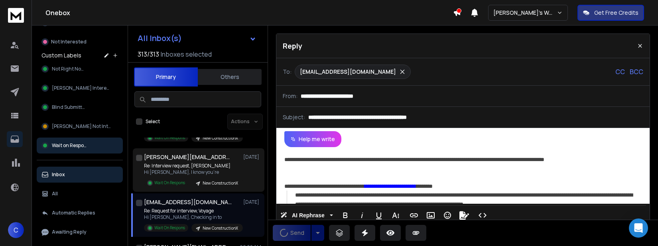
scroll to position [1882, 0]
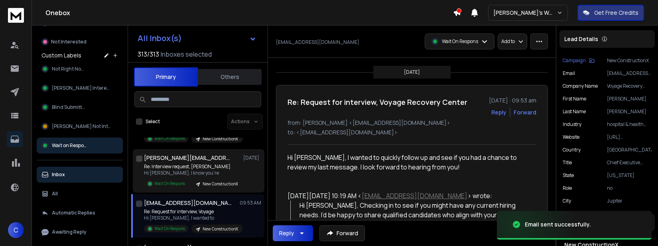
click at [202, 173] on p "Hi [PERSON_NAME], I know you're" at bounding box center [192, 173] width 96 height 6
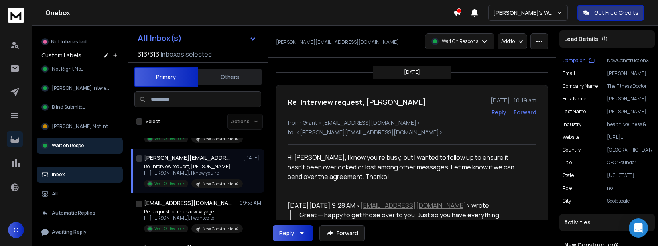
click at [496, 111] on button "Reply" at bounding box center [498, 112] width 15 height 8
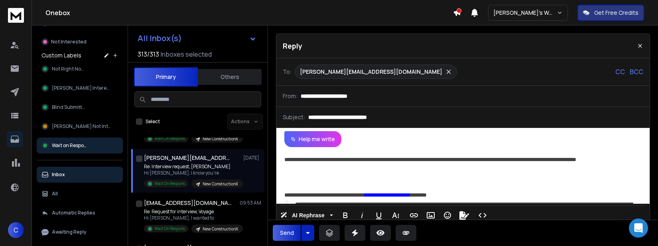
click at [291, 162] on div "**********" at bounding box center [461, 164] width 355 height 18
click at [287, 232] on button "Send" at bounding box center [287, 233] width 28 height 16
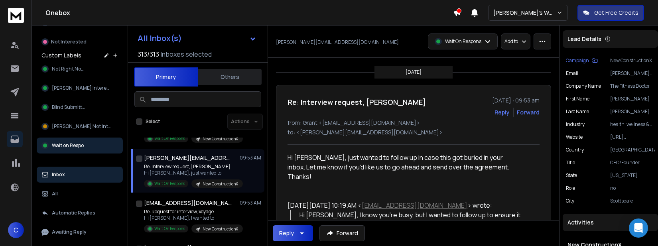
scroll to position [1854, 0]
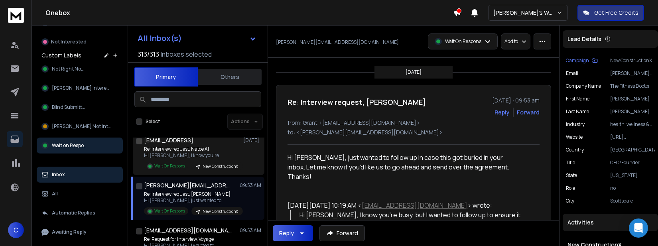
click at [219, 154] on p "Hi [PERSON_NAME], I know you're" at bounding box center [192, 155] width 96 height 6
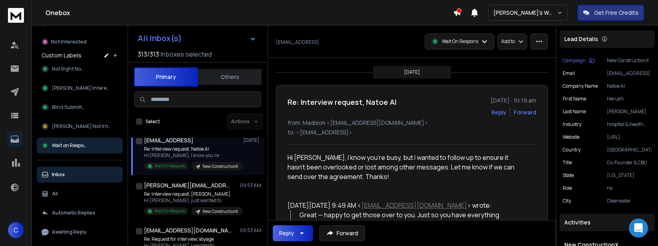
click at [498, 112] on button "Reply" at bounding box center [498, 112] width 15 height 8
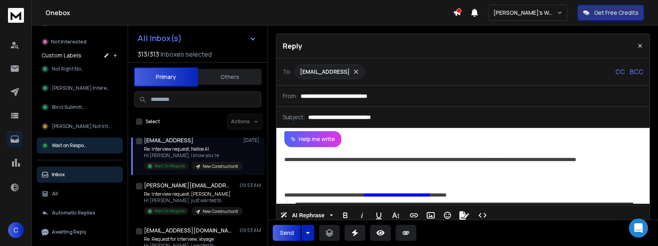
click at [291, 160] on div "**********" at bounding box center [461, 164] width 355 height 18
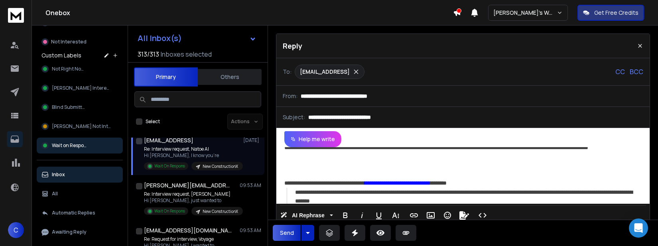
scroll to position [0, 0]
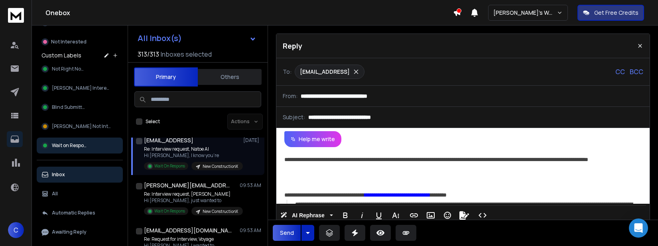
click at [287, 232] on button "Send" at bounding box center [287, 233] width 28 height 16
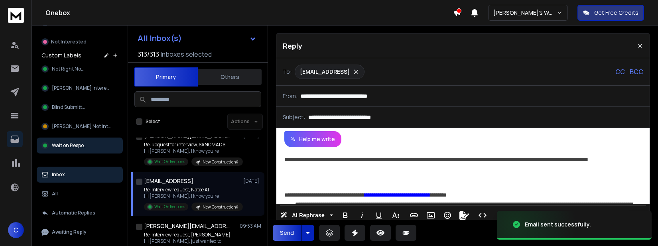
scroll to position [1796, 0]
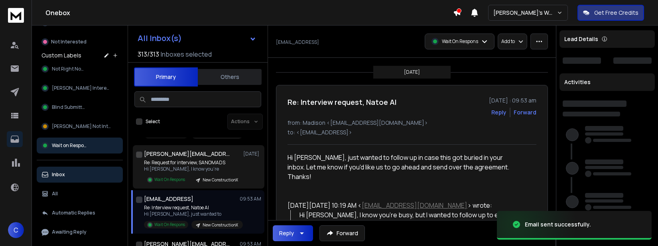
click at [226, 165] on p "Re: Request for interview, SANOMADS" at bounding box center [192, 162] width 96 height 6
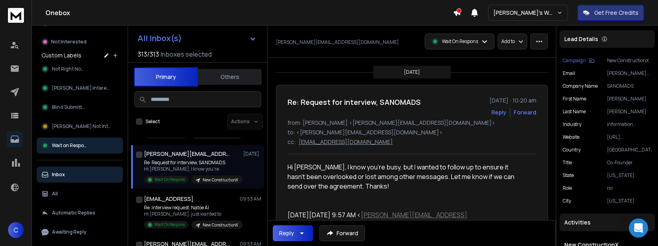
click at [500, 111] on button "Reply" at bounding box center [498, 112] width 15 height 8
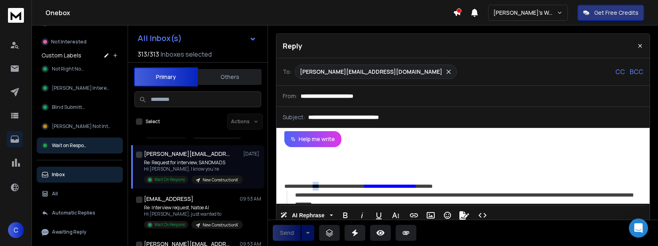
drag, startPoint x: 329, startPoint y: 184, endPoint x: 318, endPoint y: 154, distance: 31.7
click at [314, 155] on div at bounding box center [462, 159] width 357 height 9
click at [319, 157] on div at bounding box center [462, 159] width 357 height 9
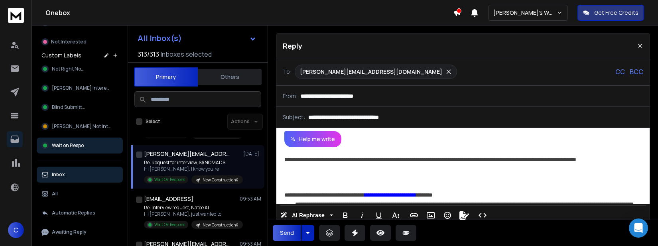
click at [291, 162] on div "**********" at bounding box center [461, 164] width 355 height 18
click at [281, 237] on button "Send" at bounding box center [287, 233] width 28 height 16
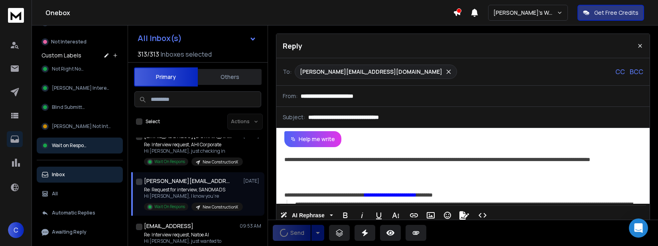
scroll to position [1749, 0]
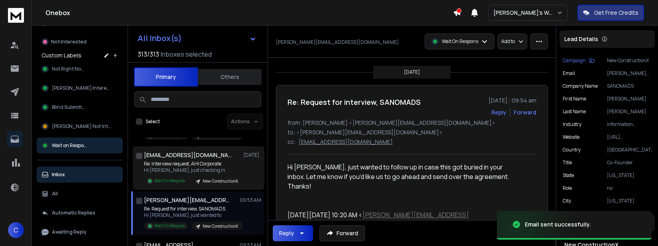
click at [228, 163] on p "Re: Interview request, AHI Corporate" at bounding box center [192, 164] width 96 height 6
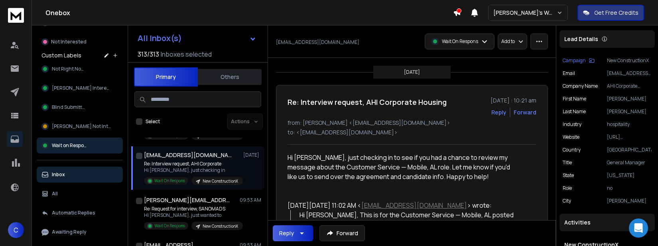
scroll to position [16, 0]
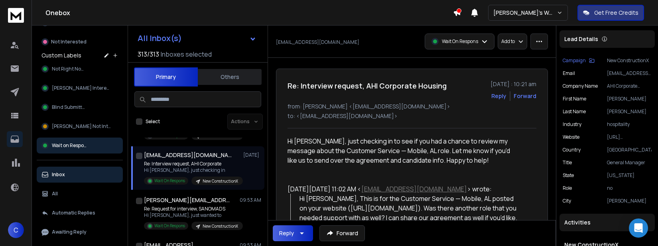
click at [498, 96] on button "Reply" at bounding box center [498, 96] width 15 height 8
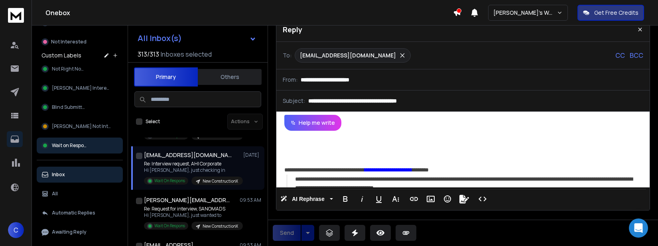
scroll to position [0, 0]
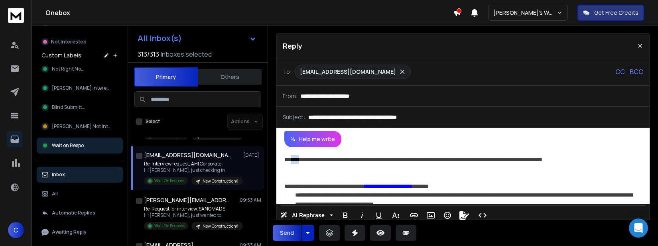
drag, startPoint x: 301, startPoint y: 157, endPoint x: 292, endPoint y: 160, distance: 9.0
click at [292, 161] on div "**********" at bounding box center [461, 159] width 355 height 9
click at [284, 232] on button "Send" at bounding box center [287, 233] width 28 height 16
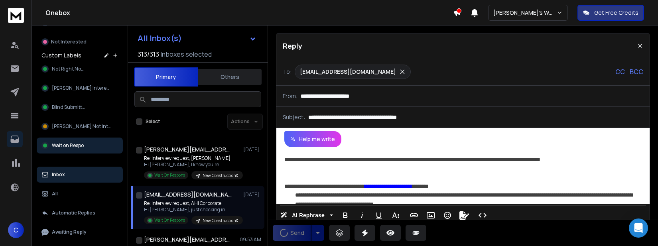
scroll to position [1705, 0]
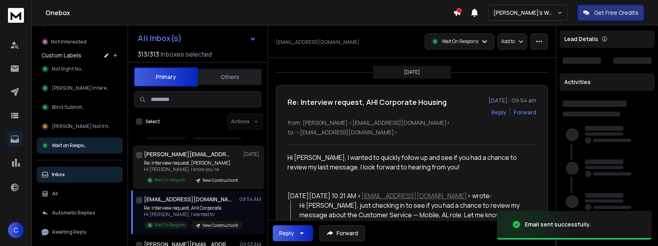
click at [223, 173] on div "Re: Interview request, [PERSON_NAME] Hi [PERSON_NAME], I know you're Wait On Re…" at bounding box center [193, 172] width 99 height 24
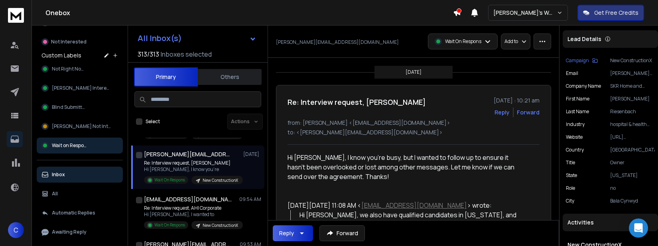
click at [507, 112] on button "Reply" at bounding box center [501, 112] width 15 height 8
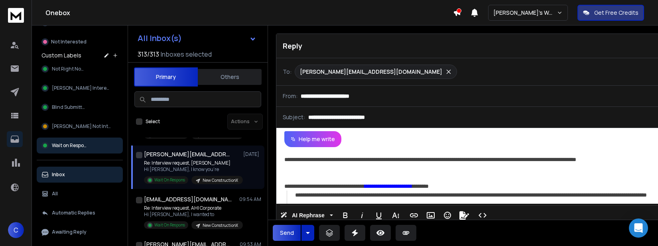
drag, startPoint x: 291, startPoint y: 161, endPoint x: 306, endPoint y: 161, distance: 14.7
click at [291, 161] on div "**********" at bounding box center [483, 159] width 399 height 9
click at [283, 238] on button "Send" at bounding box center [287, 233] width 28 height 16
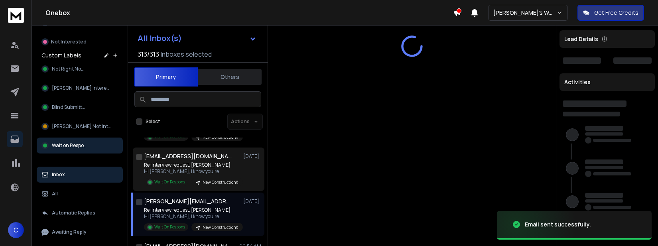
scroll to position [1660, 0]
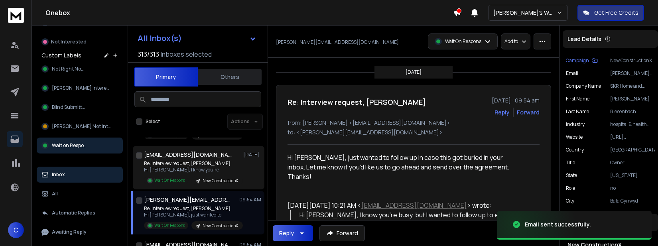
click at [215, 167] on p "Hi [PERSON_NAME], I know you're" at bounding box center [192, 170] width 96 height 6
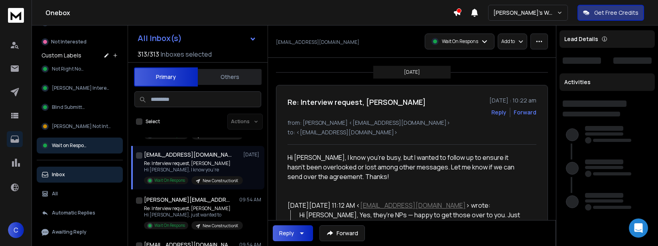
click at [497, 114] on button "Reply" at bounding box center [498, 112] width 15 height 8
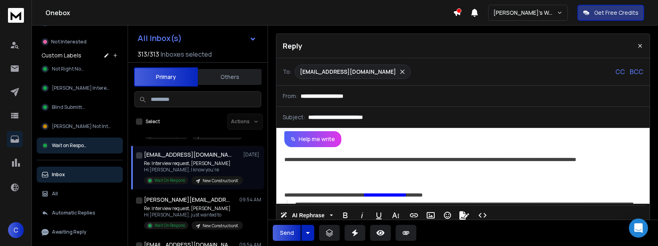
click at [291, 162] on div "**********" at bounding box center [461, 164] width 355 height 18
click at [287, 236] on button "Send" at bounding box center [287, 233] width 28 height 16
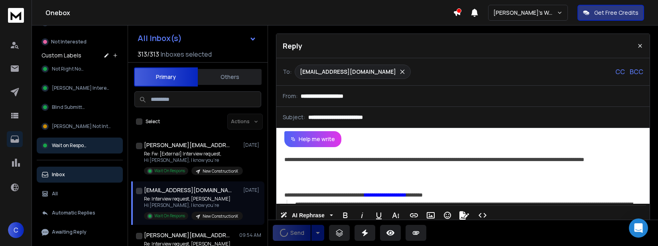
scroll to position [1623, 0]
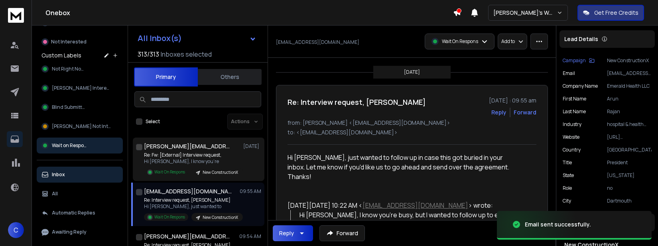
click at [217, 159] on p "Hi [PERSON_NAME], I know you're" at bounding box center [192, 161] width 96 height 6
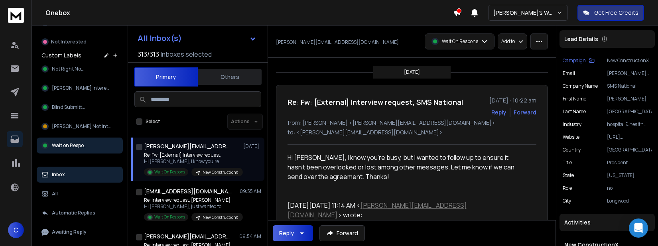
click at [503, 114] on button "Reply" at bounding box center [498, 112] width 15 height 8
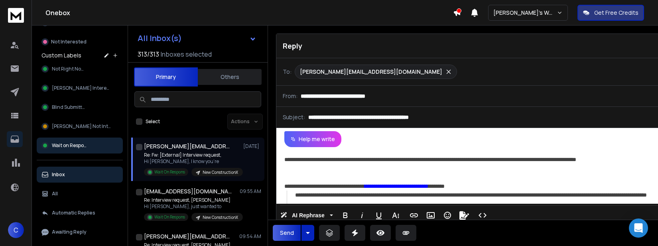
drag, startPoint x: 291, startPoint y: 159, endPoint x: 298, endPoint y: 160, distance: 6.8
click at [291, 159] on div "**********" at bounding box center [579, 159] width 591 height 9
click at [282, 235] on button "Send" at bounding box center [287, 233] width 28 height 16
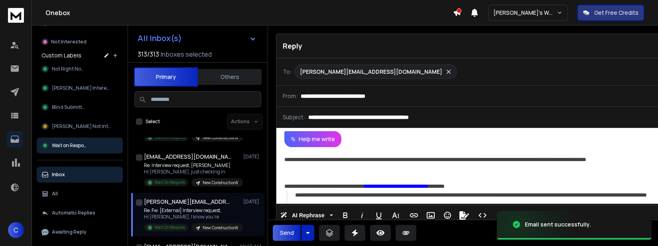
scroll to position [1563, 0]
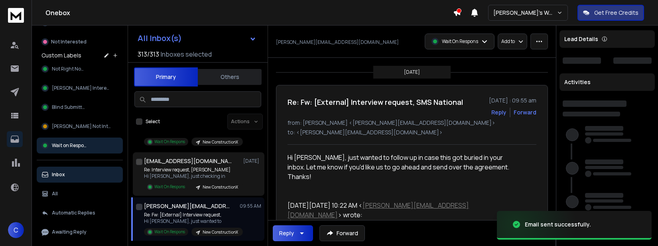
click at [223, 171] on p "Re: Interview request, [PERSON_NAME]" at bounding box center [192, 170] width 96 height 6
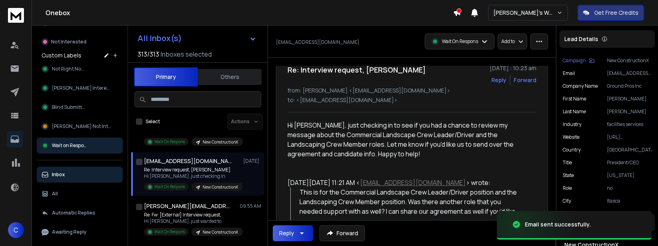
scroll to position [36, 0]
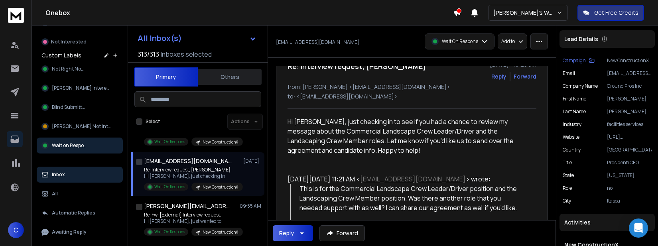
click at [496, 77] on button "Reply" at bounding box center [498, 77] width 15 height 8
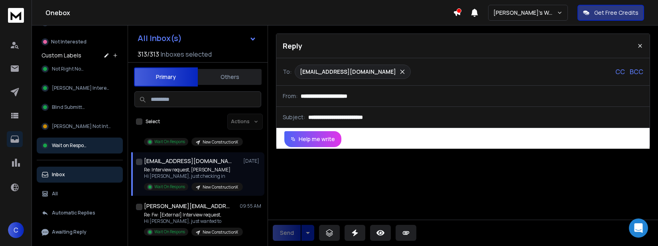
scroll to position [0, 0]
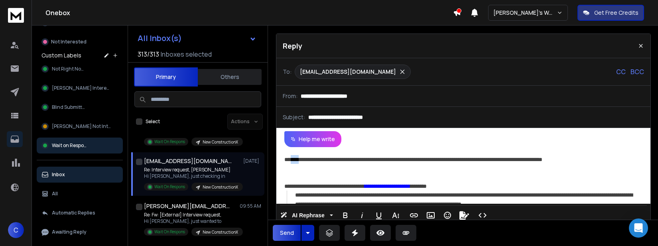
drag, startPoint x: 301, startPoint y: 159, endPoint x: 290, endPoint y: 160, distance: 10.8
click at [291, 160] on div "**********" at bounding box center [461, 159] width 355 height 9
click at [283, 234] on button "Send" at bounding box center [287, 233] width 28 height 16
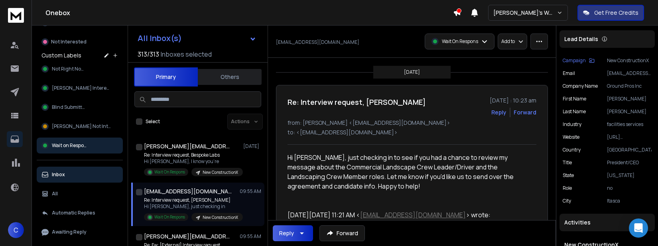
scroll to position [1532, 0]
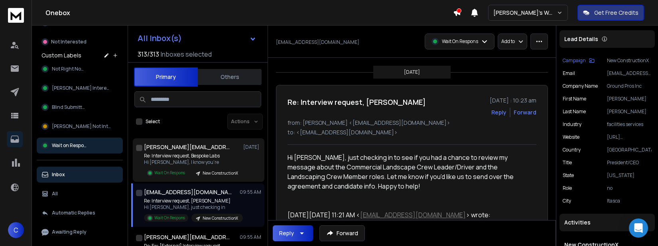
click at [206, 164] on p "Hi [PERSON_NAME], I know you're" at bounding box center [192, 162] width 96 height 6
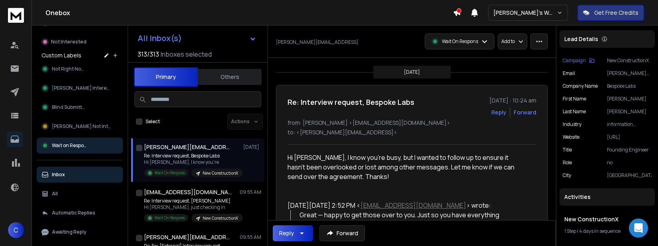
click at [495, 112] on button "Reply" at bounding box center [498, 112] width 15 height 8
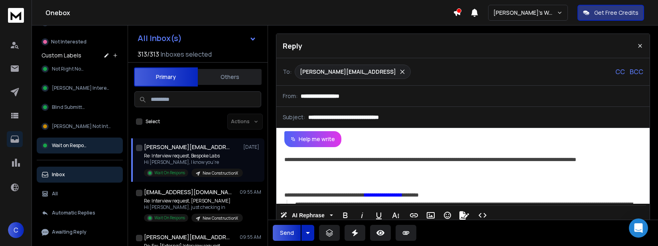
click at [291, 159] on div "**********" at bounding box center [461, 164] width 355 height 18
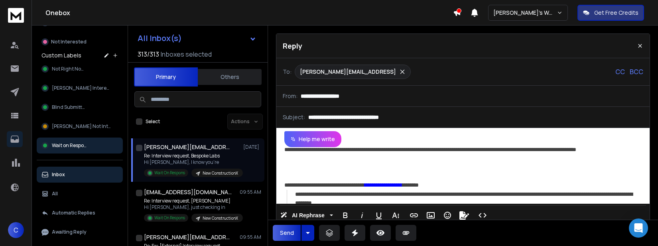
scroll to position [9, 0]
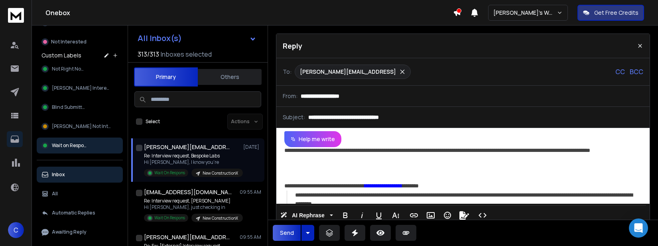
click at [283, 234] on button "Send" at bounding box center [287, 233] width 28 height 16
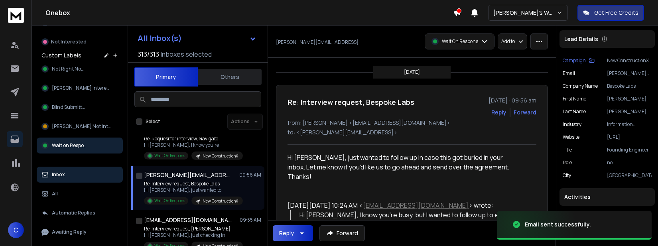
scroll to position [1494, 0]
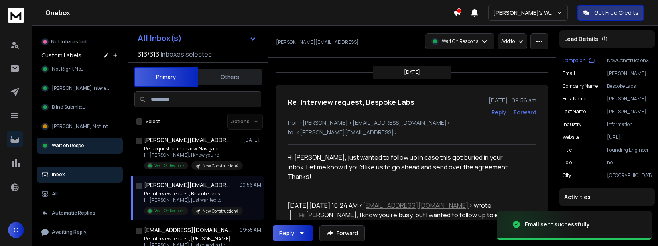
click at [193, 153] on p "Hi [PERSON_NAME], I know you're" at bounding box center [192, 155] width 96 height 6
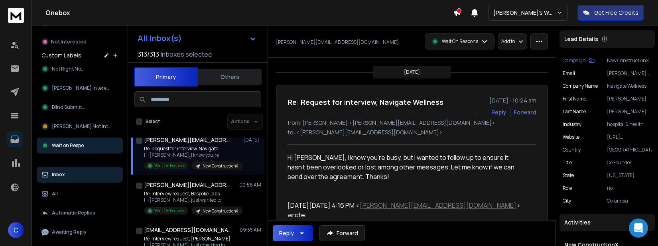
click at [499, 113] on button "Reply" at bounding box center [498, 112] width 15 height 8
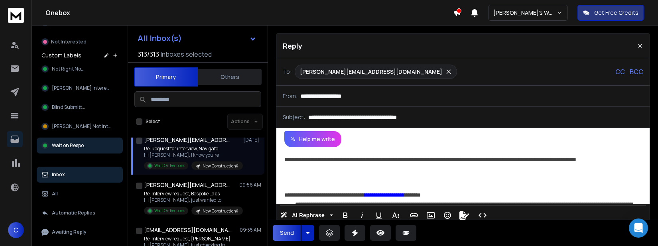
drag, startPoint x: 290, startPoint y: 161, endPoint x: 301, endPoint y: 160, distance: 10.9
click at [290, 161] on div "**********" at bounding box center [461, 164] width 355 height 18
drag, startPoint x: 284, startPoint y: 236, endPoint x: 381, endPoint y: 206, distance: 101.1
click at [284, 236] on button "Send" at bounding box center [287, 233] width 28 height 16
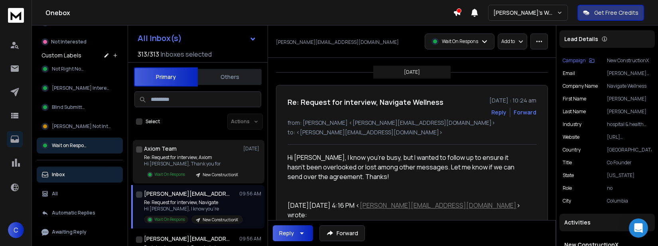
scroll to position [1442, 0]
click at [214, 153] on p "Re: Request for interview, Axiom" at bounding box center [192, 156] width 96 height 6
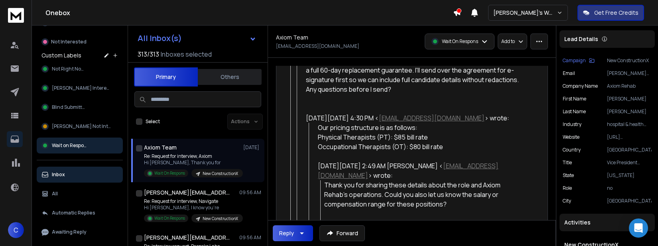
scroll to position [270, 0]
click at [472, 39] on p "Wait On Respons" at bounding box center [460, 41] width 36 height 6
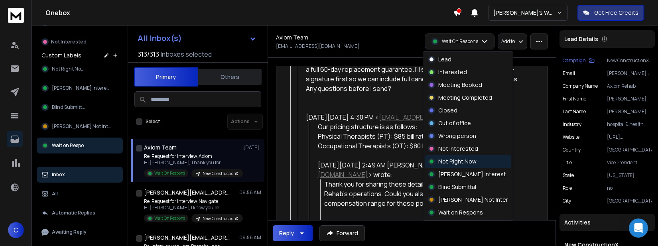
click at [460, 160] on p "Not Right Now" at bounding box center [457, 161] width 38 height 8
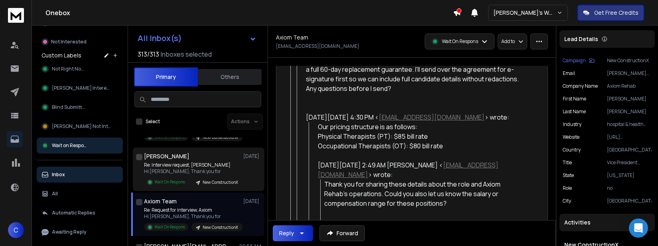
scroll to position [1386, 0]
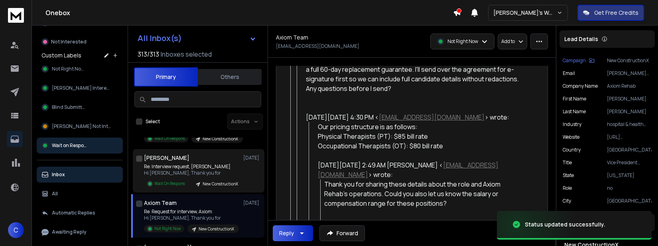
click at [218, 163] on div "[PERSON_NAME] [DATE] Re: Interview request, Myungjin Hi [PERSON_NAME], Thank yo…" at bounding box center [202, 171] width 117 height 34
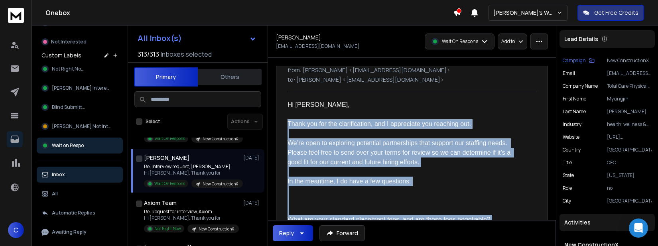
scroll to position [52, 0]
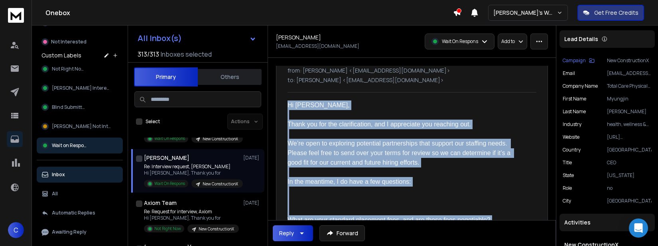
drag, startPoint x: 503, startPoint y: 173, endPoint x: 286, endPoint y: 106, distance: 226.7
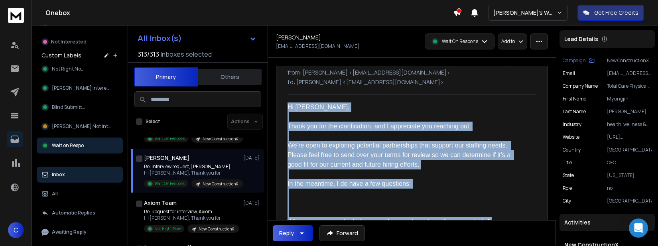
copy div "Hi [PERSON_NAME], Thank you for the clarification, and I appreciate you reachin…"
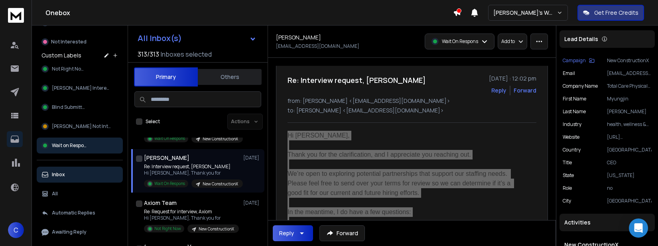
scroll to position [22, 0]
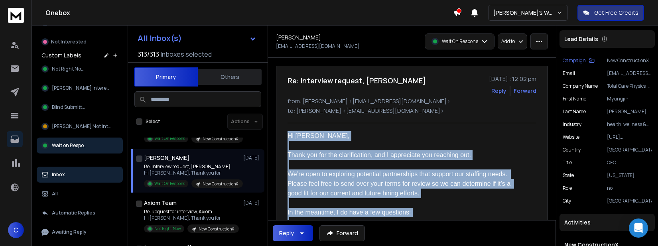
click at [497, 92] on button "Reply" at bounding box center [498, 91] width 15 height 8
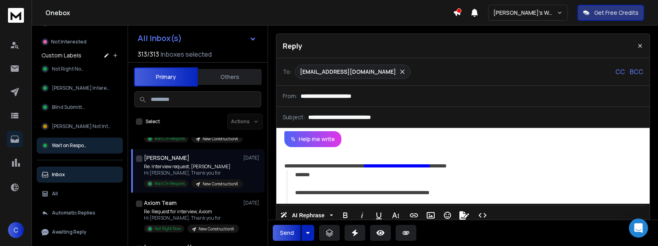
scroll to position [0, 0]
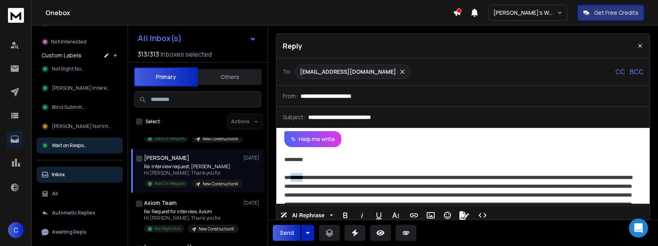
drag, startPoint x: 309, startPoint y: 178, endPoint x: 290, endPoint y: 179, distance: 18.4
click at [290, 179] on div "**********" at bounding box center [461, 199] width 355 height 53
drag, startPoint x: 283, startPoint y: 176, endPoint x: 278, endPoint y: 147, distance: 29.9
click at [278, 147] on div "**********" at bounding box center [461, 175] width 371 height 57
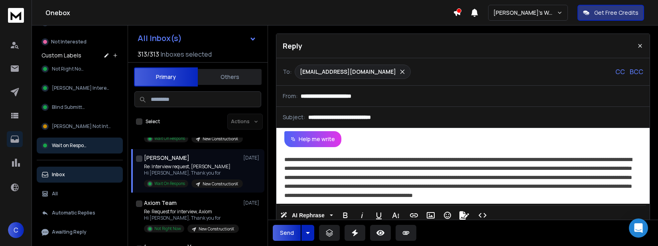
click at [310, 157] on div "**********" at bounding box center [461, 181] width 355 height 53
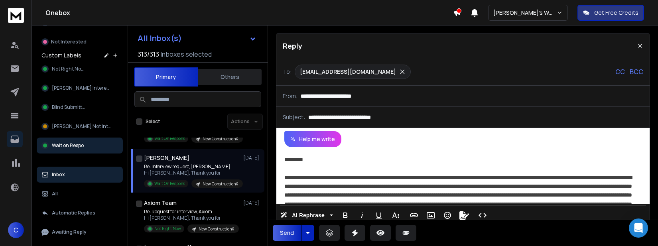
scroll to position [15, 0]
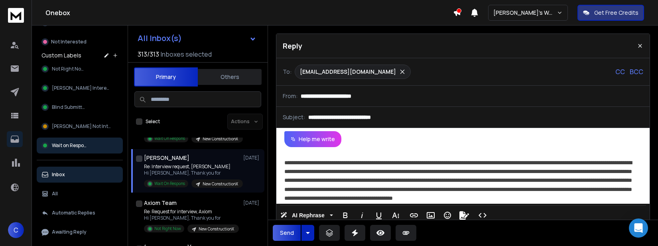
click at [570, 161] on div "**********" at bounding box center [461, 184] width 355 height 53
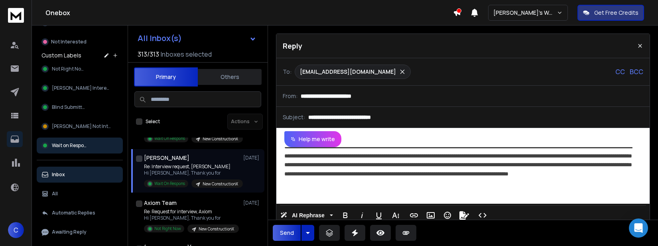
scroll to position [37, 0]
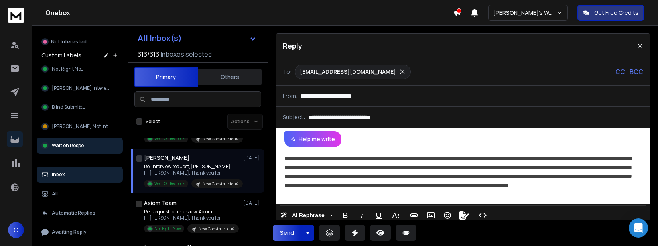
click at [352, 159] on div "**********" at bounding box center [461, 176] width 355 height 45
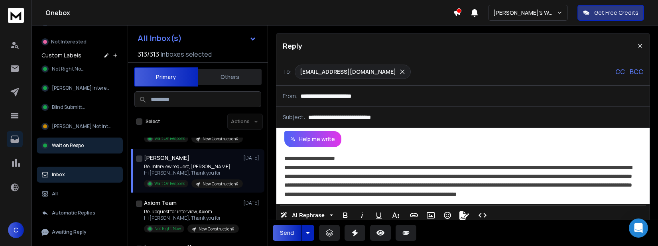
click at [362, 186] on div "**********" at bounding box center [461, 185] width 355 height 45
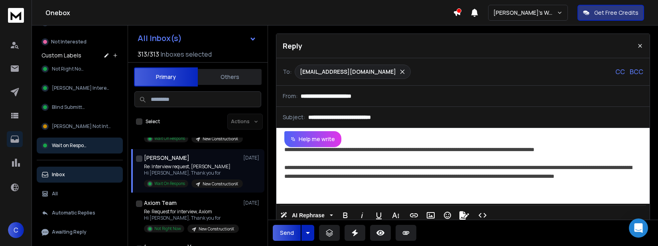
scroll to position [74, 0]
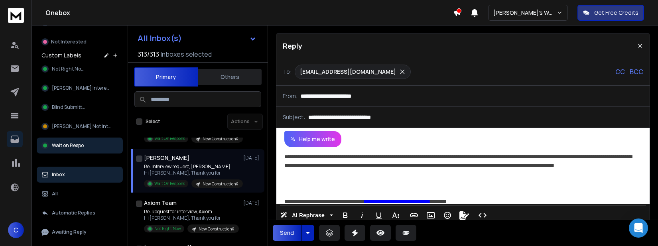
drag, startPoint x: 362, startPoint y: 165, endPoint x: 371, endPoint y: 165, distance: 8.4
click at [362, 165] on div "**********" at bounding box center [461, 165] width 355 height 27
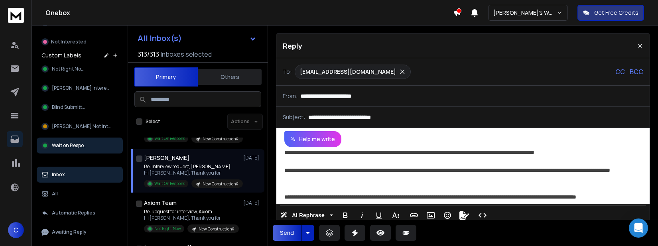
scroll to position [64, 0]
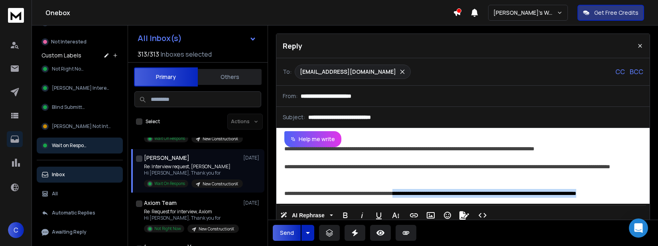
drag, startPoint x: 629, startPoint y: 192, endPoint x: 414, endPoint y: 192, distance: 215.6
click at [412, 193] on div "**********" at bounding box center [461, 193] width 355 height 9
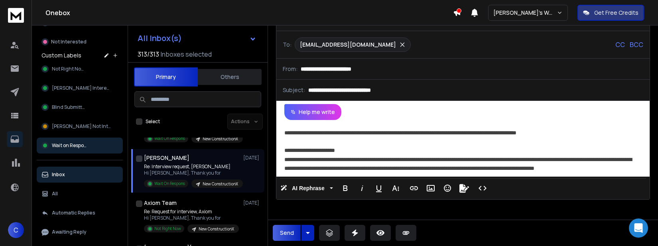
scroll to position [18, 0]
click at [360, 147] on div "**********" at bounding box center [461, 149] width 355 height 9
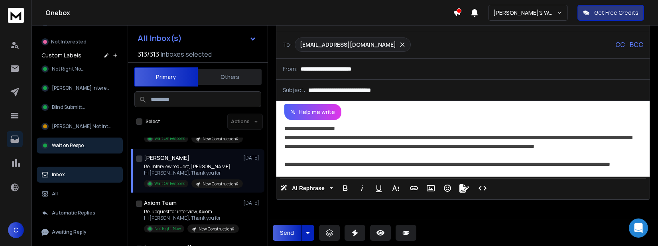
scroll to position [0, 0]
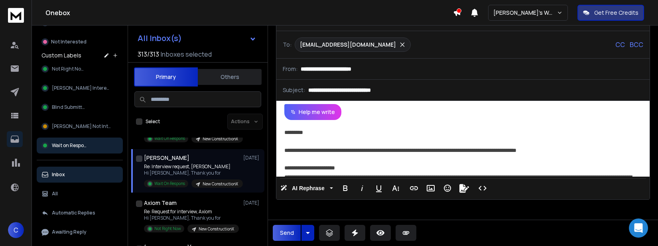
click at [279, 233] on button "Send" at bounding box center [287, 233] width 28 height 16
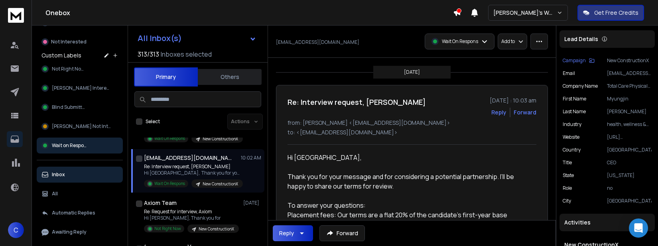
drag, startPoint x: 395, startPoint y: 130, endPoint x: 347, endPoint y: 131, distance: 47.8
click at [348, 131] on p "to: <[EMAIL_ADDRESS][DOMAIN_NAME]>" at bounding box center [411, 132] width 249 height 8
copy p "[DOMAIN_NAME]"
click at [387, 131] on p "to: <[EMAIL_ADDRESS][DOMAIN_NAME]>" at bounding box center [411, 132] width 249 height 8
drag, startPoint x: 395, startPoint y: 131, endPoint x: 300, endPoint y: 132, distance: 94.5
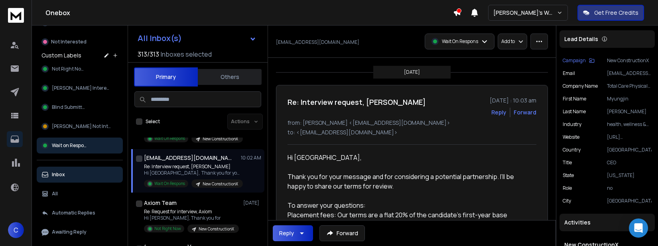
click at [299, 133] on p "to: <[EMAIL_ADDRESS][DOMAIN_NAME]>" at bounding box center [411, 132] width 249 height 8
copy p "[EMAIL_ADDRESS][DOMAIN_NAME]"
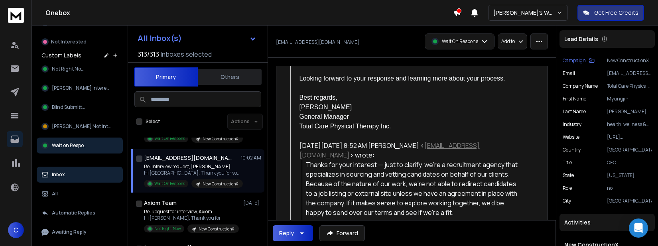
scroll to position [462, 0]
drag, startPoint x: 403, startPoint y: 135, endPoint x: 300, endPoint y: 143, distance: 103.5
copy span "Total Care Physical Therapy Inc."
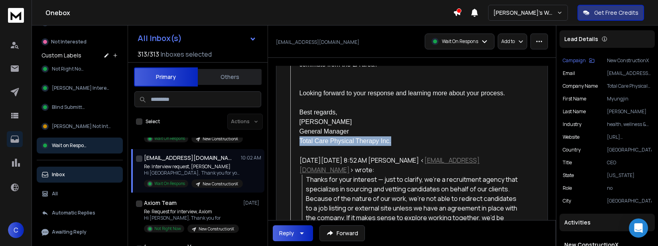
scroll to position [450, 0]
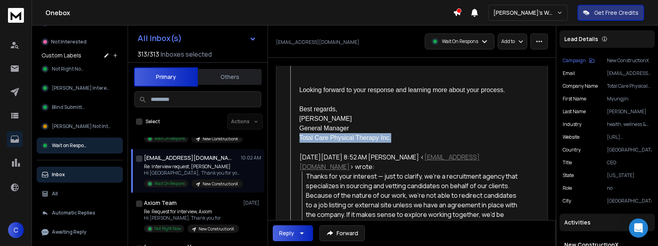
drag, startPoint x: 333, startPoint y: 127, endPoint x: 314, endPoint y: 138, distance: 22.0
copy div "[PERSON_NAME]"
drag, startPoint x: 328, startPoint y: 137, endPoint x: 297, endPoint y: 138, distance: 31.9
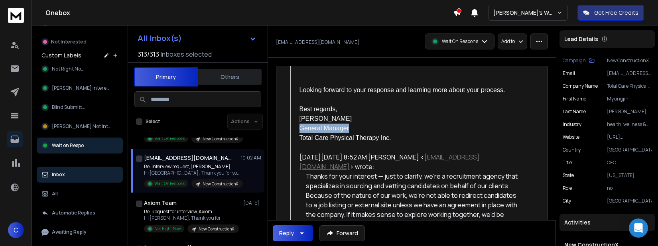
copy div "General Manager"
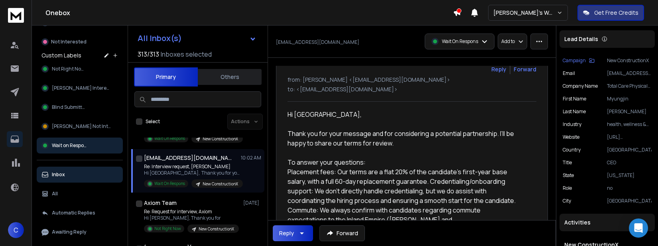
scroll to position [0, 0]
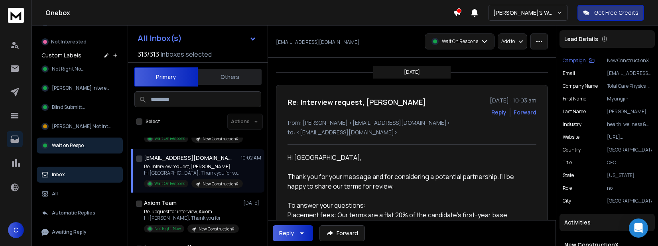
drag, startPoint x: 395, startPoint y: 133, endPoint x: 299, endPoint y: 132, distance: 95.7
click at [299, 132] on p "to: <[EMAIL_ADDRESS][DOMAIN_NAME]>" at bounding box center [411, 132] width 249 height 8
copy p "[EMAIL_ADDRESS][DOMAIN_NAME]"
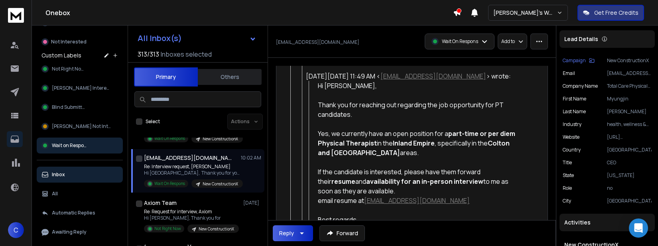
scroll to position [632, 0]
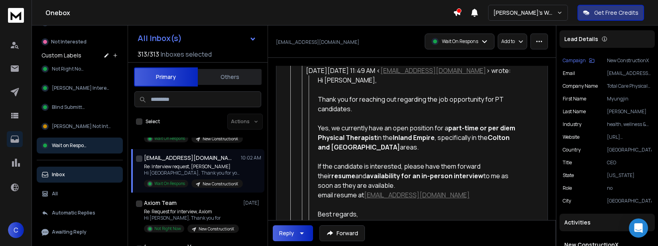
drag, startPoint x: 448, startPoint y: 149, endPoint x: 426, endPoint y: 165, distance: 27.3
click at [426, 152] on div "Yes, we currently have an open position for a part-time or per diem Physical Th…" at bounding box center [419, 137] width 202 height 29
copy div "part-time or per diem Physical Therapist in the [GEOGRAPHIC_DATA] , specificall…"
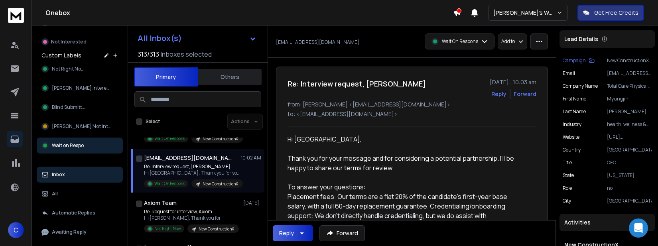
scroll to position [0, 0]
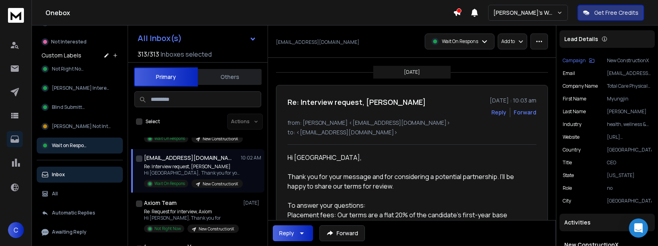
drag, startPoint x: 396, startPoint y: 133, endPoint x: 301, endPoint y: 135, distance: 95.3
click at [300, 134] on p "to: <[EMAIL_ADDRESS][DOMAIN_NAME]>" at bounding box center [411, 132] width 249 height 8
copy p "[EMAIL_ADDRESS][DOMAIN_NAME]"
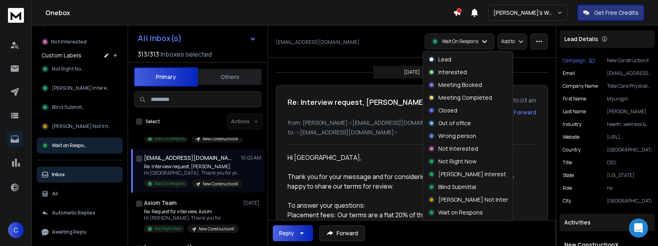
click at [481, 43] on icon at bounding box center [484, 41] width 6 height 6
click at [469, 72] on div "Interested" at bounding box center [467, 72] width 86 height 13
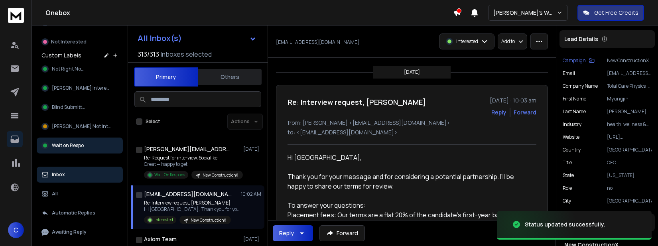
scroll to position [1348, 0]
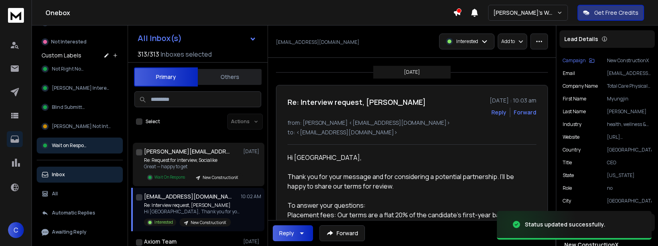
click at [204, 169] on p "Great — happy to get" at bounding box center [192, 166] width 96 height 6
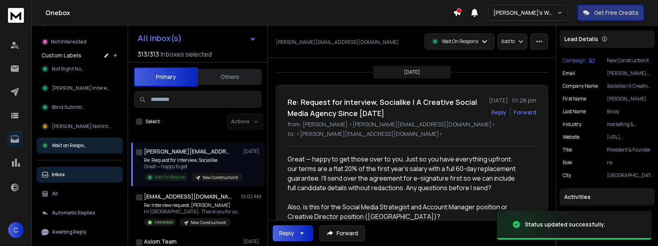
click at [497, 113] on button "Reply" at bounding box center [498, 112] width 15 height 8
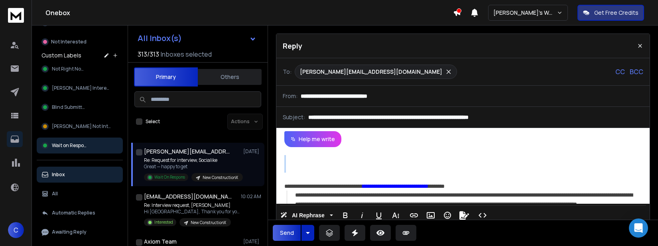
paste div
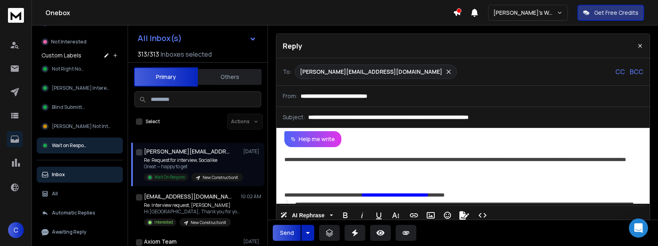
click at [290, 161] on div "**********" at bounding box center [461, 164] width 355 height 18
click at [287, 232] on button "Send" at bounding box center [287, 233] width 28 height 16
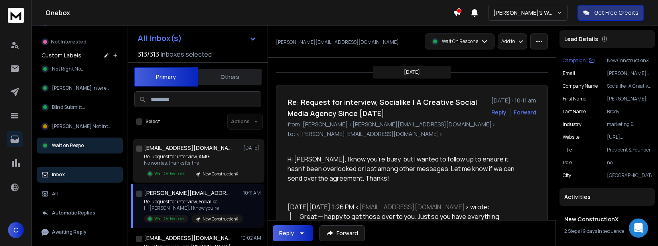
scroll to position [1305, 0]
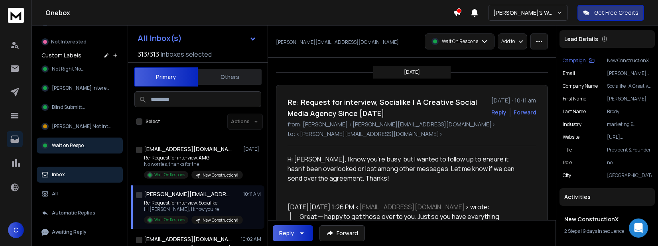
drag, startPoint x: 189, startPoint y: 164, endPoint x: 234, endPoint y: 192, distance: 53.5
click at [189, 164] on p "No worries, thanks for the" at bounding box center [192, 164] width 96 height 6
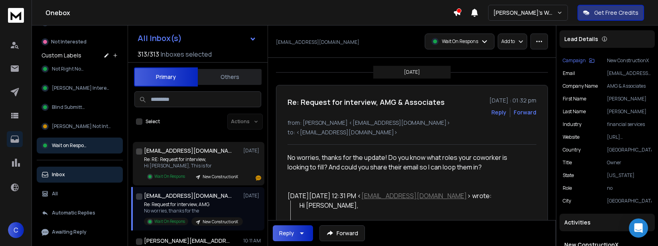
scroll to position [1258, 0]
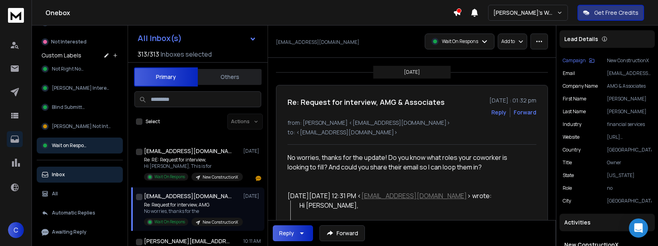
click at [204, 163] on p "Hi [PERSON_NAME], This is for" at bounding box center [192, 166] width 96 height 6
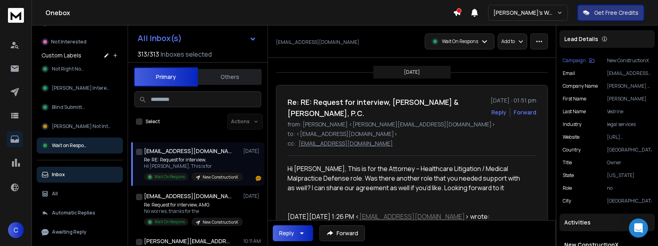
click at [497, 112] on button "Reply" at bounding box center [498, 112] width 15 height 8
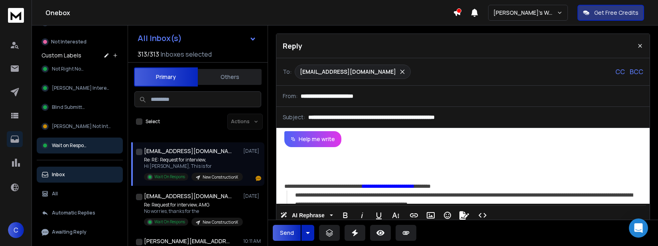
click at [310, 155] on div at bounding box center [462, 159] width 357 height 9
paste div
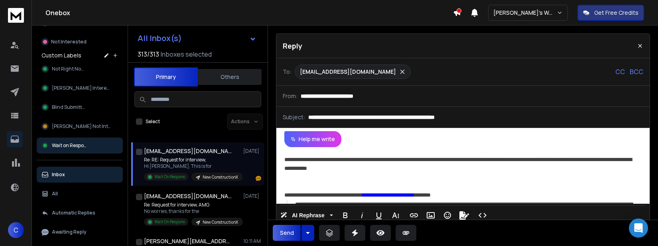
click at [291, 161] on div "**********" at bounding box center [461, 164] width 355 height 18
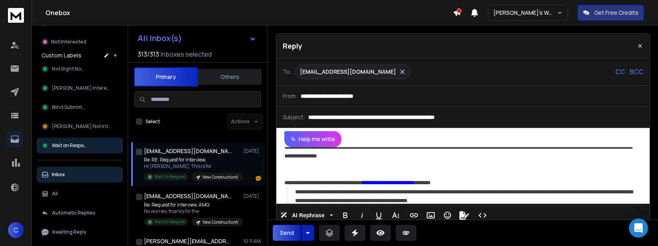
scroll to position [21, 0]
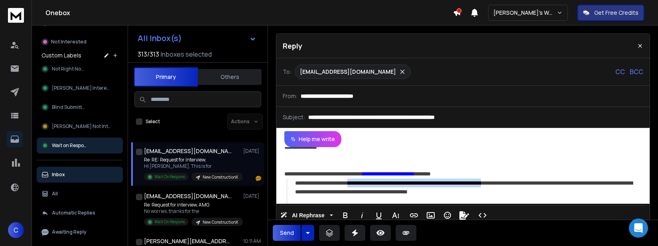
drag, startPoint x: 518, startPoint y: 183, endPoint x: 353, endPoint y: 183, distance: 165.0
click at [353, 183] on div "**********" at bounding box center [467, 188] width 345 height 18
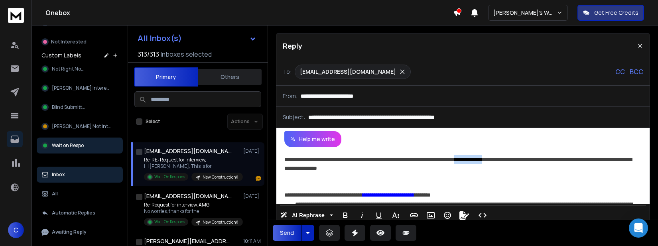
drag, startPoint x: 527, startPoint y: 159, endPoint x: 501, endPoint y: 159, distance: 25.9
click at [496, 161] on div "**********" at bounding box center [461, 164] width 355 height 18
click at [283, 233] on button "Send" at bounding box center [287, 233] width 28 height 16
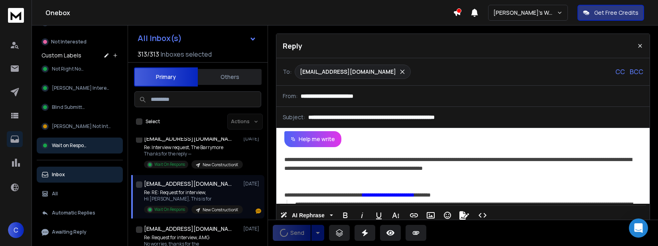
scroll to position [1206, 0]
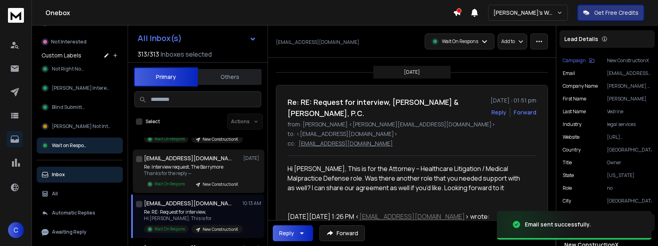
click at [210, 175] on p "Thanks for the reply —" at bounding box center [192, 173] width 96 height 6
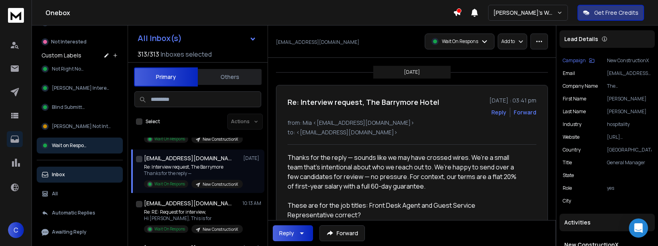
click at [497, 114] on button "Reply" at bounding box center [498, 112] width 15 height 8
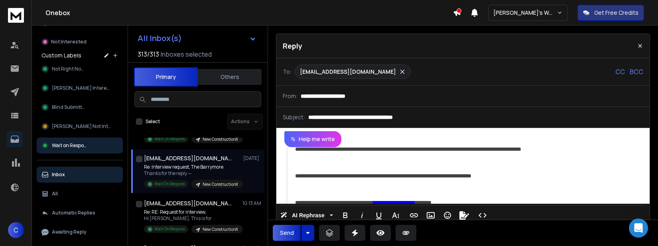
scroll to position [74, 0]
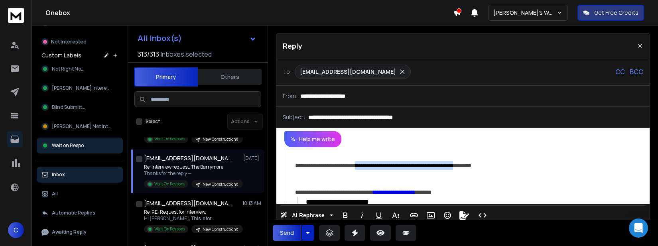
drag, startPoint x: 491, startPoint y: 166, endPoint x: 369, endPoint y: 169, distance: 122.4
click at [362, 167] on div "**********" at bounding box center [467, 165] width 345 height 9
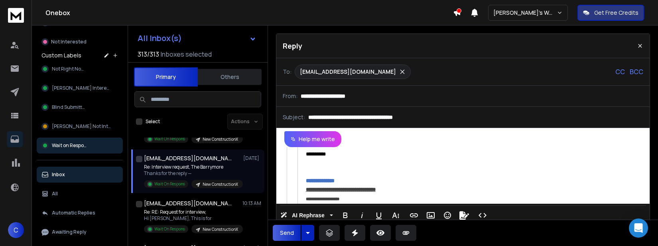
scroll to position [0, 0]
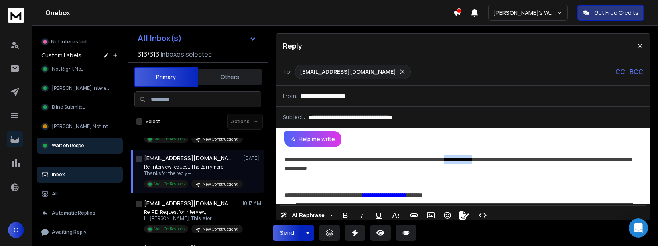
drag, startPoint x: 513, startPoint y: 161, endPoint x: 489, endPoint y: 160, distance: 24.7
click at [482, 161] on div "**********" at bounding box center [461, 164] width 355 height 18
paste div
click at [291, 161] on div "**********" at bounding box center [461, 164] width 355 height 18
click at [289, 231] on button "Send" at bounding box center [287, 233] width 28 height 16
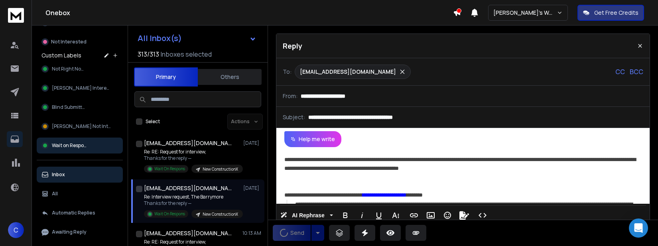
scroll to position [1167, 0]
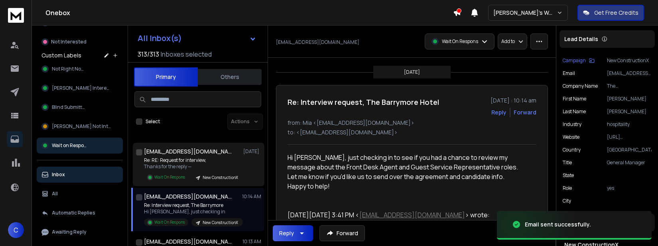
click at [206, 160] on p "Re: RE: Request for interview," at bounding box center [192, 160] width 96 height 6
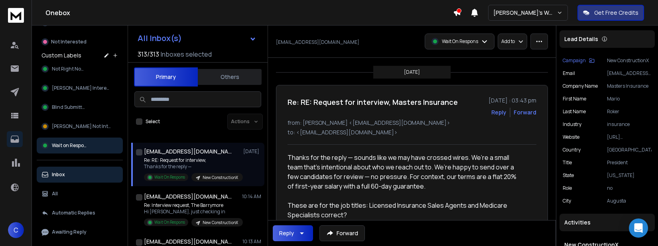
click at [501, 113] on button "Reply" at bounding box center [498, 112] width 15 height 8
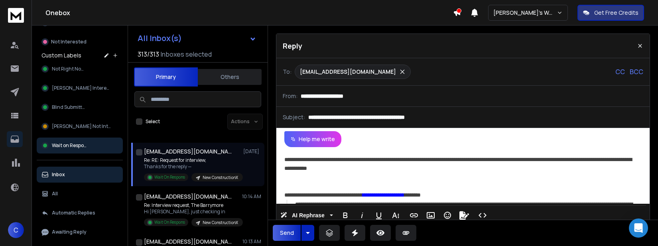
click at [291, 162] on div "**********" at bounding box center [461, 164] width 355 height 18
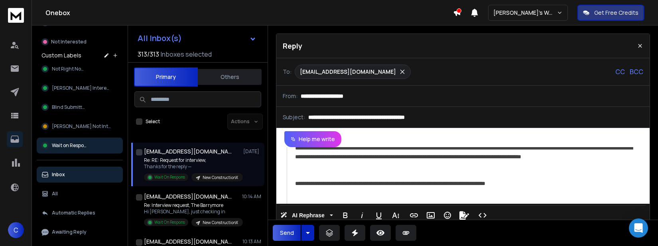
scroll to position [58, 0]
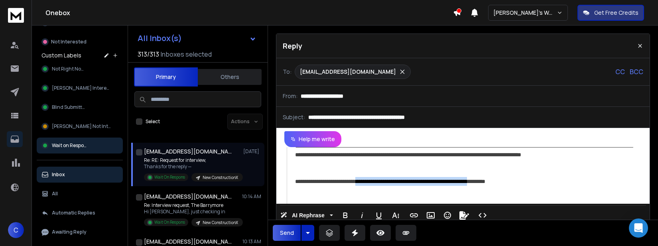
drag, startPoint x: 507, startPoint y: 182, endPoint x: 362, endPoint y: 183, distance: 145.1
click at [361, 183] on div "**********" at bounding box center [467, 181] width 345 height 9
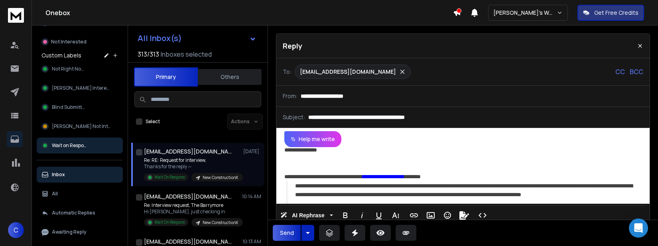
scroll to position [0, 0]
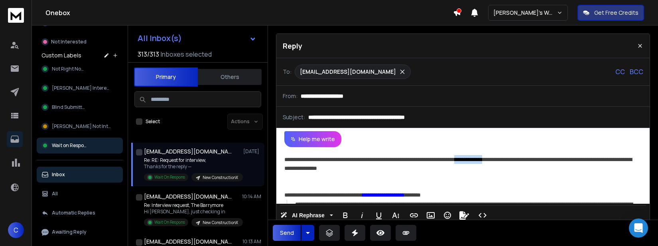
drag, startPoint x: 527, startPoint y: 159, endPoint x: 503, endPoint y: 157, distance: 24.4
click at [496, 160] on div "**********" at bounding box center [461, 164] width 355 height 18
click at [286, 230] on button "Send" at bounding box center [287, 233] width 28 height 16
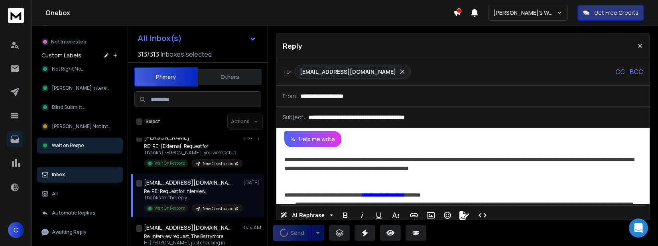
scroll to position [1129, 0]
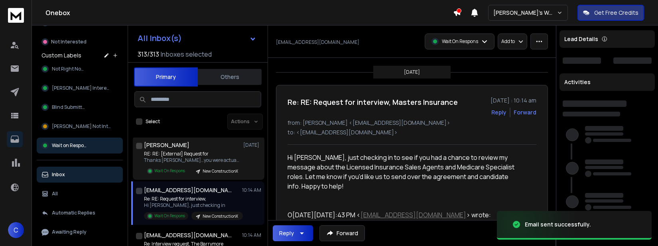
click at [210, 153] on p "RE: RE: [External] Request for" at bounding box center [192, 154] width 96 height 6
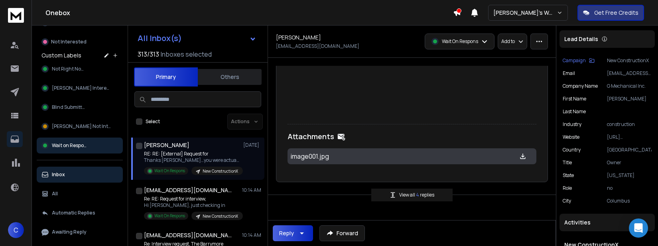
scroll to position [1406, 0]
click at [307, 158] on div "image001.jpg" at bounding box center [380, 156] width 179 height 10
drag, startPoint x: 408, startPoint y: 199, endPoint x: 428, endPoint y: 159, distance: 44.2
click at [408, 199] on div "View all 4 replies" at bounding box center [411, 195] width 81 height 13
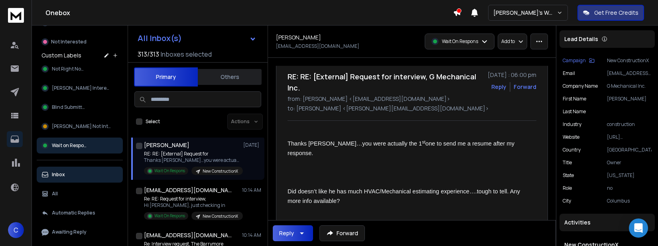
scroll to position [31, 0]
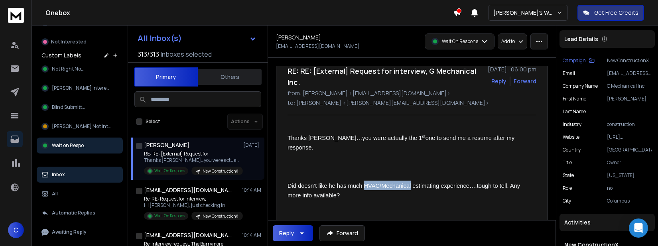
drag, startPoint x: 411, startPoint y: 177, endPoint x: 365, endPoint y: 177, distance: 45.8
click at [365, 183] on span "Did doesn’t like he has much HVAC/Mechanical estimating experience….tough to te…" at bounding box center [404, 191] width 234 height 16
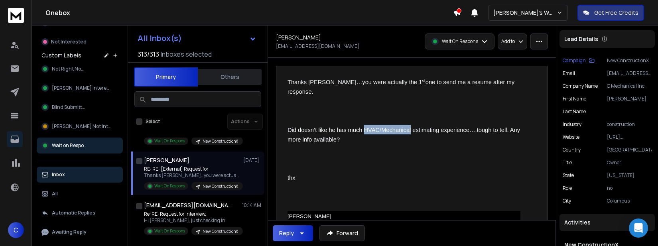
scroll to position [0, 0]
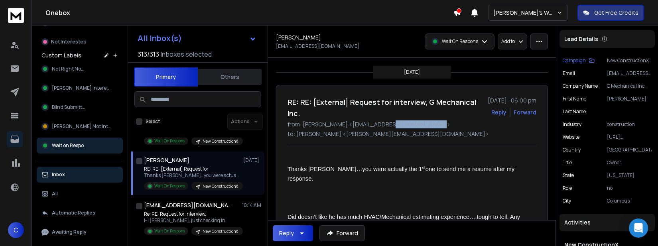
drag, startPoint x: 422, startPoint y: 124, endPoint x: 377, endPoint y: 125, distance: 45.0
click at [378, 125] on p "from: [PERSON_NAME] <[EMAIL_ADDRESS][DOMAIN_NAME]>" at bounding box center [411, 124] width 249 height 8
click at [497, 113] on button "Reply" at bounding box center [498, 112] width 15 height 8
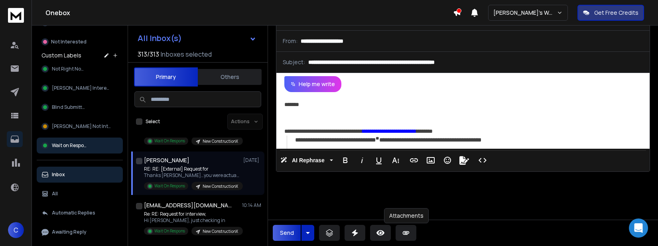
click at [403, 237] on button at bounding box center [405, 233] width 21 height 16
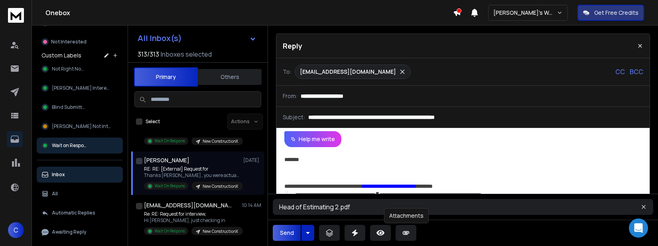
click at [333, 162] on div "*******" at bounding box center [461, 159] width 355 height 9
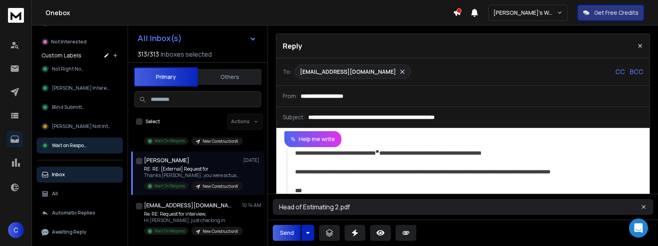
scroll to position [37, 0]
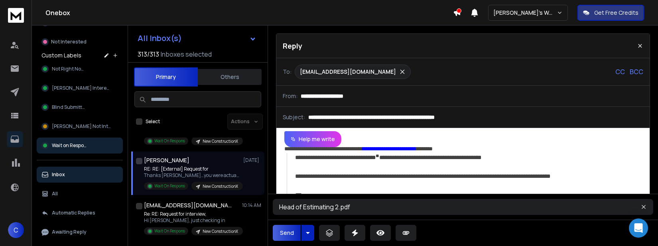
click at [295, 157] on span "**********" at bounding box center [388, 158] width 186 height 6
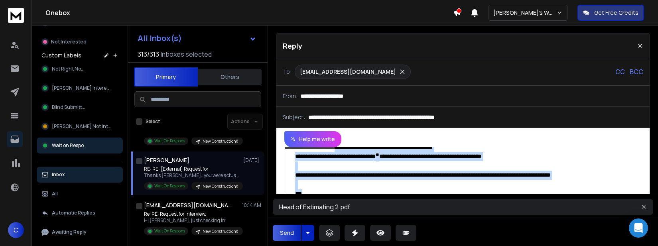
scroll to position [30, 0]
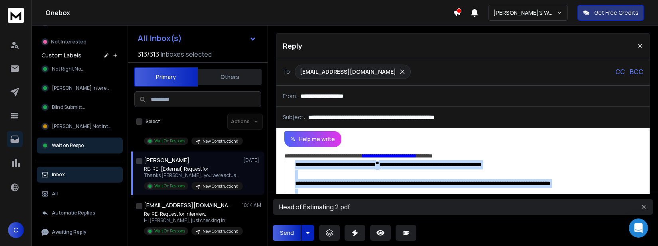
drag, startPoint x: 372, startPoint y: 176, endPoint x: 297, endPoint y: 177, distance: 74.9
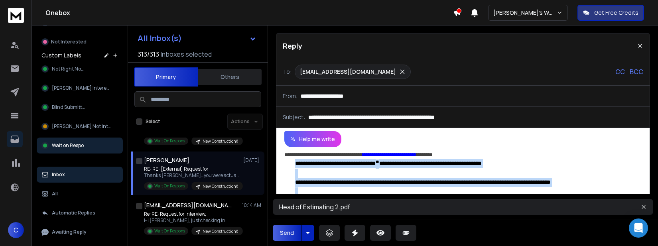
scroll to position [0, 0]
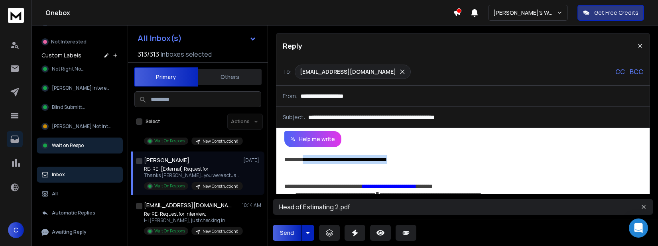
drag, startPoint x: 381, startPoint y: 156, endPoint x: 323, endPoint y: 157, distance: 57.4
click at [305, 159] on div "**********" at bounding box center [461, 159] width 355 height 9
click at [324, 157] on div "**********" at bounding box center [461, 159] width 355 height 9
drag, startPoint x: 352, startPoint y: 159, endPoint x: 323, endPoint y: 158, distance: 28.7
click at [304, 160] on div "**********" at bounding box center [461, 159] width 355 height 9
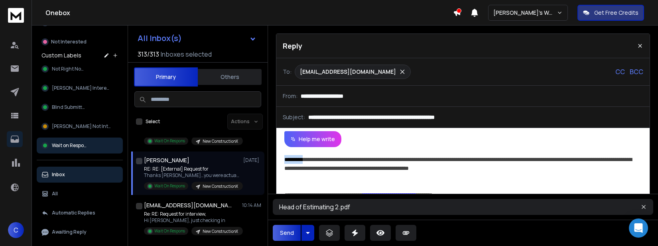
drag, startPoint x: 304, startPoint y: 157, endPoint x: 279, endPoint y: 159, distance: 25.2
click at [279, 159] on div "**********" at bounding box center [461, 175] width 371 height 57
click at [281, 234] on button "Send" at bounding box center [287, 233] width 28 height 16
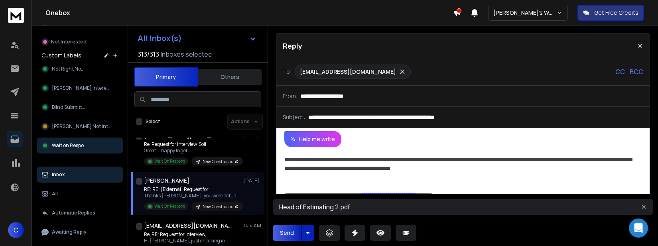
scroll to position [1079, 0]
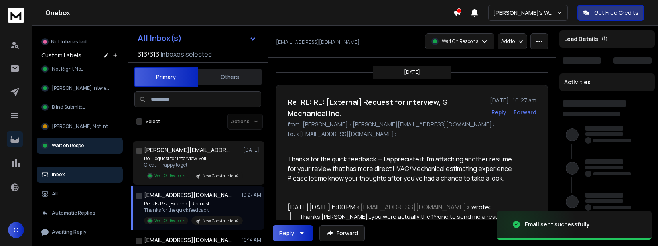
click at [219, 167] on p "Great — happy to get" at bounding box center [192, 165] width 96 height 6
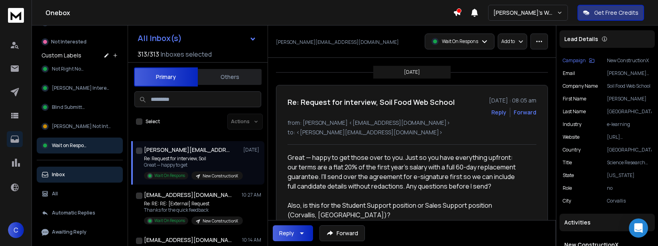
click at [493, 114] on button "Reply" at bounding box center [498, 112] width 15 height 8
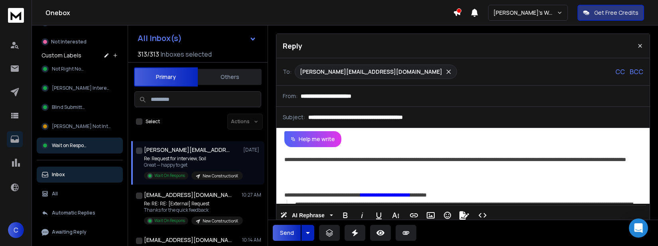
click at [291, 161] on div "**********" at bounding box center [461, 164] width 355 height 18
drag, startPoint x: 291, startPoint y: 228, endPoint x: 296, endPoint y: 228, distance: 4.8
click at [291, 228] on button "Send" at bounding box center [287, 233] width 28 height 16
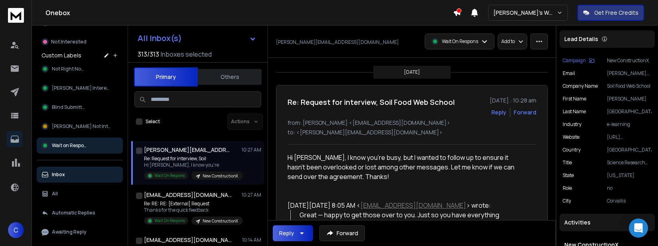
scroll to position [1046, 0]
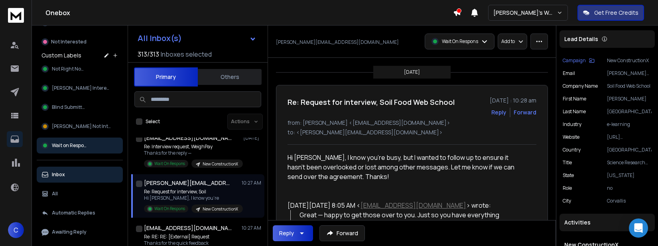
drag, startPoint x: 208, startPoint y: 148, endPoint x: 323, endPoint y: 179, distance: 118.9
click at [208, 148] on p "Re: Interview request, WeighPay" at bounding box center [192, 146] width 96 height 6
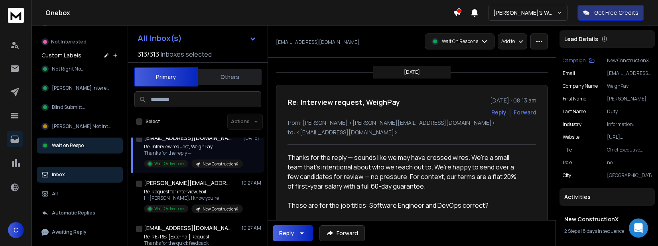
click at [497, 113] on button "Reply" at bounding box center [498, 112] width 15 height 8
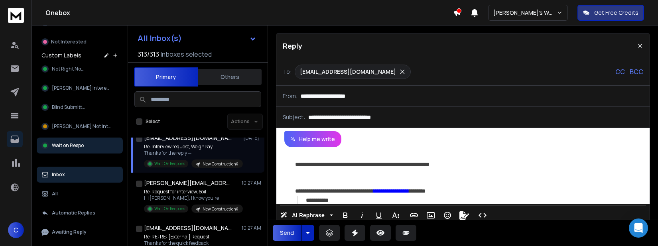
scroll to position [73, 0]
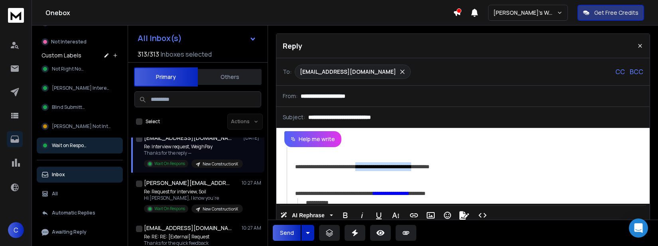
drag, startPoint x: 439, startPoint y: 166, endPoint x: 364, endPoint y: 166, distance: 75.7
click at [363, 166] on div "**********" at bounding box center [467, 166] width 345 height 9
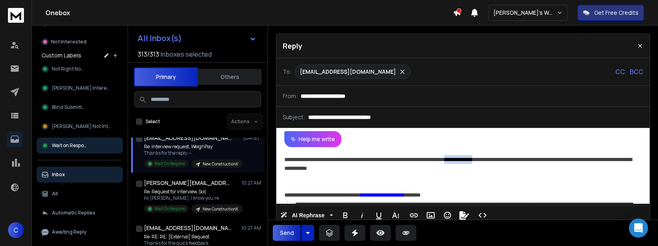
drag, startPoint x: 513, startPoint y: 161, endPoint x: 482, endPoint y: 161, distance: 31.5
click at [482, 161] on div "**********" at bounding box center [461, 164] width 355 height 18
click at [287, 235] on button "Send" at bounding box center [287, 233] width 28 height 16
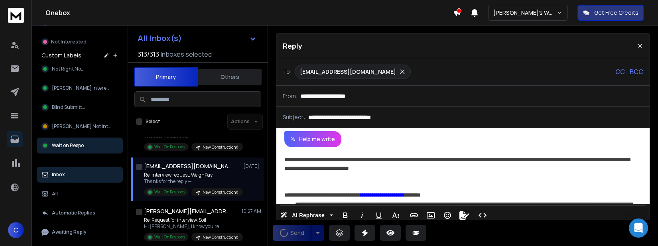
scroll to position [997, 0]
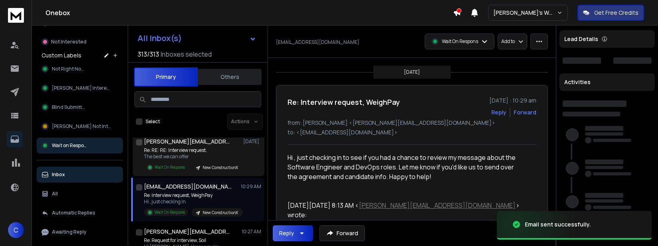
click at [210, 158] on p "The best we can offer" at bounding box center [192, 156] width 96 height 6
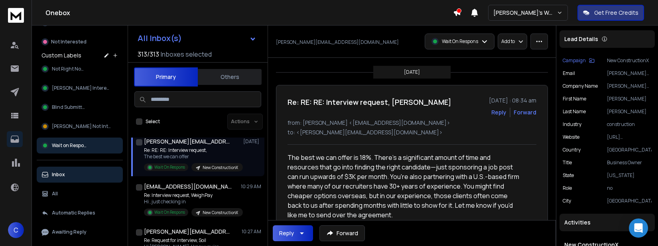
click at [496, 116] on button "Reply" at bounding box center [498, 112] width 15 height 8
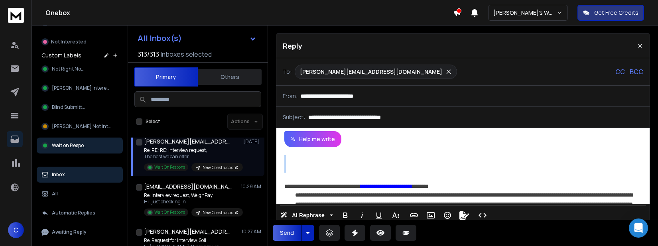
paste div
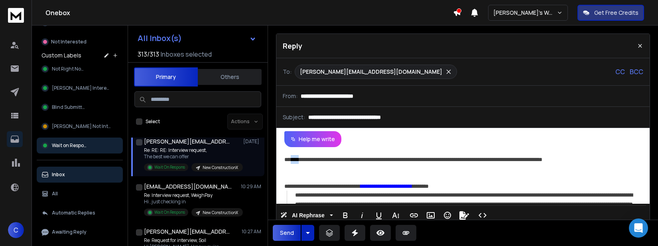
drag, startPoint x: 300, startPoint y: 161, endPoint x: 292, endPoint y: 161, distance: 8.0
click at [292, 161] on div "**********" at bounding box center [461, 159] width 355 height 9
click at [277, 233] on button "Send" at bounding box center [287, 233] width 28 height 16
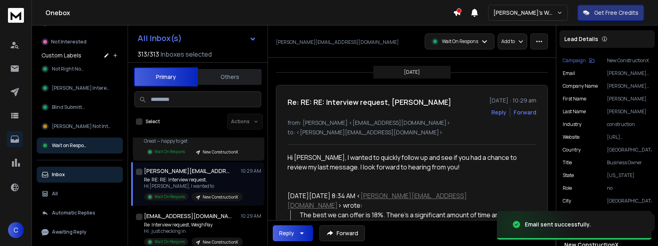
scroll to position [966, 0]
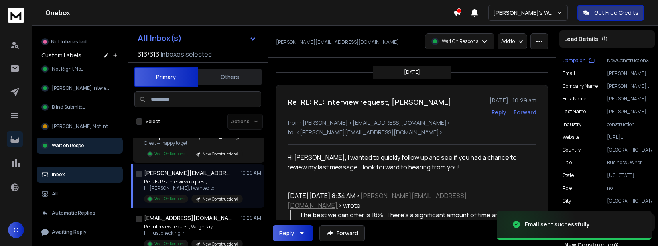
click at [180, 145] on p "Great — happy to get" at bounding box center [192, 143] width 96 height 6
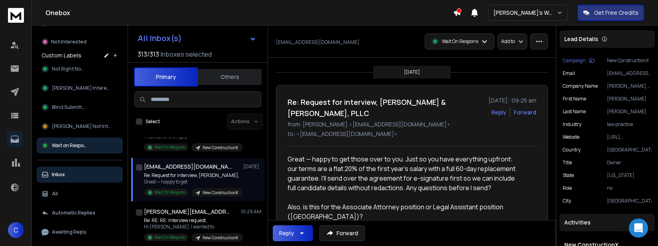
scroll to position [927, 0]
click at [497, 115] on button "Reply" at bounding box center [498, 112] width 15 height 8
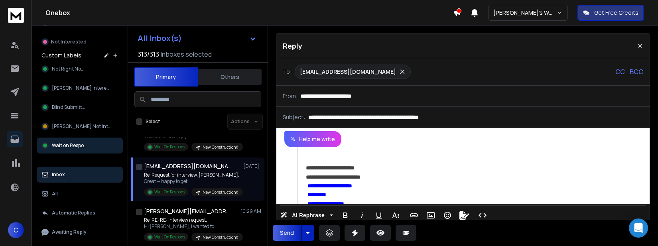
scroll to position [0, 0]
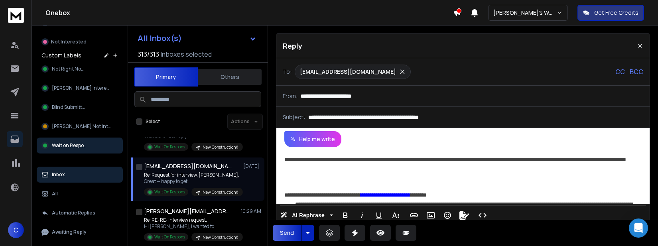
drag, startPoint x: 291, startPoint y: 161, endPoint x: 296, endPoint y: 164, distance: 5.2
click at [291, 162] on div "**********" at bounding box center [461, 164] width 355 height 18
click at [288, 228] on button "Send" at bounding box center [287, 233] width 28 height 16
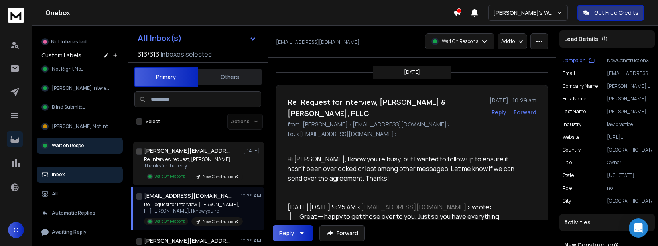
scroll to position [898, 0]
click at [221, 161] on p "Re: Interview request, [PERSON_NAME]" at bounding box center [192, 160] width 96 height 6
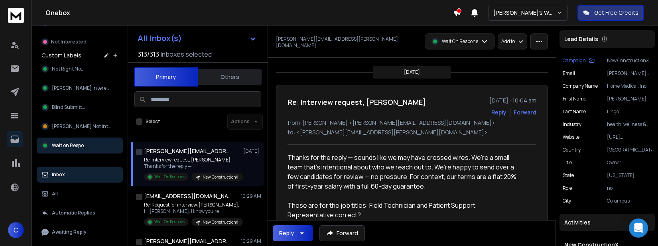
click at [499, 113] on button "Reply" at bounding box center [498, 112] width 15 height 8
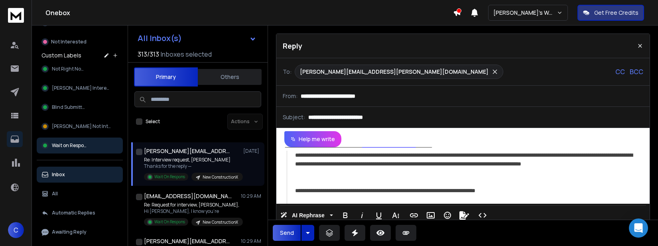
scroll to position [63, 0]
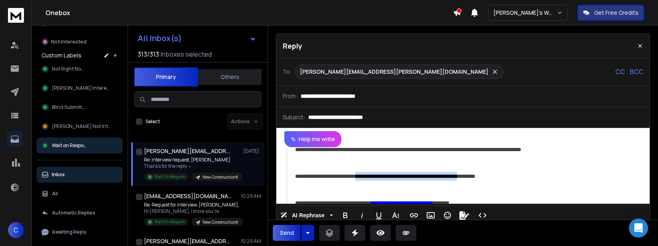
drag, startPoint x: 491, startPoint y: 176, endPoint x: 369, endPoint y: 177, distance: 121.6
click at [363, 177] on div "**********" at bounding box center [467, 176] width 345 height 9
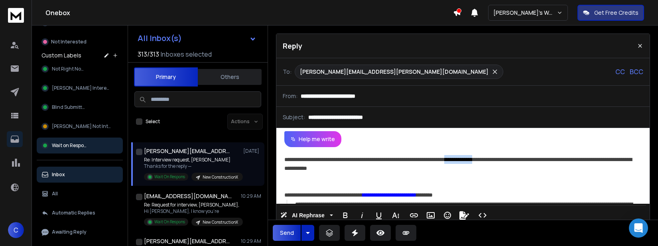
drag, startPoint x: 513, startPoint y: 160, endPoint x: 489, endPoint y: 159, distance: 24.3
click at [483, 159] on div "**********" at bounding box center [461, 164] width 355 height 18
click at [288, 229] on button "Send" at bounding box center [287, 233] width 28 height 16
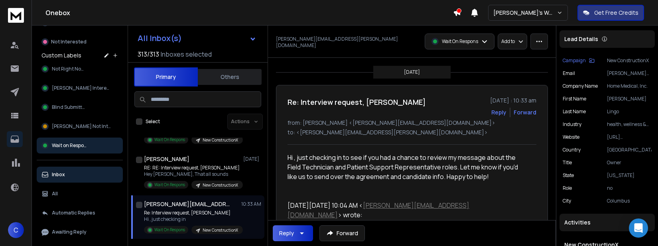
scroll to position [845, 0]
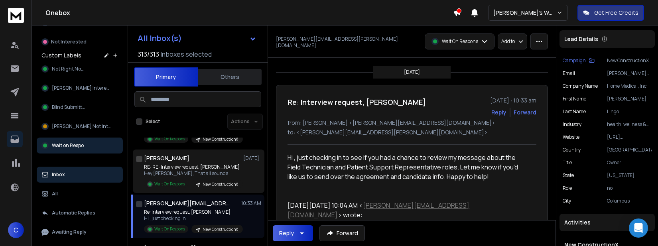
click at [182, 165] on p "RE: RE: Interview request, [PERSON_NAME]" at bounding box center [192, 167] width 96 height 6
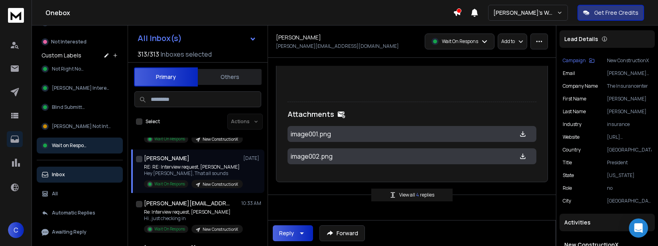
scroll to position [1818, 0]
drag, startPoint x: 412, startPoint y: 195, endPoint x: 460, endPoint y: 161, distance: 58.8
click at [412, 195] on p "View all 4 replies" at bounding box center [416, 195] width 35 height 6
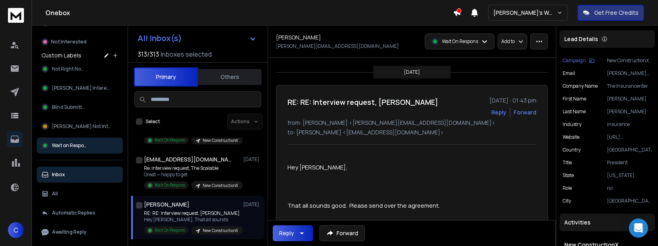
scroll to position [782, 0]
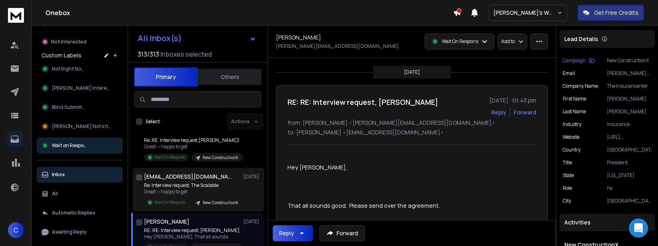
drag, startPoint x: 212, startPoint y: 190, endPoint x: 222, endPoint y: 204, distance: 17.7
click at [212, 190] on p "Great — happy to get" at bounding box center [192, 192] width 96 height 6
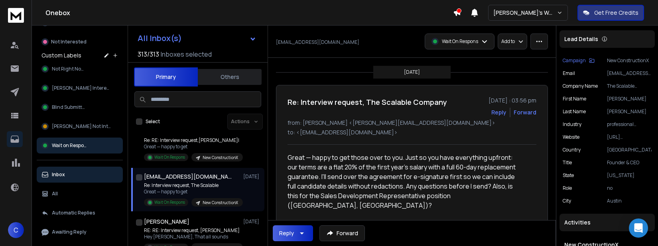
click at [497, 111] on button "Reply" at bounding box center [498, 112] width 15 height 8
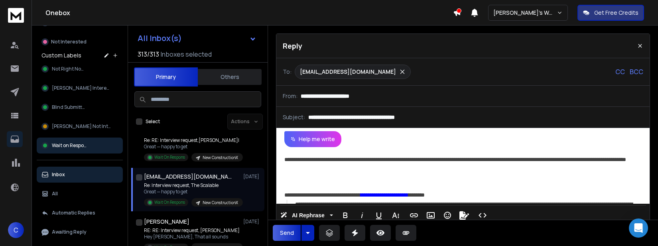
click at [290, 161] on div "**********" at bounding box center [461, 164] width 355 height 18
click at [288, 231] on button "Send" at bounding box center [287, 233] width 28 height 16
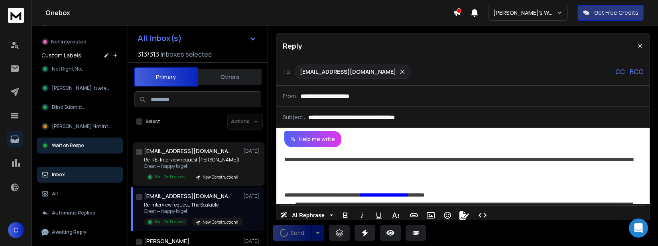
scroll to position [760, 0]
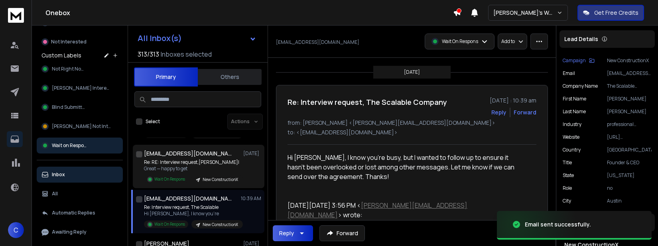
click at [221, 166] on p "Great — happy to get" at bounding box center [192, 168] width 96 height 6
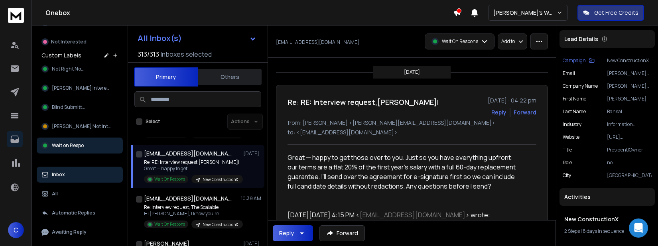
click at [497, 115] on button "Reply" at bounding box center [498, 112] width 15 height 8
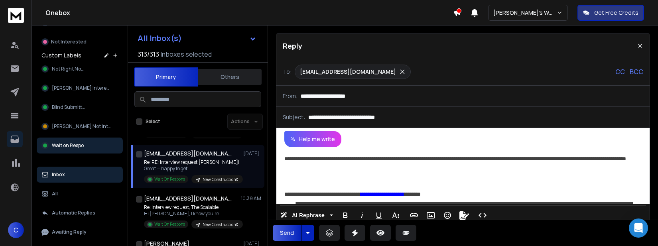
scroll to position [0, 0]
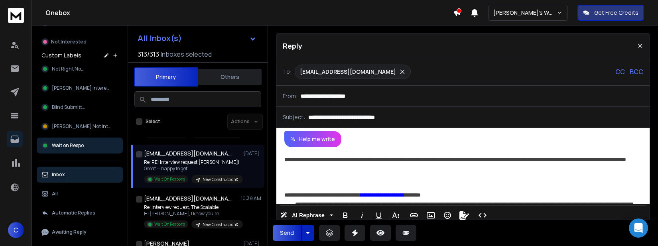
click at [291, 159] on div "**********" at bounding box center [461, 164] width 355 height 18
drag, startPoint x: 284, startPoint y: 230, endPoint x: 278, endPoint y: 226, distance: 7.1
click at [284, 230] on button "Send" at bounding box center [287, 233] width 28 height 16
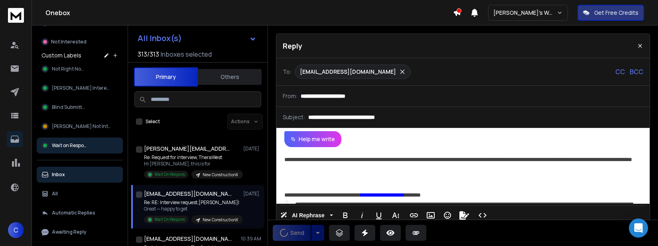
scroll to position [718, 0]
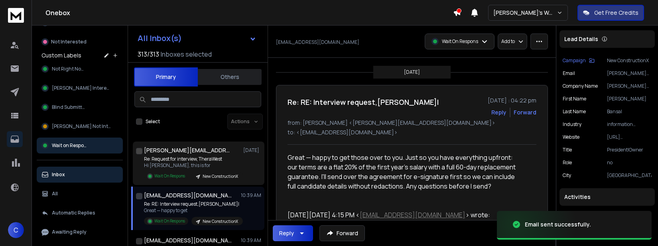
click at [217, 169] on div "Re: Request for interview, TheraWest Hi [PERSON_NAME], this is for Wait On Resp…" at bounding box center [193, 168] width 99 height 24
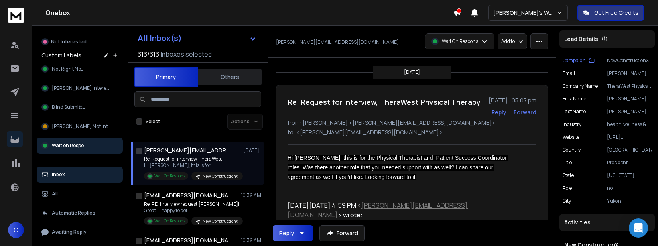
click at [499, 114] on button "Reply" at bounding box center [498, 112] width 15 height 8
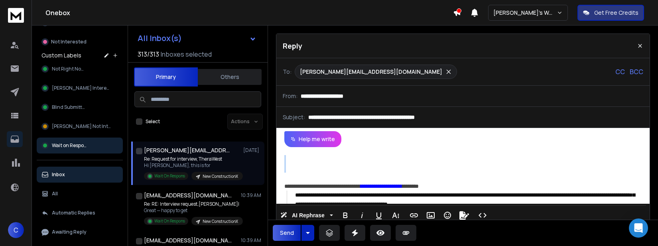
paste div
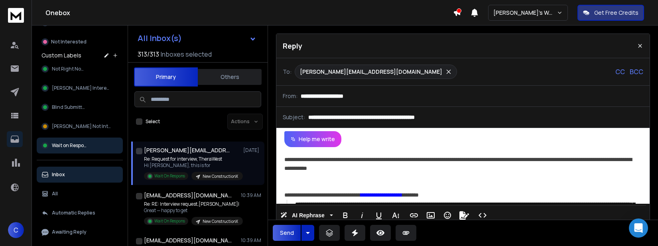
click at [290, 161] on div "**********" at bounding box center [461, 164] width 355 height 18
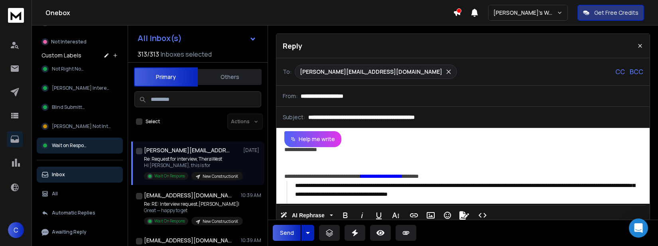
scroll to position [20, 0]
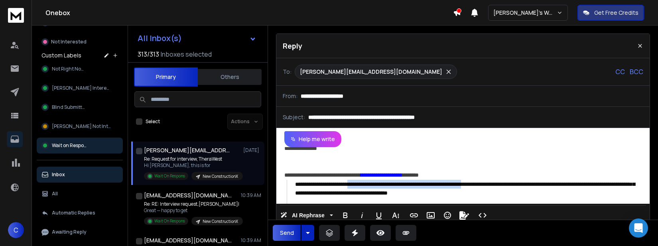
drag, startPoint x: 497, startPoint y: 185, endPoint x: 411, endPoint y: 176, distance: 86.6
click at [356, 184] on span "**********" at bounding box center [465, 188] width 340 height 14
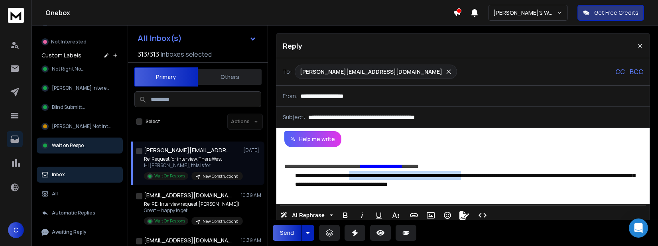
scroll to position [29, 0]
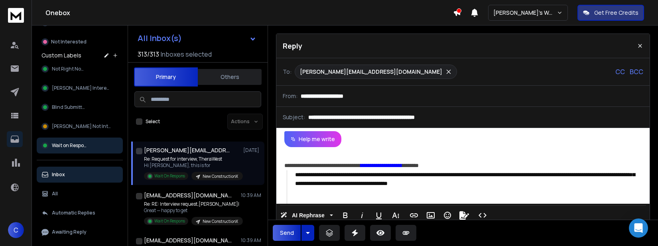
click at [498, 179] on div "**********" at bounding box center [467, 179] width 344 height 18
drag, startPoint x: 496, startPoint y: 175, endPoint x: 399, endPoint y: 166, distance: 97.6
click at [353, 175] on span "**********" at bounding box center [465, 179] width 340 height 14
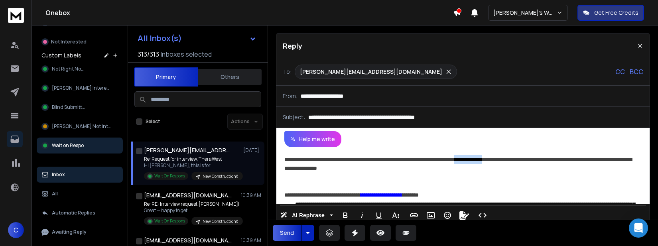
drag, startPoint x: 529, startPoint y: 159, endPoint x: 506, endPoint y: 157, distance: 23.2
click at [498, 161] on div "**********" at bounding box center [461, 164] width 355 height 18
click at [291, 233] on button "Send" at bounding box center [287, 233] width 28 height 16
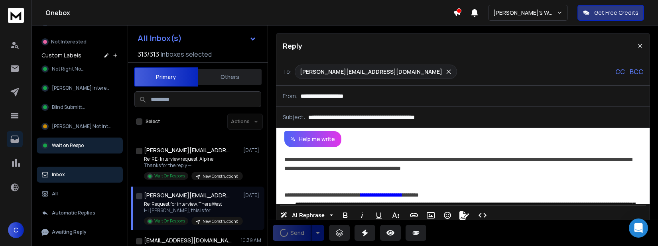
scroll to position [672, 0]
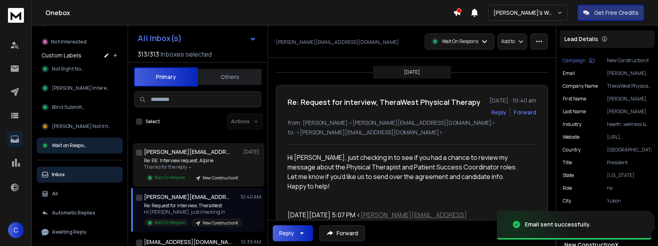
click at [225, 162] on p "Re: RE: Interview request, Alpine" at bounding box center [192, 160] width 96 height 6
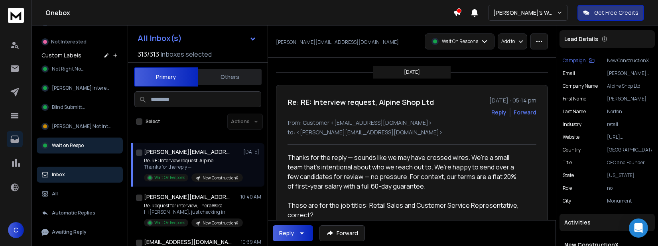
click at [495, 112] on button "Reply" at bounding box center [498, 112] width 15 height 8
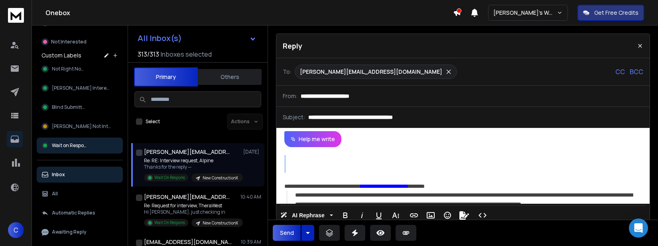
paste div
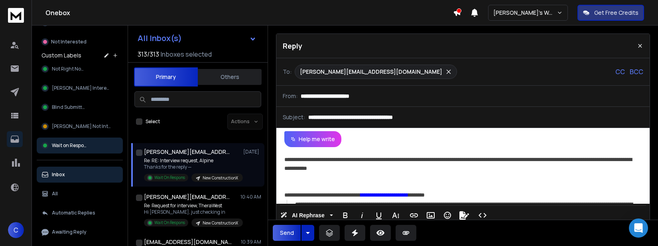
click at [291, 162] on div "**********" at bounding box center [461, 164] width 355 height 18
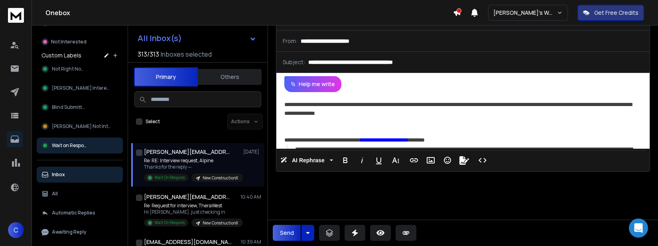
scroll to position [0, 0]
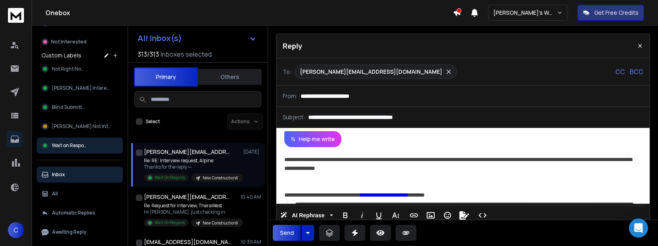
click at [639, 46] on icon at bounding box center [640, 46] width 6 height 6
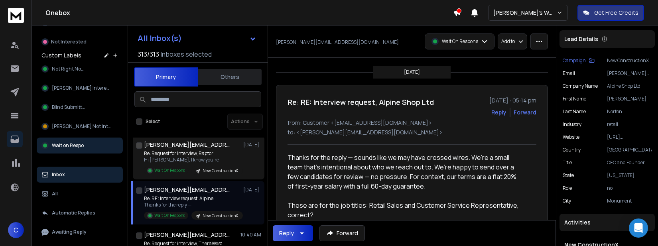
scroll to position [633, 0]
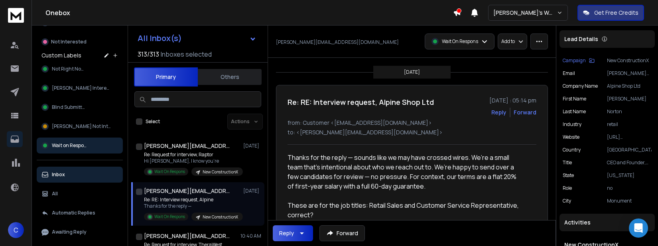
click at [436, 44] on div "Wait On Respons" at bounding box center [459, 41] width 69 height 15
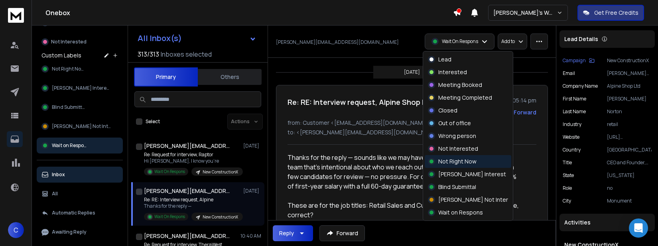
drag, startPoint x: 443, startPoint y: 165, endPoint x: 511, endPoint y: 129, distance: 76.8
click at [443, 165] on p "Not Right Now" at bounding box center [457, 161] width 38 height 8
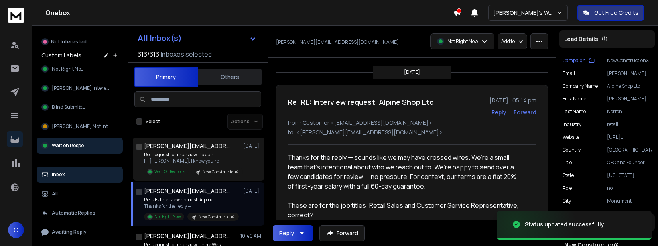
click at [199, 150] on div "[PERSON_NAME][EMAIL_ADDRESS][DOMAIN_NAME] [DATE] Re: Request for interview, Rap…" at bounding box center [202, 159] width 117 height 34
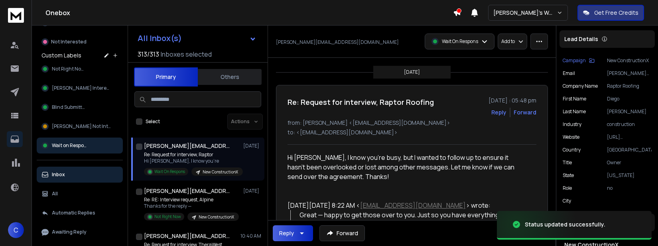
click at [499, 112] on button "Reply" at bounding box center [498, 112] width 15 height 8
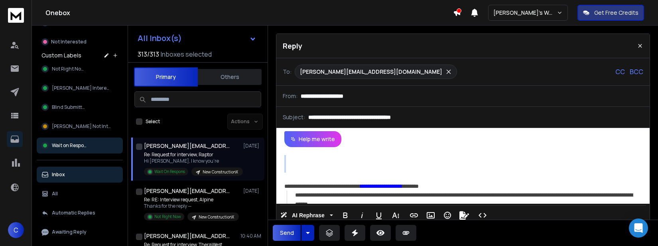
paste div
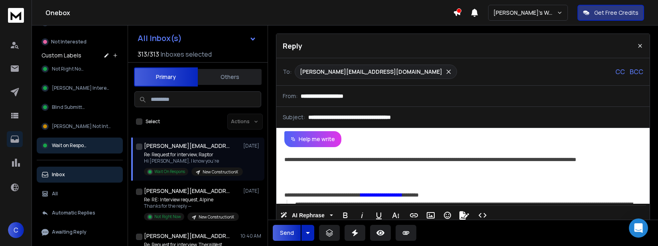
click at [291, 163] on div "**********" at bounding box center [461, 164] width 355 height 18
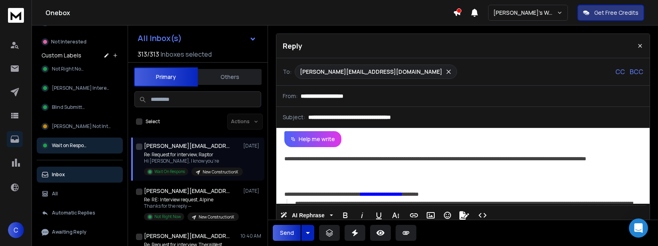
click at [287, 233] on button "Send" at bounding box center [287, 233] width 28 height 16
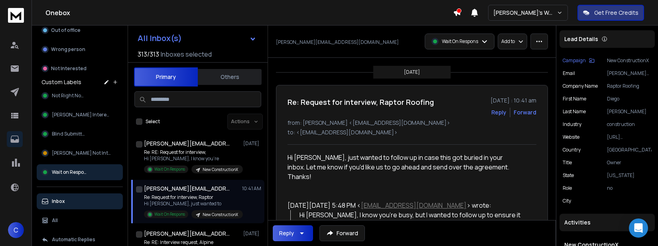
scroll to position [591, 0]
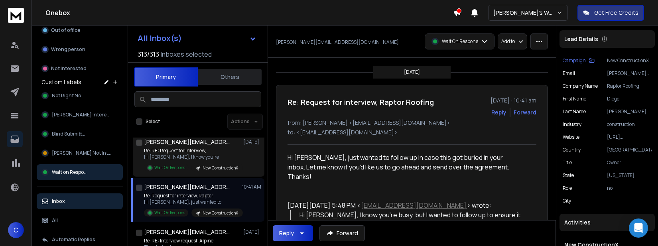
click at [204, 154] on p "Hi [PERSON_NAME], I know you're" at bounding box center [192, 157] width 96 height 6
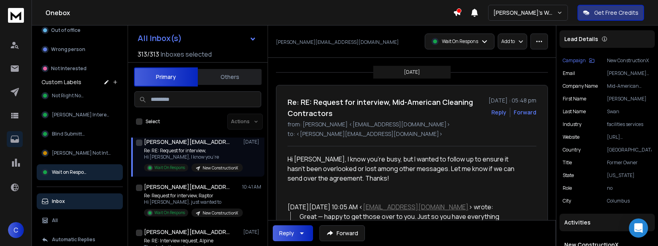
click at [500, 112] on button "Reply" at bounding box center [498, 112] width 15 height 8
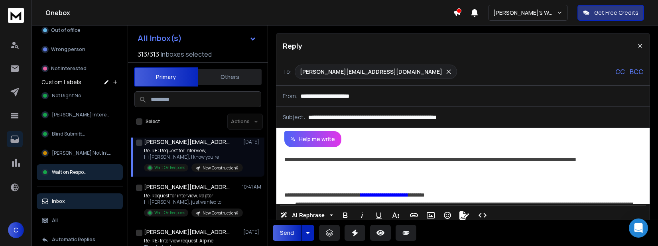
click at [291, 162] on div "**********" at bounding box center [461, 164] width 355 height 18
click at [287, 234] on button "Send" at bounding box center [287, 233] width 28 height 16
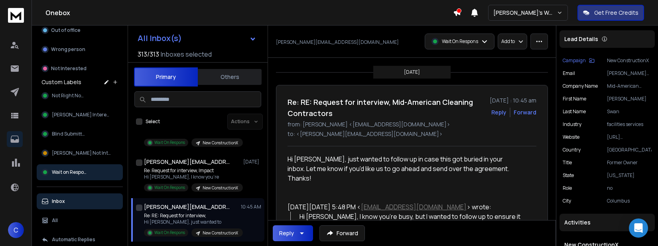
scroll to position [521, 0]
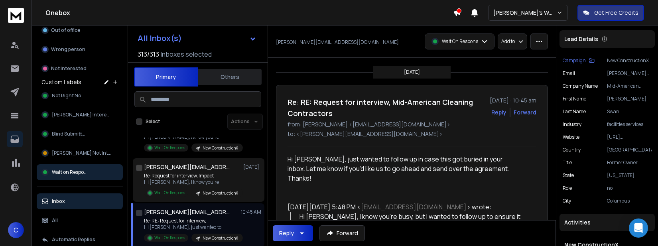
click at [177, 173] on p "Re: Request for interview, Impact" at bounding box center [192, 176] width 96 height 6
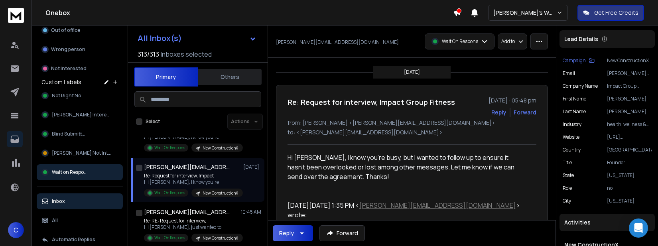
click at [498, 113] on button "Reply" at bounding box center [498, 112] width 15 height 8
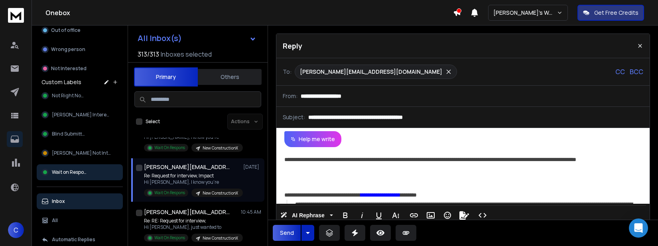
click at [291, 162] on div "**********" at bounding box center [461, 164] width 355 height 18
click at [288, 233] on button "Send" at bounding box center [287, 233] width 28 height 16
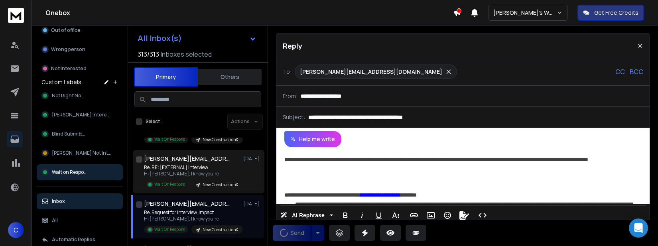
scroll to position [481, 0]
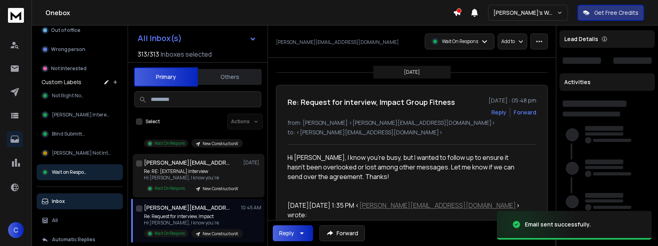
click at [206, 169] on p "Re: RE: [EXTERNAL] Interview" at bounding box center [192, 171] width 96 height 6
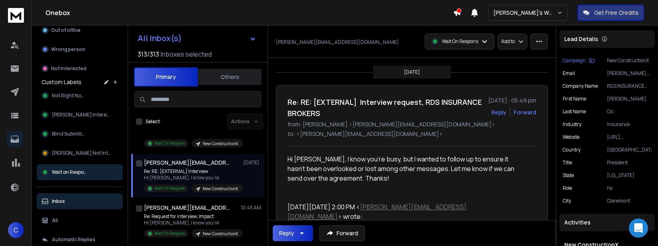
click at [499, 114] on button "Reply" at bounding box center [498, 112] width 15 height 8
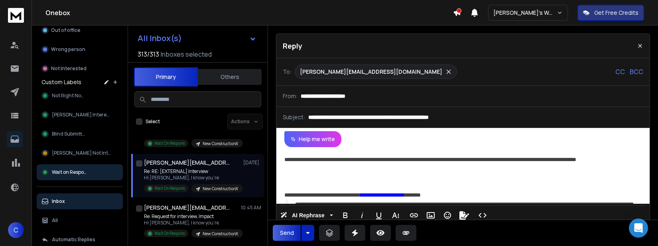
click at [291, 161] on div "**********" at bounding box center [461, 164] width 355 height 18
click at [285, 232] on button "Send" at bounding box center [287, 233] width 28 height 16
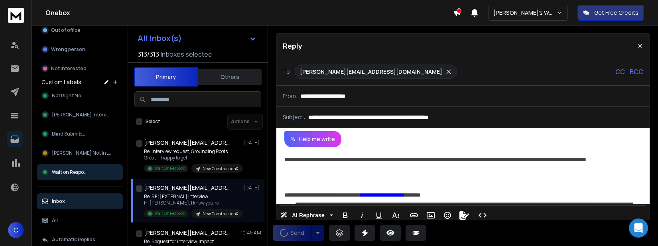
scroll to position [446, 0]
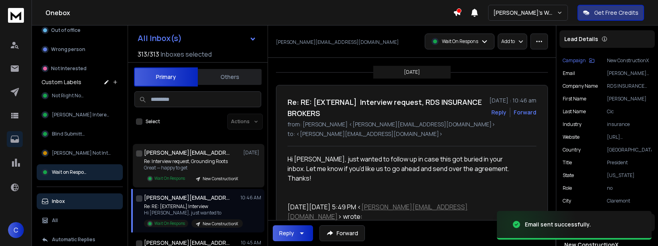
click at [227, 165] on div "Re: Interview request, Grounding Roots Great — happy to get Wait On Respons New…" at bounding box center [193, 170] width 99 height 24
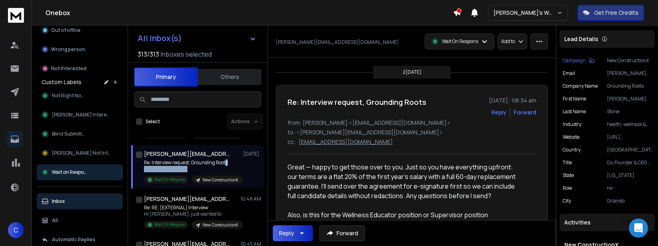
click at [497, 112] on button "Reply" at bounding box center [498, 112] width 15 height 8
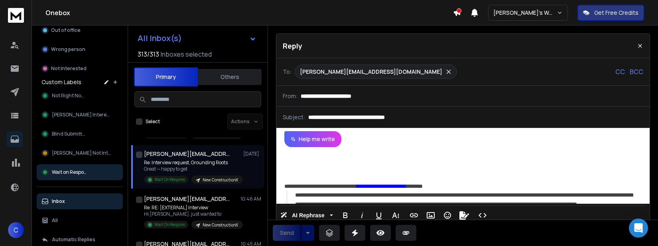
click at [300, 159] on div at bounding box center [462, 159] width 357 height 9
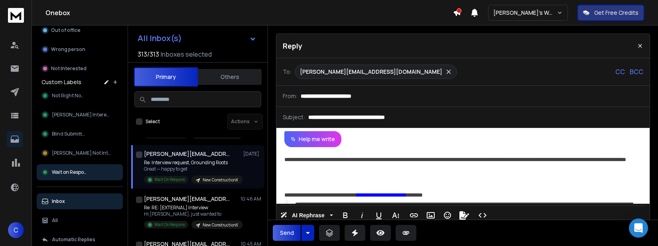
drag, startPoint x: 291, startPoint y: 161, endPoint x: 298, endPoint y: 162, distance: 7.2
click at [290, 161] on div "**********" at bounding box center [461, 164] width 355 height 18
click at [284, 228] on button "Send" at bounding box center [287, 233] width 28 height 16
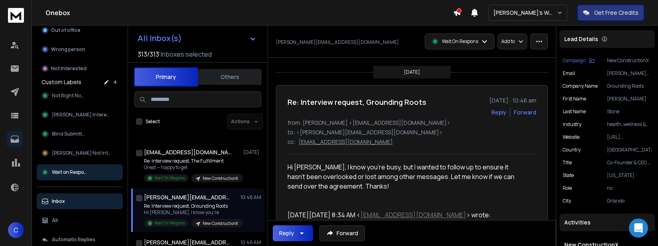
scroll to position [401, 0]
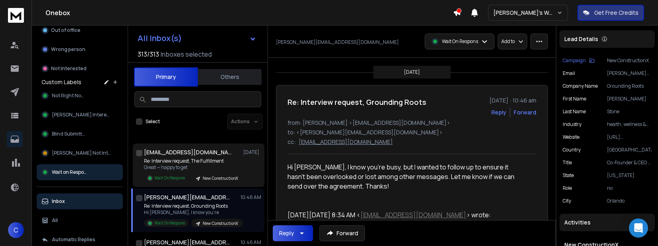
drag, startPoint x: 213, startPoint y: 162, endPoint x: 227, endPoint y: 185, distance: 26.7
click at [213, 162] on p "Re: Interview request, The Fulfillment" at bounding box center [192, 161] width 96 height 6
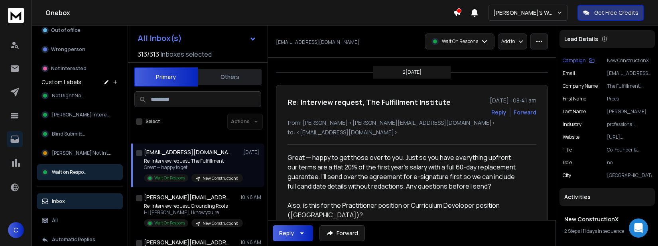
click at [496, 112] on button "Reply" at bounding box center [498, 112] width 15 height 8
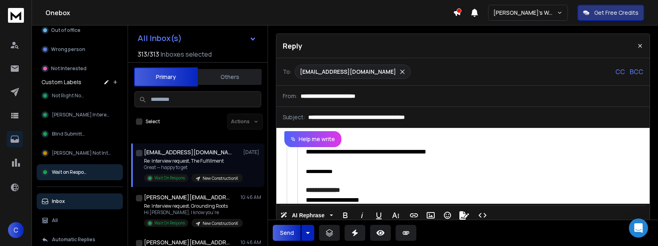
scroll to position [0, 0]
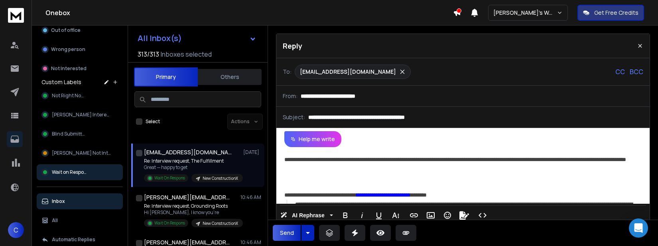
click at [291, 162] on div "**********" at bounding box center [461, 164] width 355 height 18
click at [287, 236] on button "Send" at bounding box center [287, 233] width 28 height 16
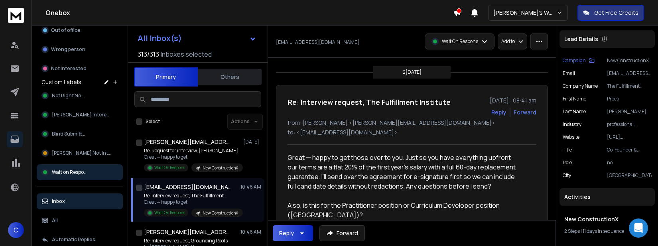
scroll to position [366, 0]
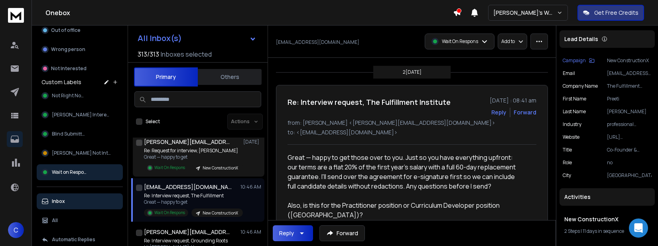
click at [206, 157] on p "Great — happy to get" at bounding box center [192, 157] width 96 height 6
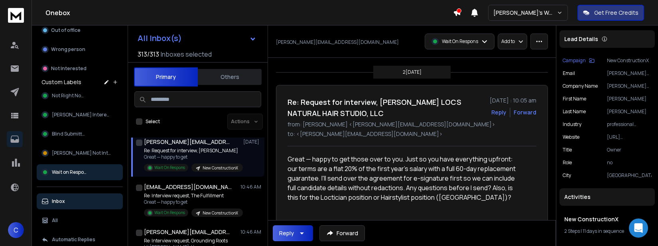
click at [497, 112] on button "Reply" at bounding box center [498, 112] width 15 height 8
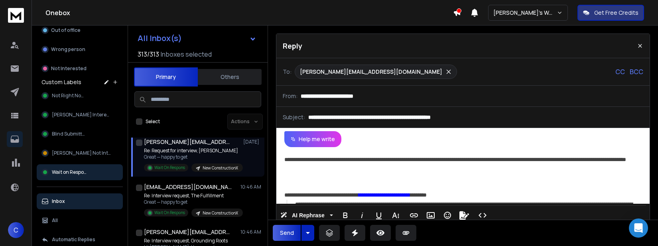
click at [291, 161] on div "**********" at bounding box center [461, 164] width 355 height 18
click at [279, 231] on button "Send" at bounding box center [287, 233] width 28 height 16
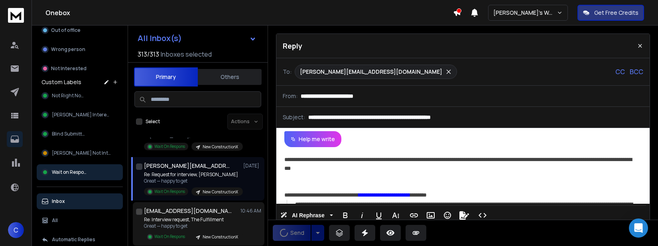
scroll to position [320, 0]
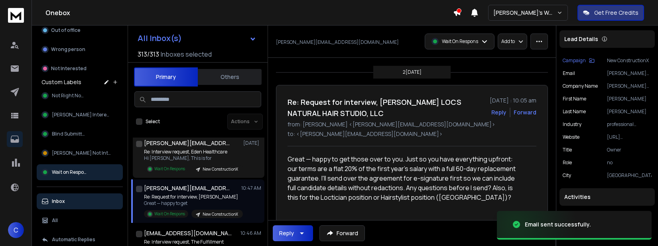
click at [225, 153] on p "Re: Interview request, Eden Healthcare" at bounding box center [192, 152] width 96 height 6
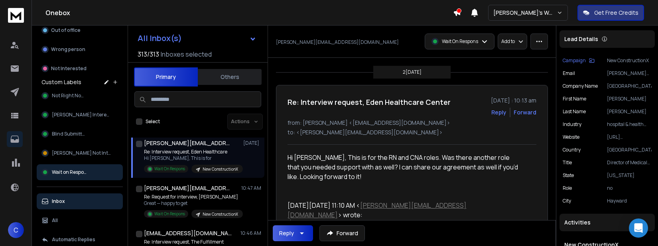
click at [499, 113] on button "Reply" at bounding box center [498, 112] width 15 height 8
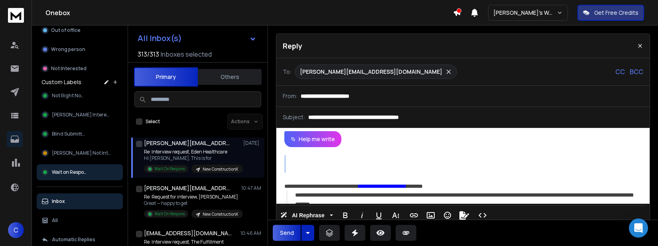
paste div
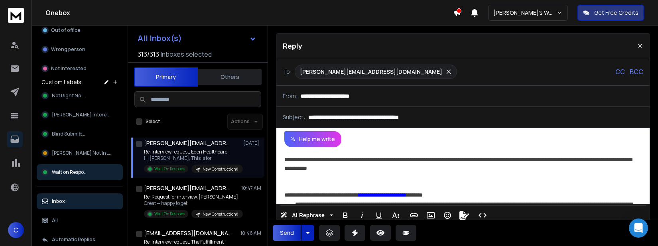
click at [291, 162] on div "**********" at bounding box center [461, 164] width 355 height 18
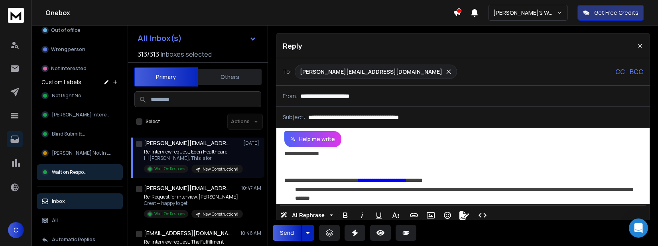
scroll to position [22, 0]
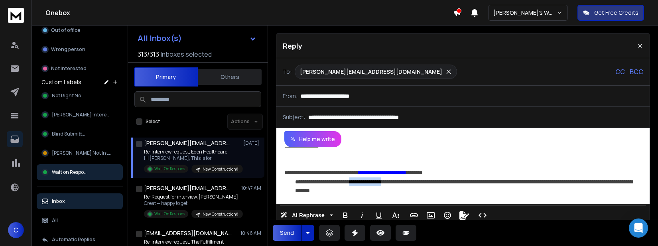
drag, startPoint x: 397, startPoint y: 183, endPoint x: 358, endPoint y: 184, distance: 39.5
click at [357, 184] on div "**********" at bounding box center [467, 186] width 345 height 18
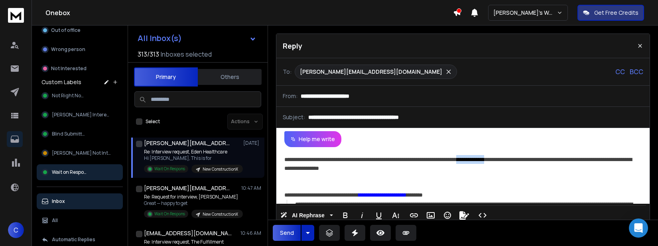
drag, startPoint x: 531, startPoint y: 160, endPoint x: 505, endPoint y: 160, distance: 26.7
click at [500, 161] on div "**********" at bounding box center [461, 164] width 355 height 18
click at [279, 230] on button "Send" at bounding box center [287, 233] width 28 height 16
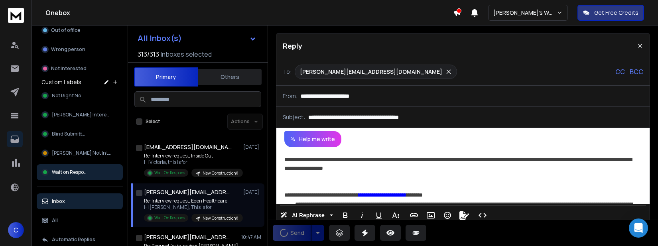
scroll to position [263, 0]
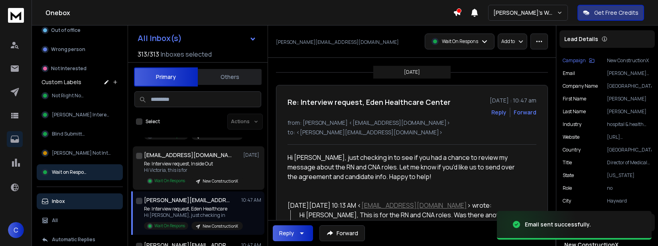
click at [213, 159] on div "[EMAIL_ADDRESS][DOMAIN_NAME] [DATE] Re: Interview request, Inside Out Hi [PERSO…" at bounding box center [202, 168] width 117 height 34
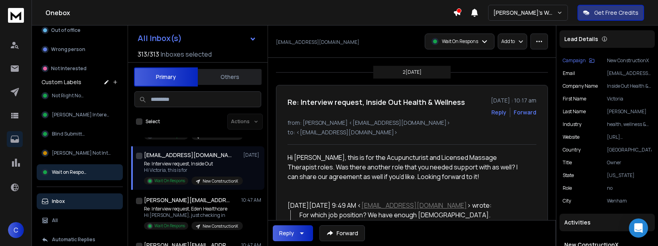
click at [491, 112] on button "Reply" at bounding box center [498, 112] width 15 height 8
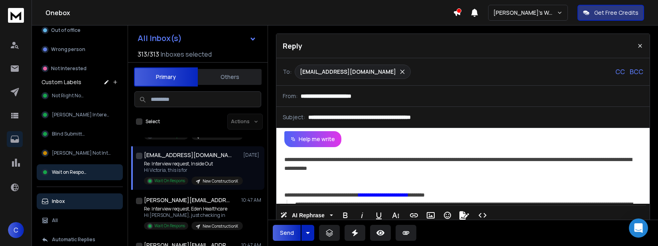
click at [291, 162] on div "**********" at bounding box center [461, 164] width 355 height 18
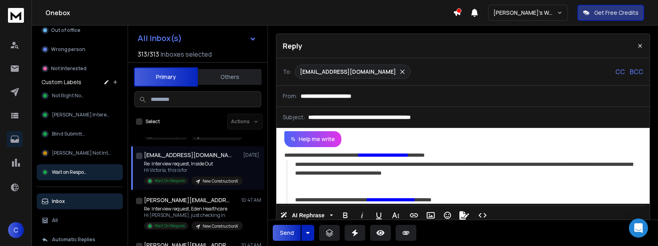
scroll to position [41, 0]
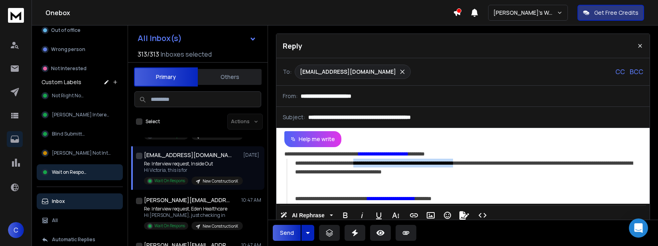
drag, startPoint x: 486, startPoint y: 164, endPoint x: 371, endPoint y: 169, distance: 114.5
click at [357, 167] on div "**********" at bounding box center [467, 168] width 345 height 18
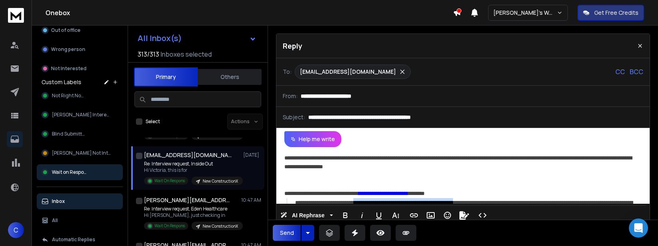
scroll to position [0, 0]
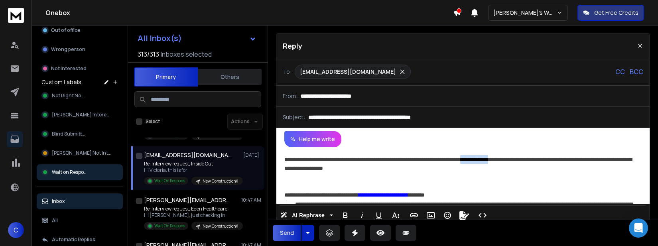
drag, startPoint x: 532, startPoint y: 158, endPoint x: 504, endPoint y: 160, distance: 28.0
click at [501, 161] on div "**********" at bounding box center [461, 164] width 355 height 18
click at [283, 230] on button "Send" at bounding box center [287, 233] width 28 height 16
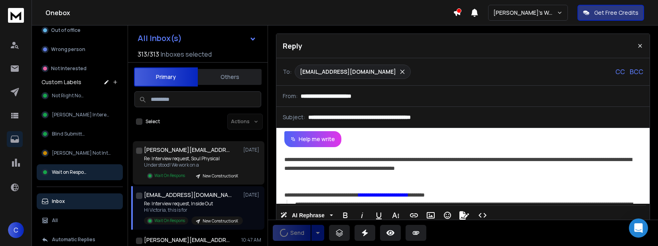
scroll to position [215, 0]
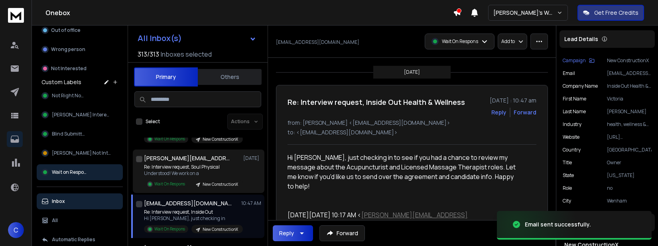
click at [221, 171] on p "Understood! We work on a" at bounding box center [192, 173] width 96 height 6
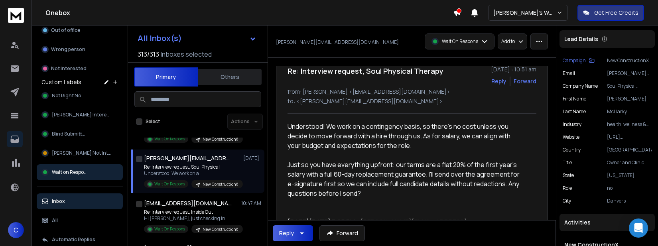
scroll to position [0, 0]
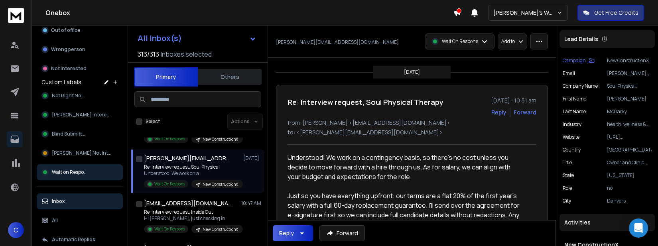
click at [495, 114] on button "Reply" at bounding box center [498, 112] width 15 height 8
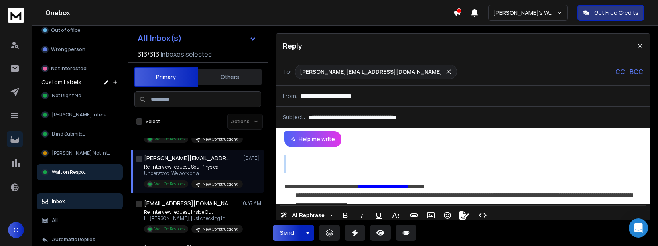
paste div
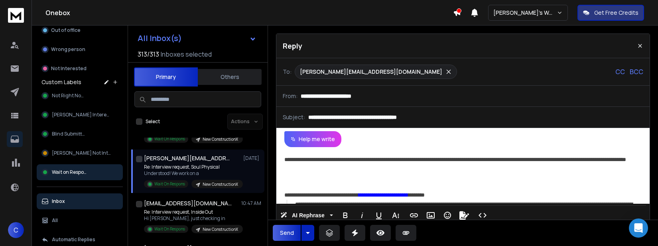
click at [291, 161] on div "**********" at bounding box center [461, 164] width 355 height 18
click at [288, 233] on button "Send" at bounding box center [287, 233] width 28 height 16
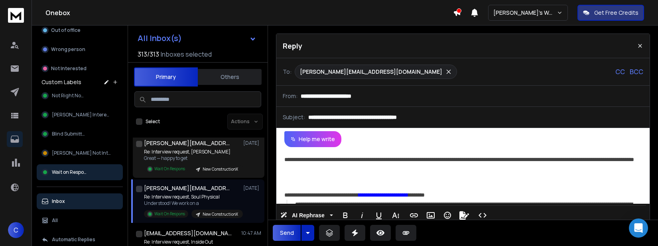
scroll to position [185, 0]
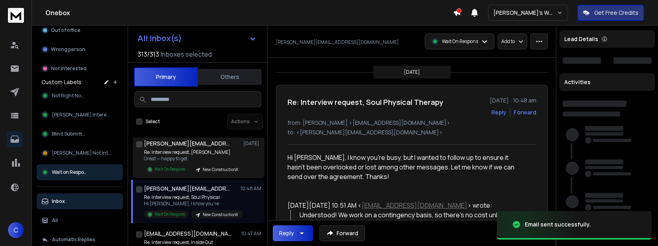
click at [221, 157] on p "Great — happy to get" at bounding box center [192, 158] width 96 height 6
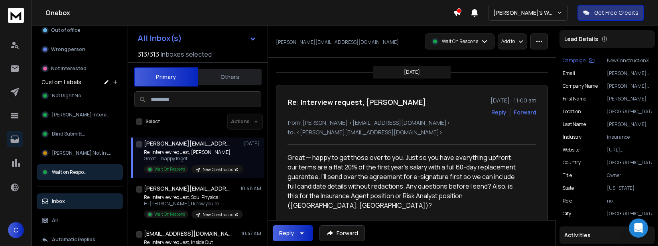
click at [499, 115] on button "Reply" at bounding box center [498, 112] width 15 height 8
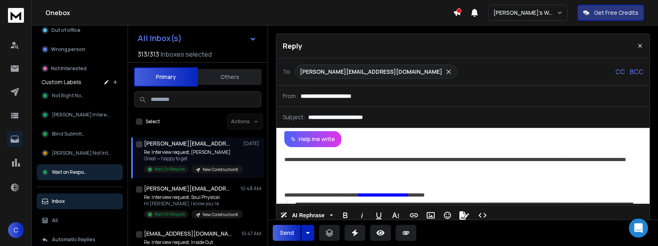
click at [291, 161] on div "**********" at bounding box center [461, 164] width 355 height 18
click at [281, 235] on button "Send" at bounding box center [287, 233] width 28 height 16
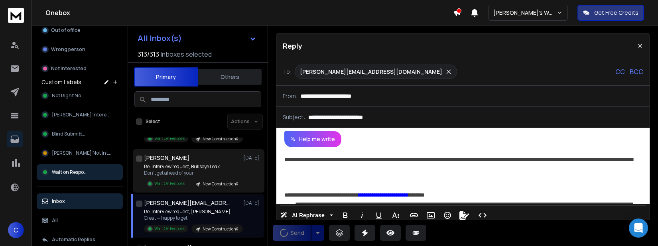
scroll to position [125, 0]
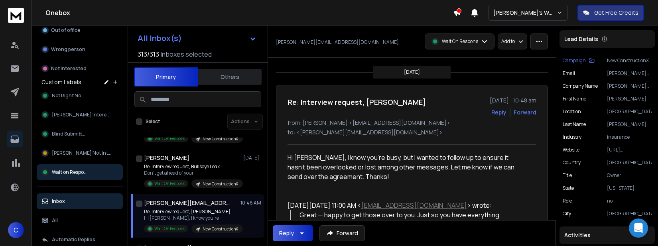
drag, startPoint x: 218, startPoint y: 167, endPoint x: 263, endPoint y: 169, distance: 45.5
click at [218, 167] on p "Re: Interview request, Bullseye Leak" at bounding box center [192, 166] width 96 height 6
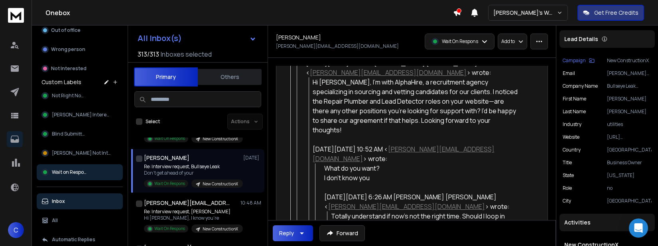
scroll to position [0, 0]
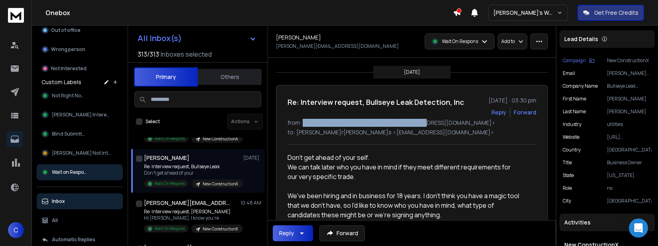
drag, startPoint x: 402, startPoint y: 122, endPoint x: 347, endPoint y: 130, distance: 55.9
click at [302, 126] on p "from: [PERSON_NAME] <[PERSON_NAME][EMAIL_ADDRESS][DOMAIN_NAME]>" at bounding box center [411, 123] width 249 height 8
click at [499, 114] on button "Reply" at bounding box center [498, 112] width 15 height 8
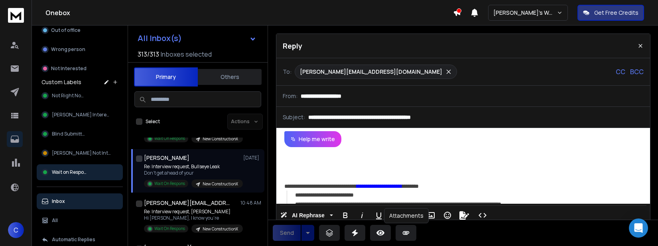
click at [408, 237] on button at bounding box center [405, 233] width 21 height 16
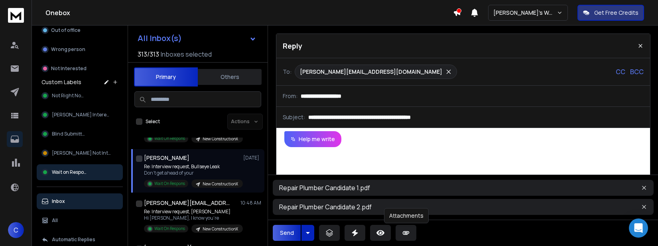
click at [395, 159] on div at bounding box center [463, 159] width 358 height 9
paste div
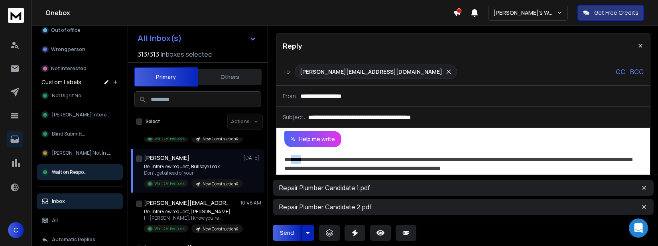
drag, startPoint x: 302, startPoint y: 159, endPoint x: 291, endPoint y: 160, distance: 10.8
click at [291, 160] on div "**********" at bounding box center [461, 164] width 355 height 18
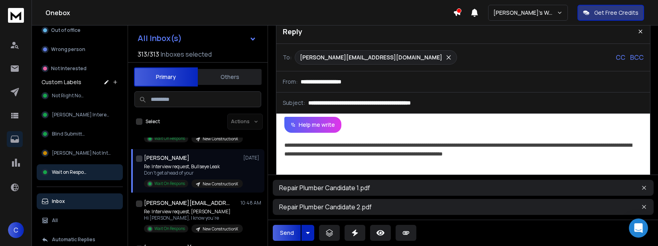
scroll to position [21, 0]
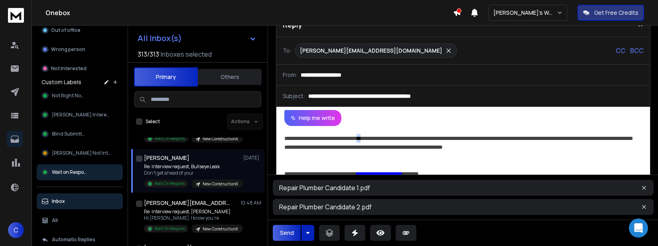
drag, startPoint x: 383, startPoint y: 138, endPoint x: 377, endPoint y: 139, distance: 6.0
click at [377, 139] on div "**********" at bounding box center [461, 143] width 355 height 18
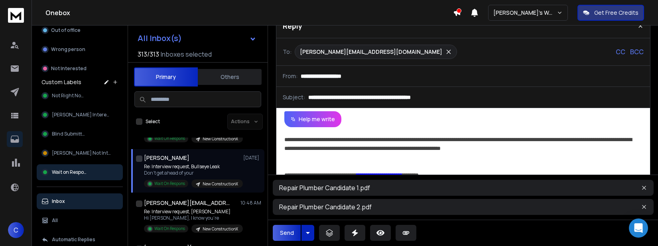
scroll to position [1, 0]
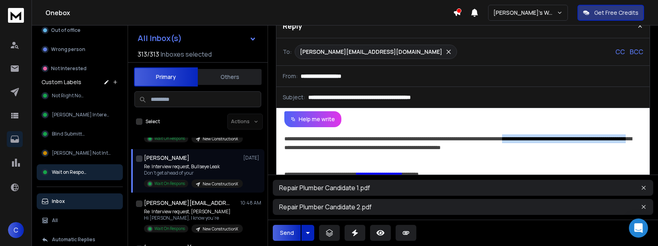
drag, startPoint x: 556, startPoint y: 139, endPoint x: 354, endPoint y: 148, distance: 202.3
click at [354, 148] on div "**********" at bounding box center [461, 143] width 355 height 18
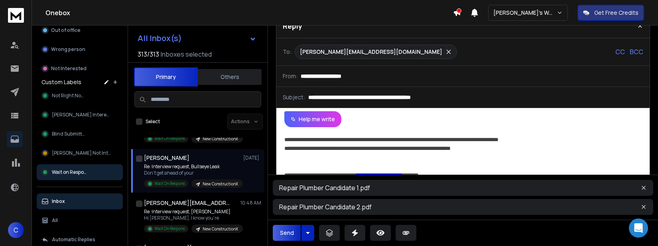
click at [281, 235] on button "Send" at bounding box center [287, 233] width 28 height 16
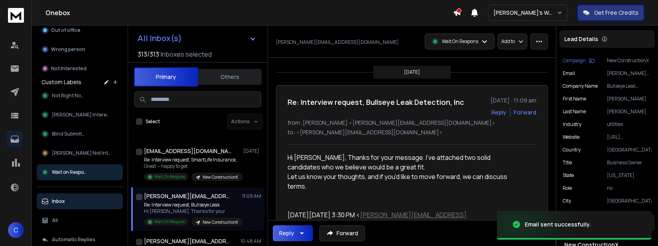
scroll to position [84, 0]
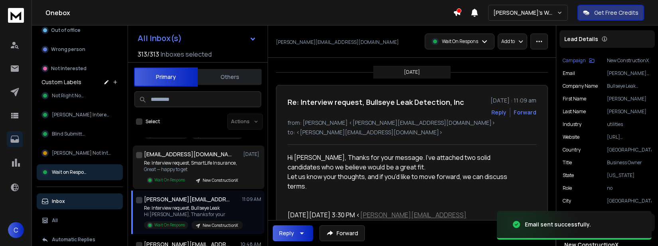
click at [206, 172] on p "Great — happy to get" at bounding box center [192, 169] width 96 height 6
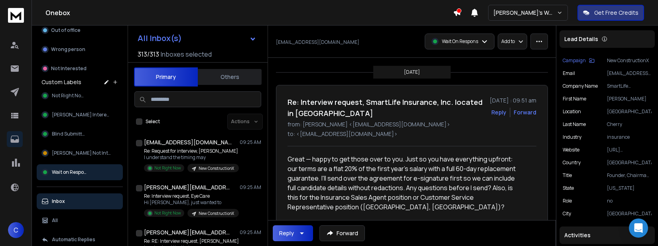
scroll to position [3429, 0]
